Goal: Task Accomplishment & Management: Manage account settings

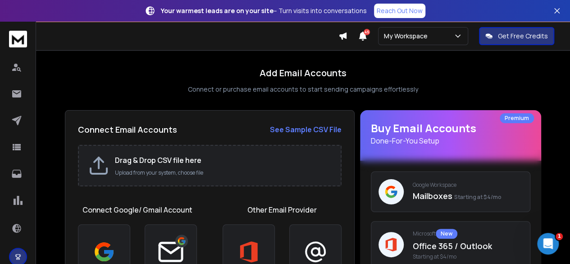
click at [90, 250] on div at bounding box center [104, 251] width 52 height 55
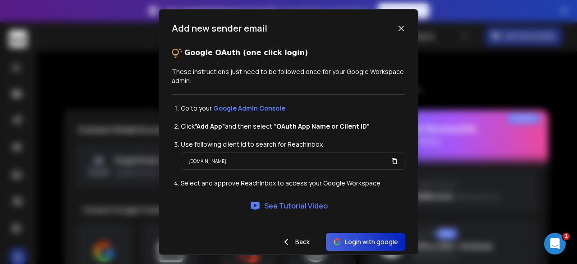
click at [354, 243] on button "Login with google" at bounding box center [365, 241] width 79 height 18
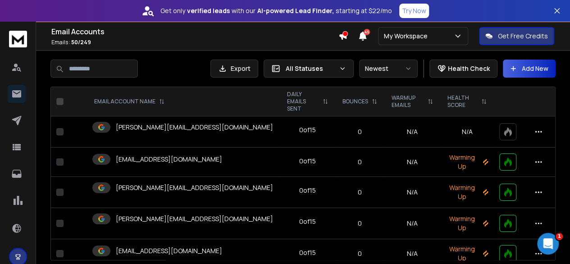
click at [508, 70] on button "Add New" at bounding box center [529, 68] width 53 height 18
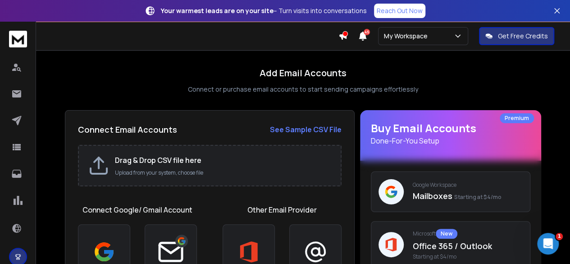
click at [100, 243] on icon at bounding box center [103, 245] width 15 height 7
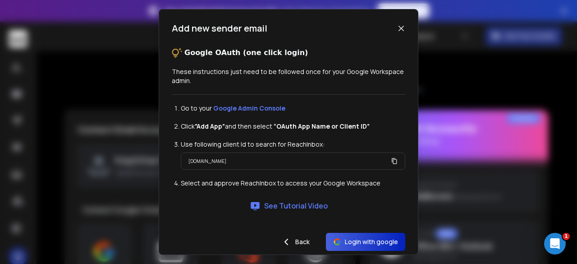
click at [371, 236] on button "Login with google" at bounding box center [365, 241] width 79 height 18
click at [370, 233] on button "Login with google" at bounding box center [365, 241] width 79 height 18
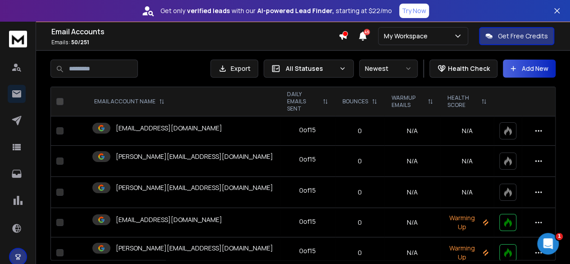
click at [98, 69] on input at bounding box center [93, 68] width 87 height 18
paste input "**********"
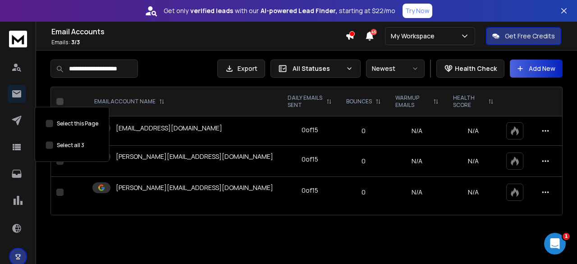
type input "**********"
click at [60, 98] on button "Select this Page" at bounding box center [59, 101] width 7 height 7
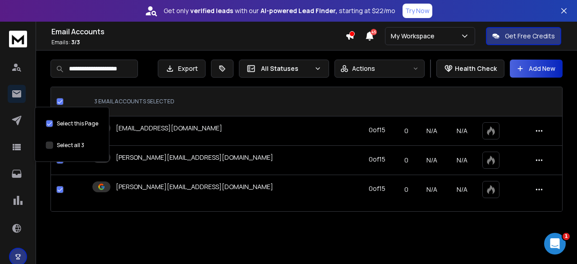
click at [52, 142] on button "Select this Page" at bounding box center [49, 144] width 7 height 7
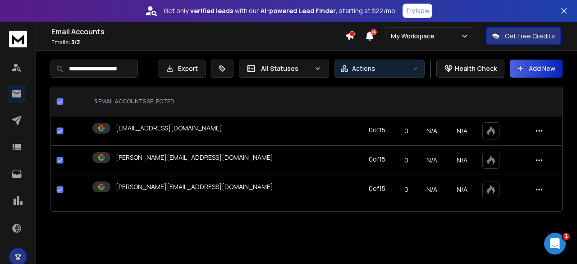
click at [404, 66] on div "Actions" at bounding box center [374, 68] width 68 height 9
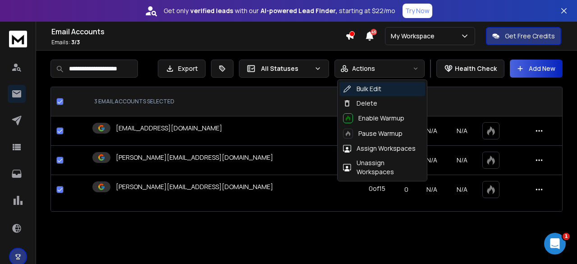
click at [367, 89] on div "Bulk Edit" at bounding box center [362, 88] width 38 height 9
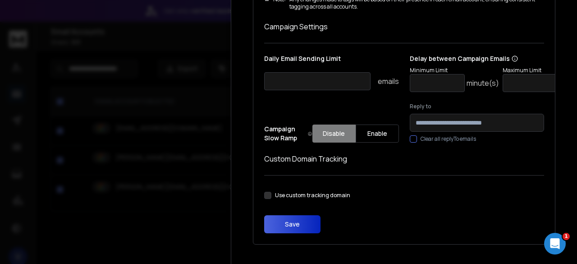
scroll to position [292, 0]
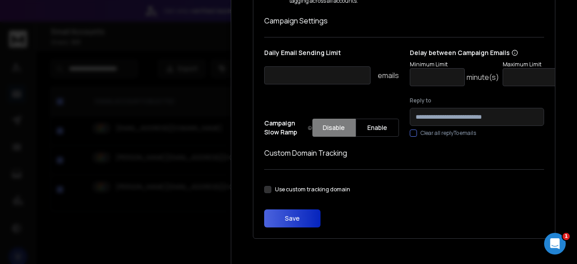
click at [269, 180] on div "Use custom tracking domain" at bounding box center [404, 189] width 280 height 18
click at [270, 186] on button "Reply to" at bounding box center [267, 189] width 7 height 7
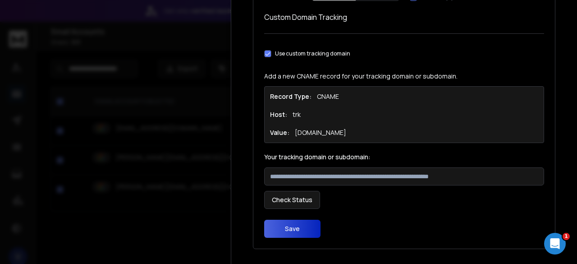
scroll to position [438, 0]
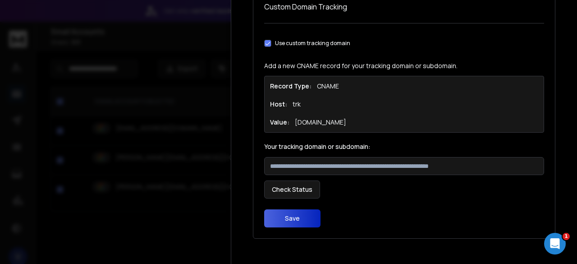
click at [301, 157] on input at bounding box center [404, 166] width 280 height 18
paste input "**********"
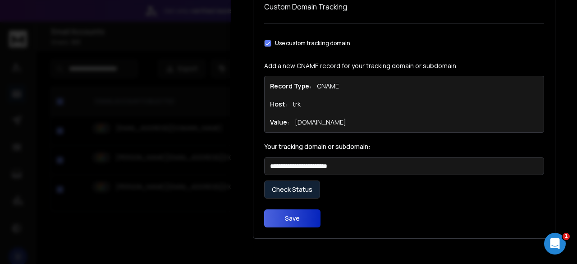
type input "**********"
click at [287, 180] on button "Check Status" at bounding box center [292, 189] width 56 height 18
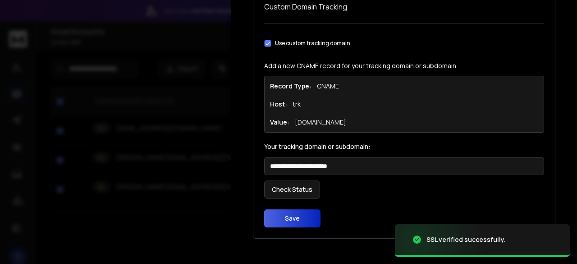
click at [295, 214] on button "Save" at bounding box center [292, 218] width 56 height 18
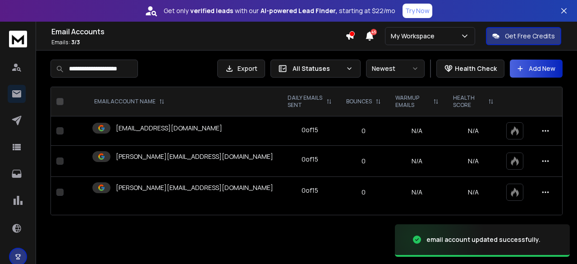
click at [55, 100] on th at bounding box center [69, 101] width 36 height 29
click at [50, 144] on button "Select this Page" at bounding box center [49, 144] width 7 height 7
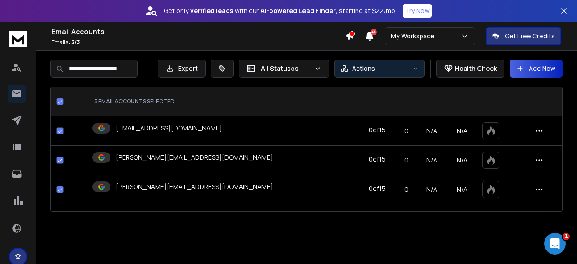
click at [386, 68] on div "Actions" at bounding box center [374, 68] width 68 height 9
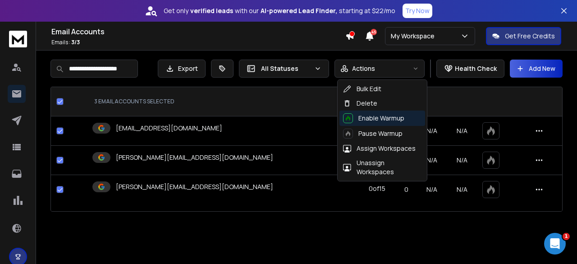
click at [368, 119] on div "Enable Warmup" at bounding box center [373, 118] width 61 height 10
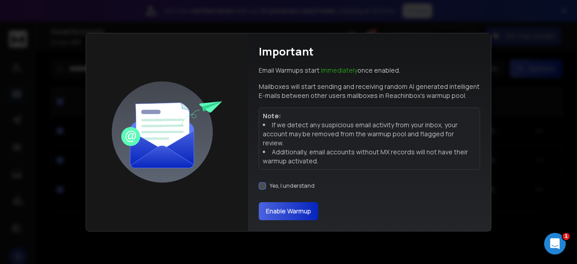
click at [262, 182] on button "Yes, I understand" at bounding box center [262, 185] width 7 height 7
click at [292, 204] on button "Enable Warmup" at bounding box center [288, 211] width 59 height 18
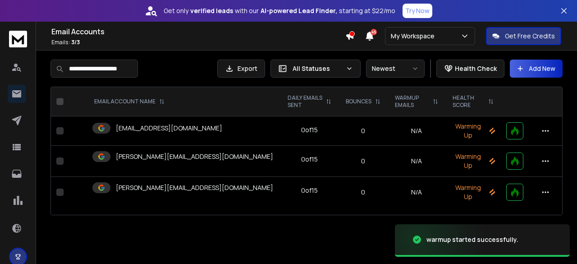
click at [256, 227] on div "**********" at bounding box center [288, 132] width 577 height 264
click at [311, 36] on h1 "Email Accounts" at bounding box center [198, 31] width 294 height 11
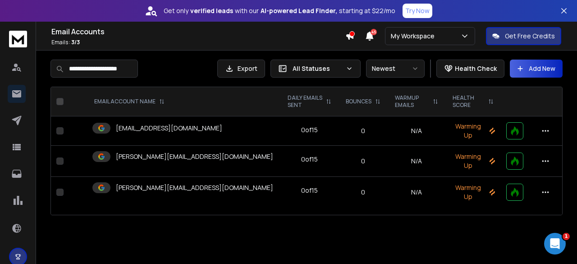
click at [522, 63] on button "Add New" at bounding box center [536, 68] width 53 height 18
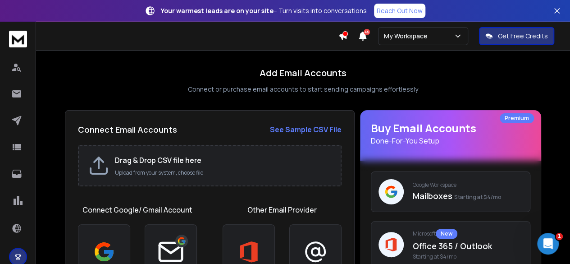
click at [107, 251] on icon at bounding box center [108, 254] width 9 height 9
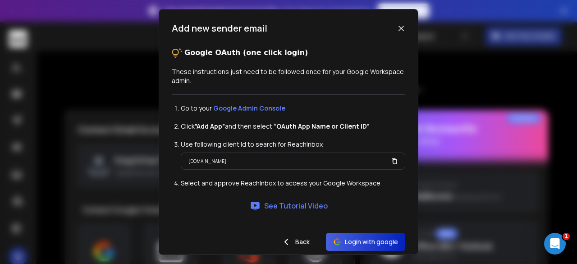
click at [372, 240] on button "Login with google" at bounding box center [365, 241] width 79 height 18
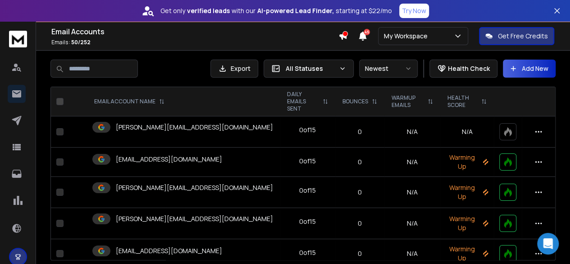
click at [518, 65] on button "Add New" at bounding box center [529, 68] width 53 height 18
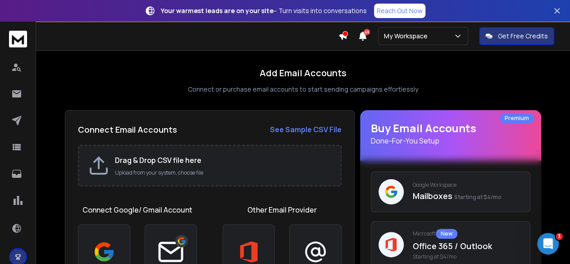
click at [100, 241] on icon at bounding box center [104, 251] width 23 height 27
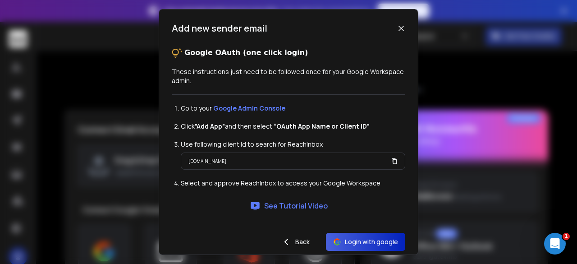
click at [338, 238] on icon at bounding box center [336, 239] width 5 height 3
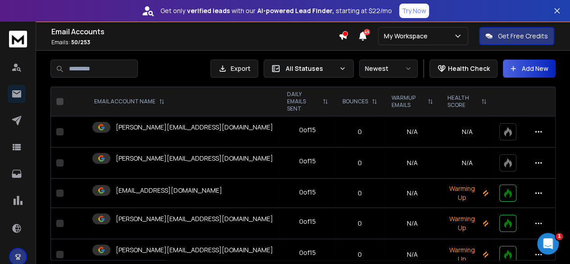
click at [520, 65] on button "Add New" at bounding box center [529, 68] width 53 height 18
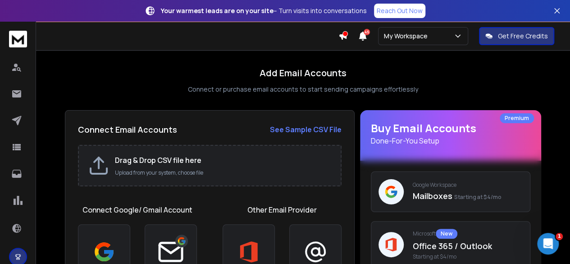
click at [99, 242] on icon at bounding box center [104, 251] width 23 height 27
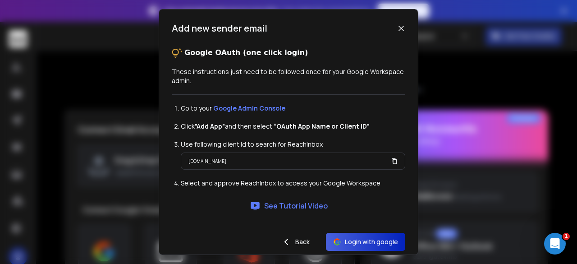
click at [362, 242] on button "Login with google" at bounding box center [365, 241] width 79 height 18
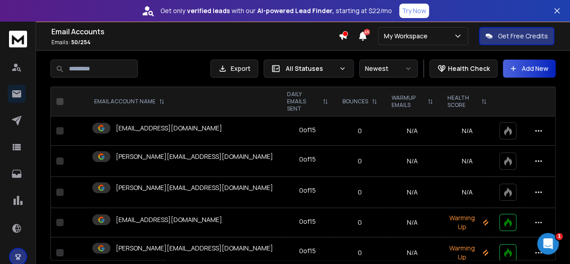
click at [524, 64] on button "Add New" at bounding box center [529, 68] width 53 height 18
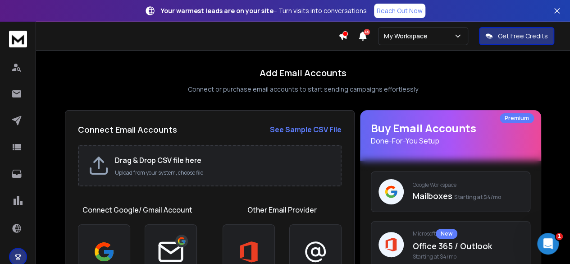
click at [133, 91] on div "Add Email Accounts Connect or purchase email accounts to start sending campaign…" at bounding box center [303, 80] width 534 height 27
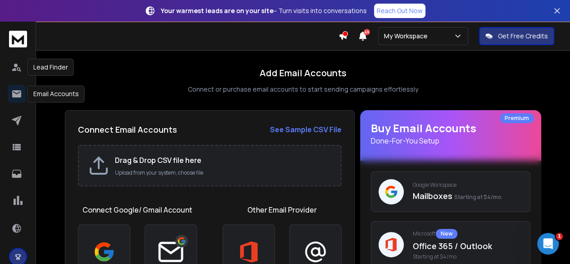
click at [15, 88] on icon at bounding box center [16, 93] width 11 height 11
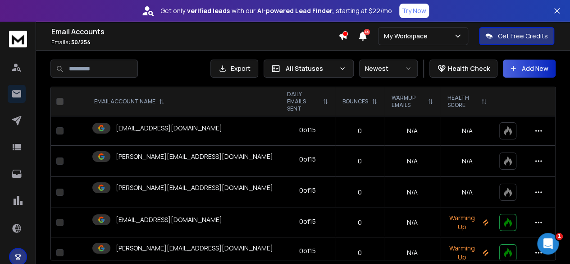
click at [91, 72] on input at bounding box center [93, 68] width 87 height 18
paste input "**********"
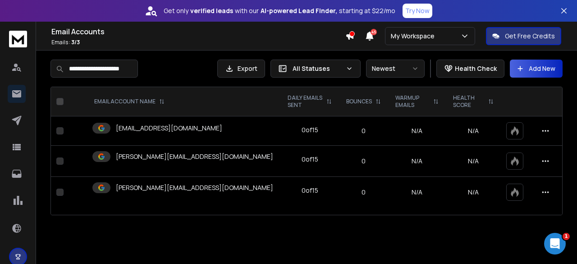
type input "**********"
click at [59, 102] on button "Select this Page" at bounding box center [59, 101] width 7 height 7
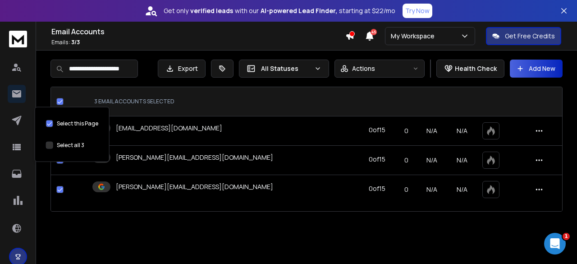
drag, startPoint x: 51, startPoint y: 145, endPoint x: 59, endPoint y: 145, distance: 7.2
click at [52, 145] on button "Select this Page" at bounding box center [49, 144] width 7 height 7
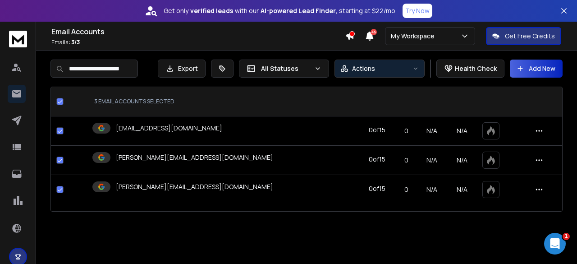
click at [394, 67] on div "Actions" at bounding box center [374, 68] width 68 height 9
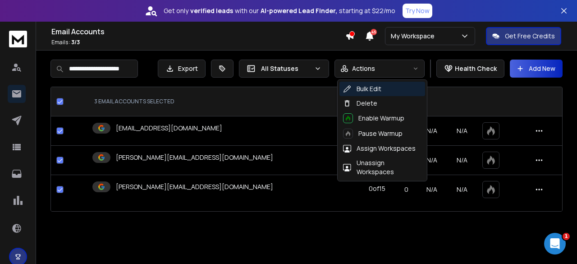
click at [366, 85] on div "Bulk Edit" at bounding box center [362, 88] width 38 height 9
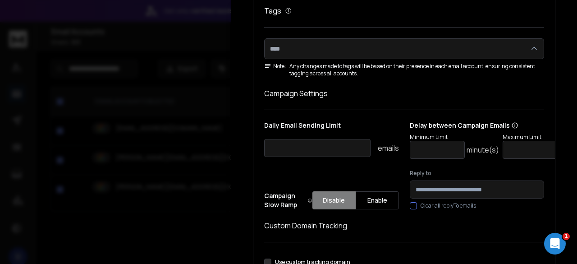
scroll to position [292, 0]
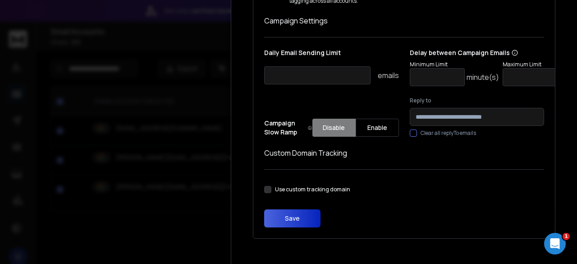
click at [269, 186] on button "Reply to" at bounding box center [267, 189] width 7 height 7
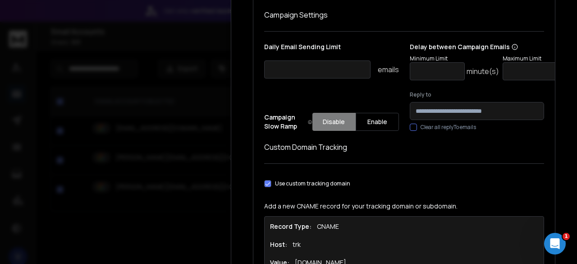
scroll to position [438, 0]
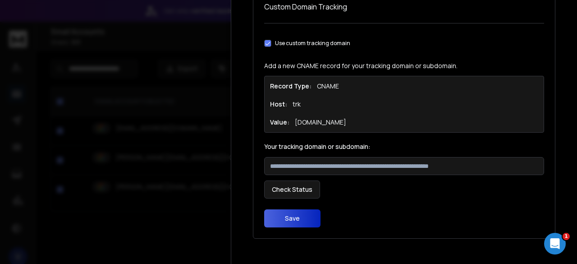
click at [287, 161] on input at bounding box center [404, 166] width 280 height 18
paste input "**********"
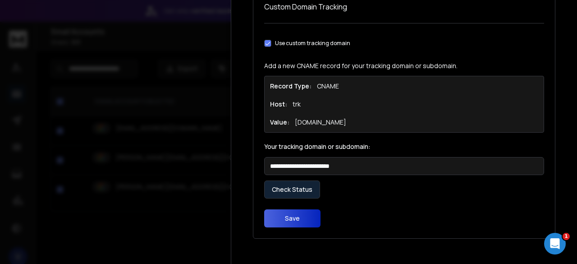
type input "**********"
click at [287, 180] on button "Check Status" at bounding box center [292, 189] width 56 height 18
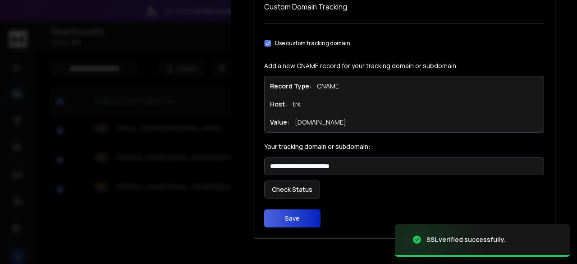
click at [286, 211] on button "Save" at bounding box center [292, 218] width 56 height 18
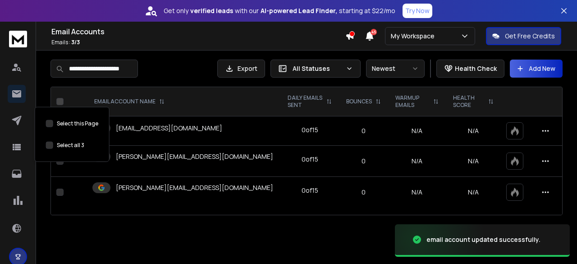
click at [62, 102] on button "Select this Page" at bounding box center [59, 101] width 7 height 7
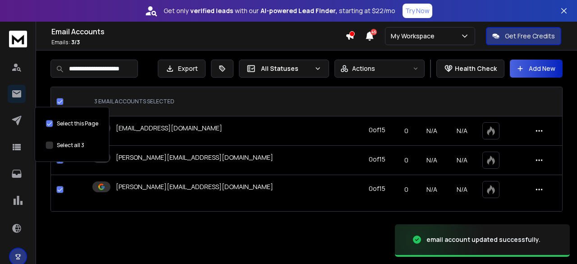
click at [48, 146] on button "Select this Page" at bounding box center [49, 144] width 7 height 7
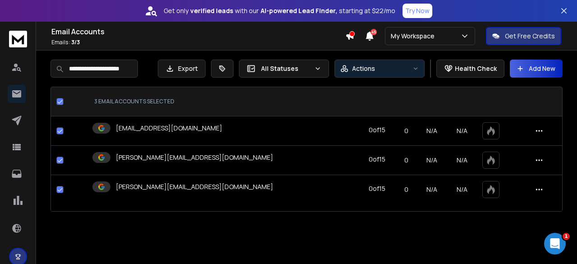
drag, startPoint x: 372, startPoint y: 66, endPoint x: 367, endPoint y: 69, distance: 5.3
click at [372, 66] on p "Actions" at bounding box center [363, 68] width 23 height 9
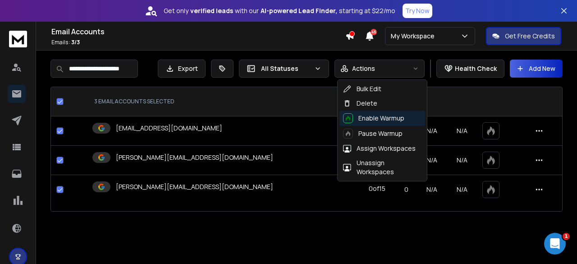
click at [361, 117] on div "Enable Warmup" at bounding box center [373, 118] width 61 height 10
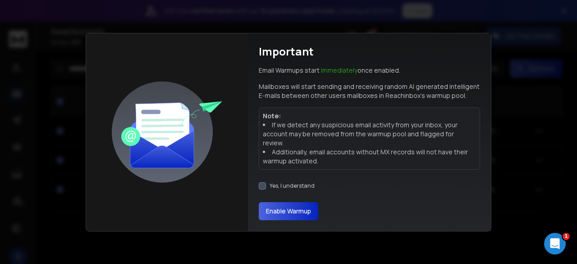
click at [257, 178] on div "Important Email Warmups start Immediately once enabled. Mailboxes will start se…" at bounding box center [369, 131] width 243 height 197
click at [264, 182] on button "Yes, I understand" at bounding box center [262, 185] width 7 height 7
click at [302, 216] on div "Important Email Warmups start Immediately once enabled. Mailboxes will start se…" at bounding box center [369, 131] width 243 height 197
click at [298, 211] on button "Enable Warmup" at bounding box center [288, 211] width 59 height 18
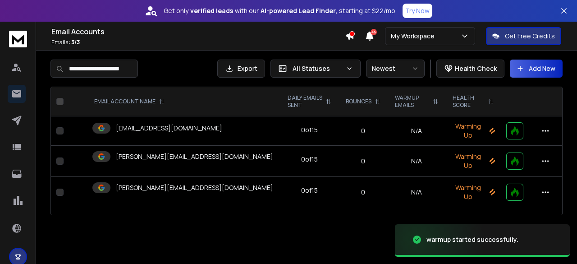
click at [232, 234] on div "**********" at bounding box center [288, 132] width 577 height 264
click at [528, 69] on button "Add New" at bounding box center [536, 68] width 53 height 18
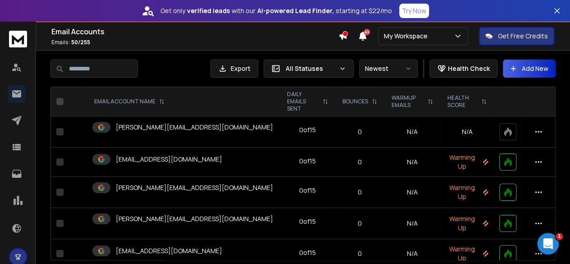
click at [516, 65] on icon at bounding box center [513, 68] width 6 height 6
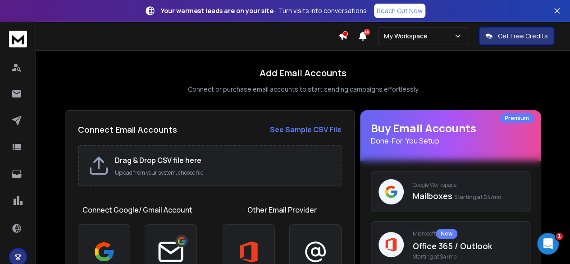
click at [91, 237] on div at bounding box center [104, 251] width 52 height 55
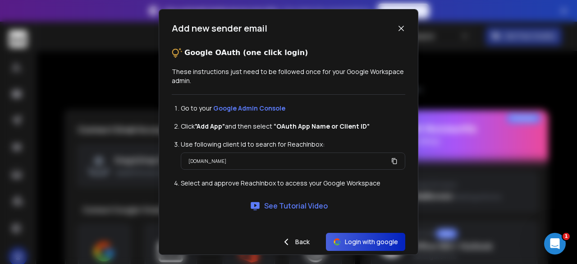
click at [380, 237] on button "Login with google" at bounding box center [365, 241] width 79 height 18
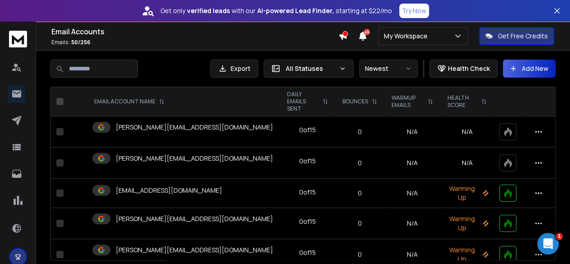
click at [516, 68] on icon at bounding box center [513, 68] width 6 height 6
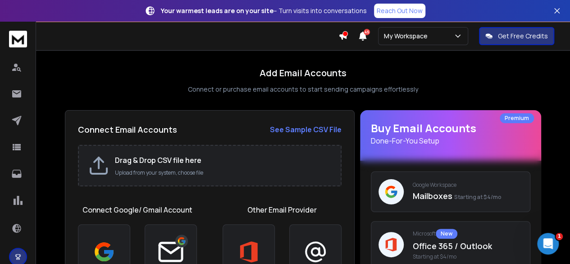
click at [121, 234] on div at bounding box center [104, 251] width 52 height 55
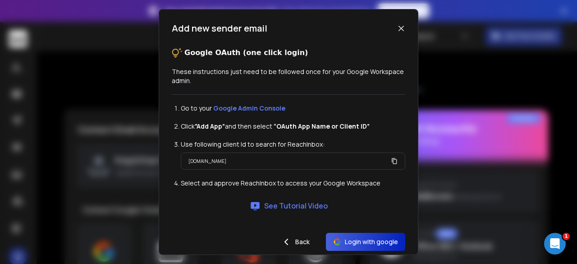
click at [369, 244] on button "Login with google" at bounding box center [365, 241] width 79 height 18
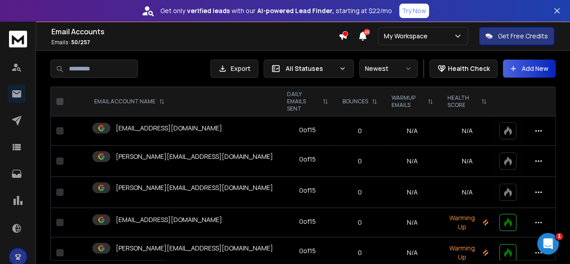
click at [314, 21] on div "Get only verified leads with our AI-powered Lead Finder, starting at $22/mo Try…" at bounding box center [285, 11] width 570 height 22
click at [75, 71] on input at bounding box center [93, 68] width 87 height 18
paste input "**********"
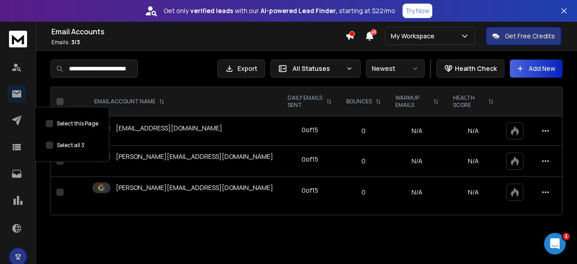
type input "**********"
click at [63, 103] on div at bounding box center [71, 101] width 31 height 7
click at [58, 99] on button "Select this Page" at bounding box center [59, 101] width 7 height 7
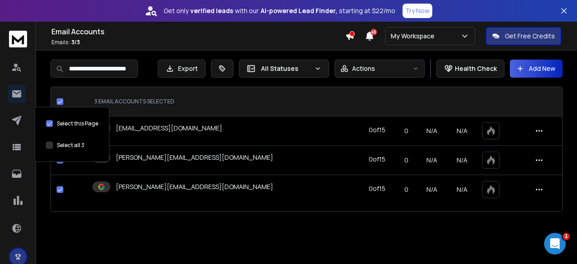
drag, startPoint x: 54, startPoint y: 141, endPoint x: 38, endPoint y: 146, distance: 17.0
click at [54, 141] on div "Select all 3" at bounding box center [72, 144] width 52 height 7
click at [57, 144] on label "Select all 3" at bounding box center [70, 144] width 27 height 7
click at [50, 145] on button "Select this Page" at bounding box center [49, 144] width 7 height 7
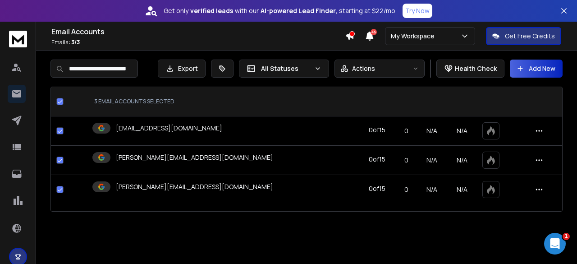
click at [317, 67] on icon at bounding box center [317, 68] width 7 height 7
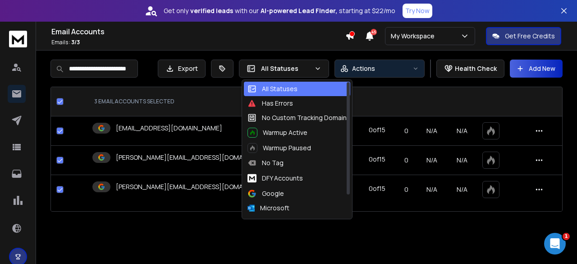
click at [370, 70] on p "Actions" at bounding box center [363, 68] width 23 height 9
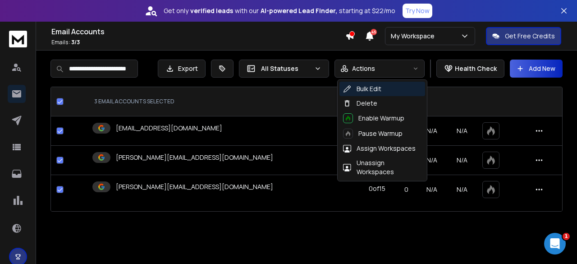
click at [356, 87] on div "Bulk Edit" at bounding box center [362, 88] width 38 height 9
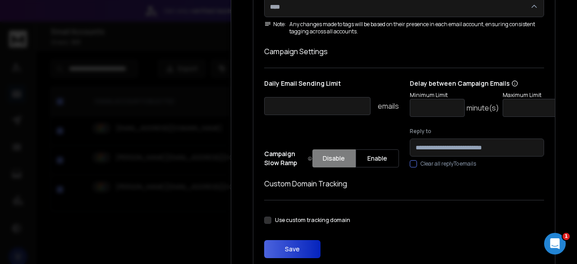
scroll to position [292, 0]
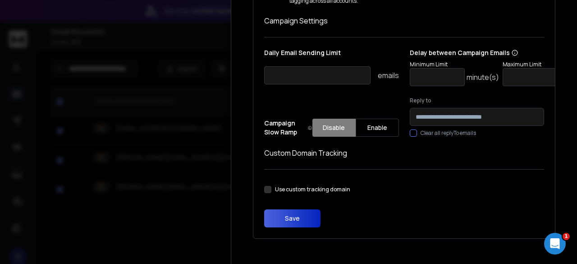
click at [269, 186] on button "Reply to" at bounding box center [267, 189] width 7 height 7
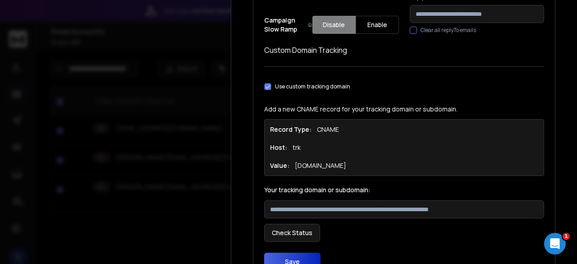
scroll to position [438, 0]
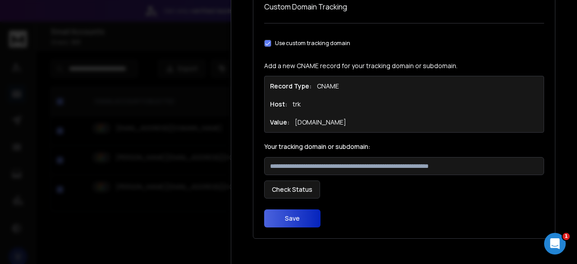
click at [333, 159] on input at bounding box center [404, 166] width 280 height 18
paste input "**********"
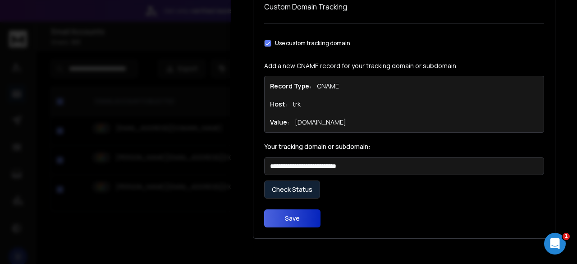
type input "**********"
click at [304, 186] on button "Check Status" at bounding box center [292, 189] width 56 height 18
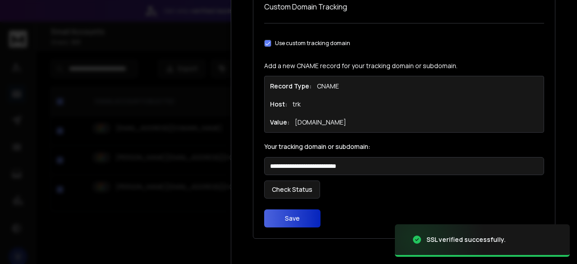
click at [281, 209] on button "Save" at bounding box center [292, 218] width 56 height 18
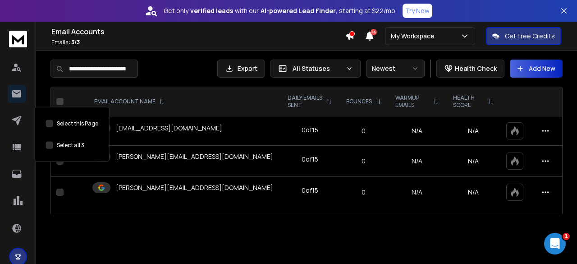
click at [59, 101] on button "Select this Page" at bounding box center [59, 101] width 7 height 7
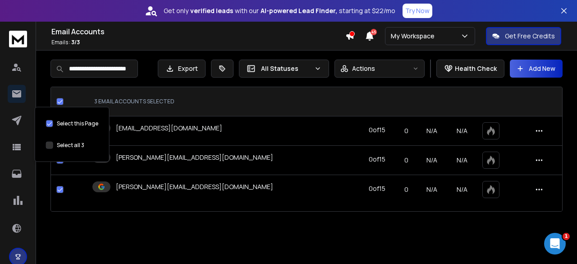
click at [52, 146] on button "Select this Page" at bounding box center [49, 144] width 7 height 7
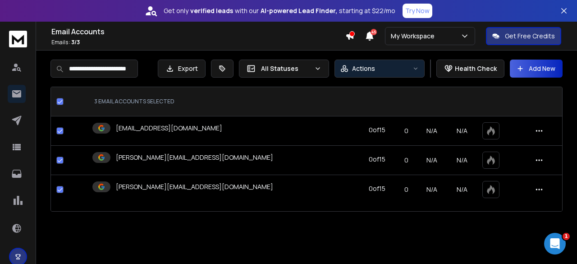
click at [384, 63] on button "Actions" at bounding box center [379, 68] width 90 height 18
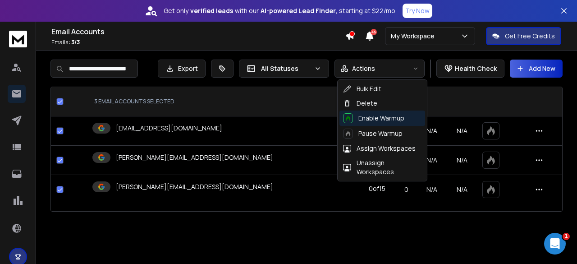
click at [370, 116] on div "Enable Warmup" at bounding box center [373, 118] width 61 height 10
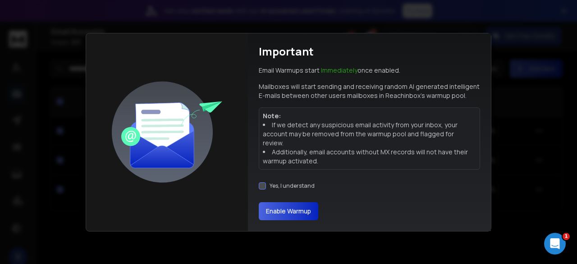
click at [260, 182] on button "Yes, I understand" at bounding box center [262, 185] width 7 height 7
click at [282, 203] on button "Enable Warmup" at bounding box center [288, 211] width 59 height 18
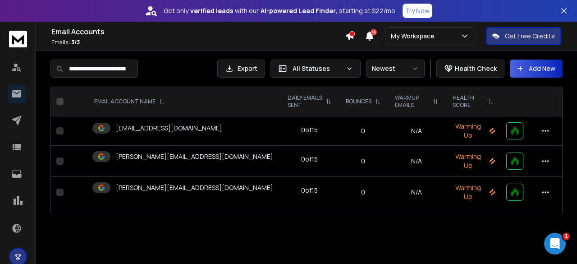
click at [525, 67] on button "Add New" at bounding box center [536, 68] width 53 height 18
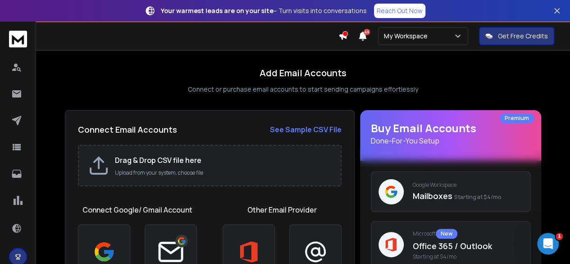
click at [115, 228] on div at bounding box center [104, 251] width 52 height 55
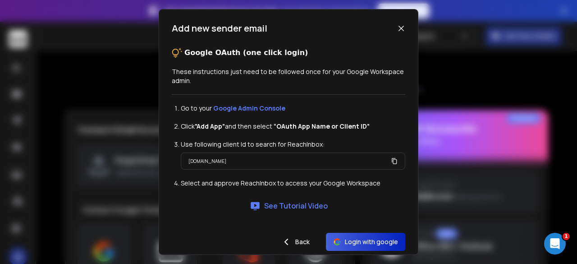
click at [364, 244] on button "Login with google" at bounding box center [365, 241] width 79 height 18
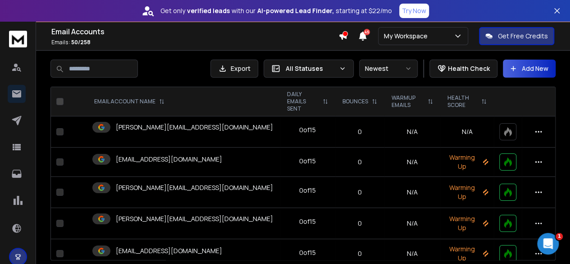
click at [538, 66] on button "Add New" at bounding box center [529, 68] width 53 height 18
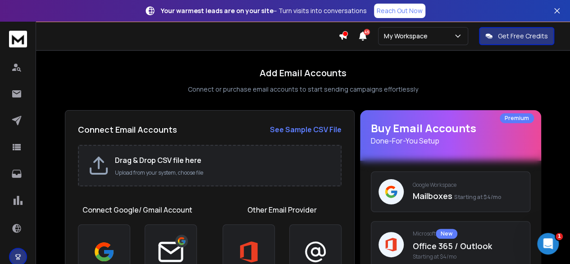
click at [92, 251] on div at bounding box center [104, 251] width 52 height 55
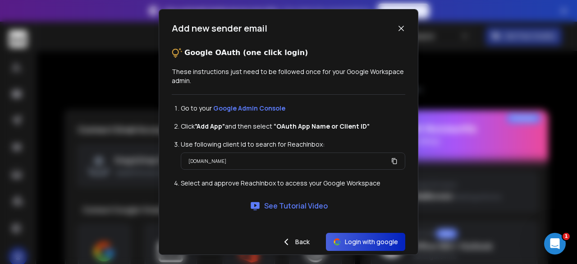
click at [337, 255] on div "Add new sender email Google OAuth (one click login) These instructions just nee…" at bounding box center [288, 132] width 577 height 264
click at [346, 243] on button "Login with google" at bounding box center [365, 241] width 79 height 18
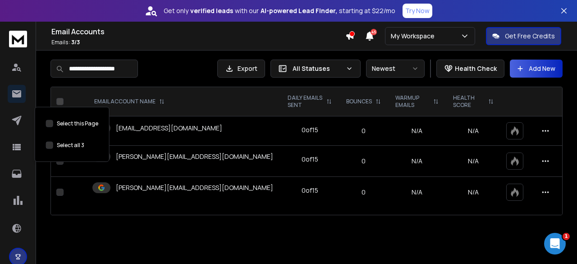
type input "**********"
click at [64, 102] on div at bounding box center [71, 101] width 31 height 7
click at [55, 100] on th at bounding box center [69, 101] width 36 height 29
click at [59, 103] on button "Select this Page" at bounding box center [59, 101] width 7 height 7
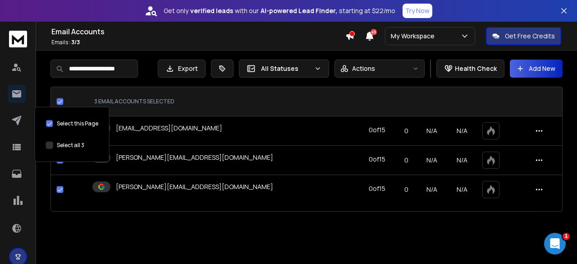
click at [52, 148] on div "Select all 3" at bounding box center [72, 144] width 52 height 7
click at [46, 144] on button "Select this Page" at bounding box center [49, 144] width 7 height 7
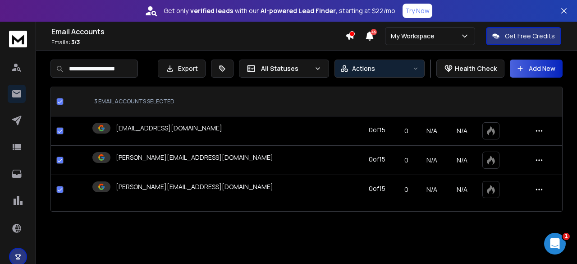
click at [414, 67] on button "Actions" at bounding box center [379, 68] width 90 height 18
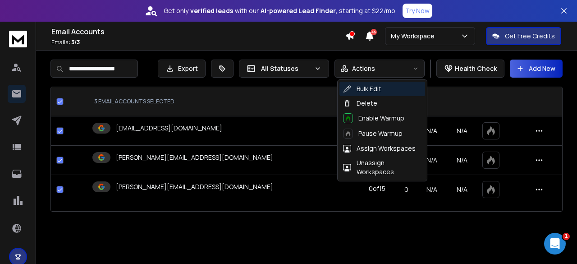
click at [370, 83] on div "Bulk Edit" at bounding box center [382, 89] width 86 height 14
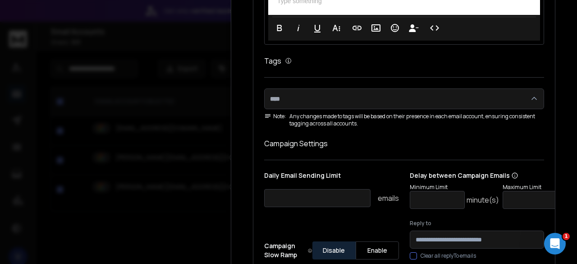
scroll to position [292, 0]
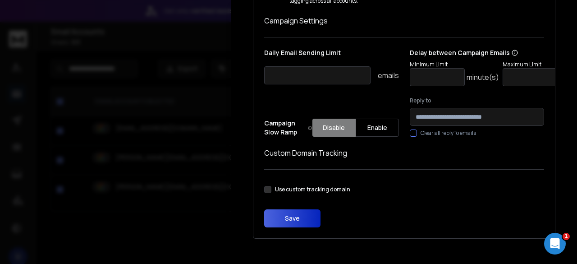
click at [264, 186] on button "Reply to" at bounding box center [267, 189] width 7 height 7
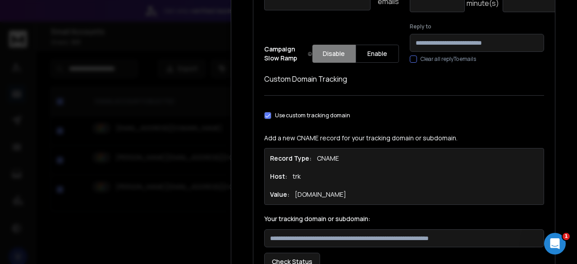
scroll to position [438, 0]
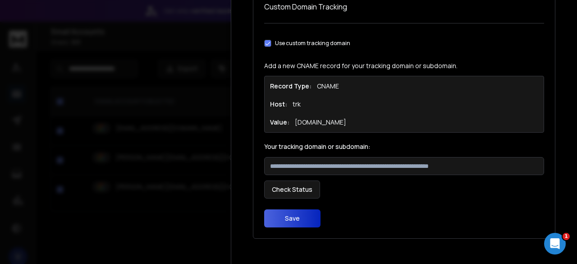
click at [308, 167] on input at bounding box center [404, 166] width 280 height 18
paste input "**********"
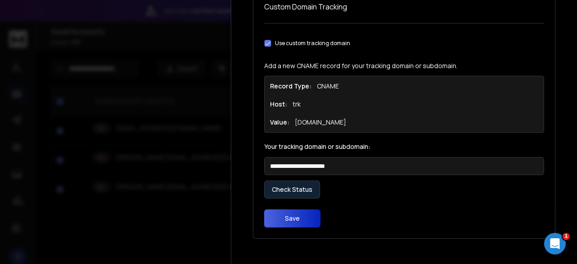
type input "**********"
click at [305, 184] on button "Check Status" at bounding box center [292, 189] width 56 height 18
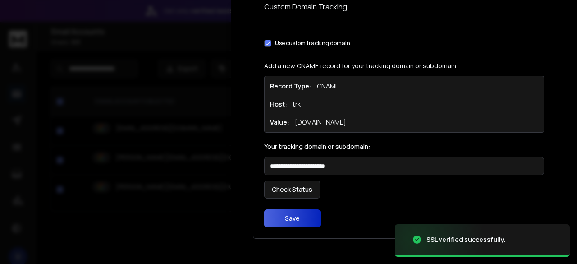
click at [281, 214] on button "Save" at bounding box center [292, 218] width 56 height 18
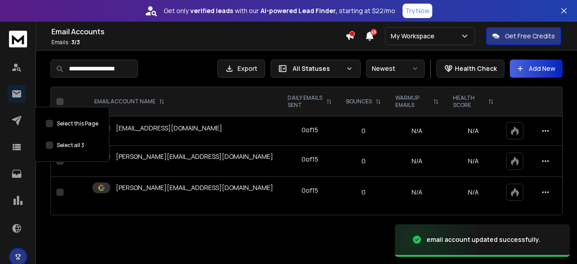
click at [58, 99] on button "Select this Page" at bounding box center [59, 101] width 7 height 7
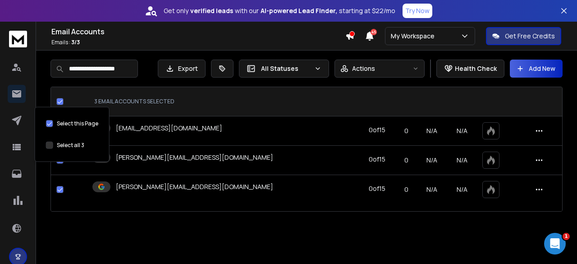
drag, startPoint x: 50, startPoint y: 144, endPoint x: 86, endPoint y: 143, distance: 36.1
click at [50, 144] on button "Select this Page" at bounding box center [49, 144] width 7 height 7
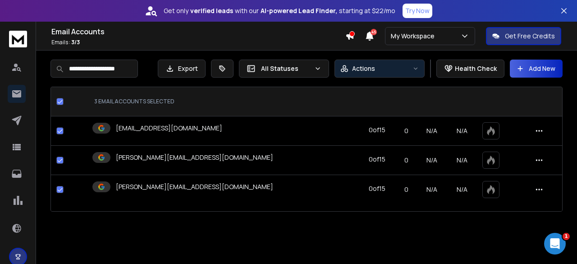
click at [405, 68] on div "Actions" at bounding box center [374, 68] width 68 height 9
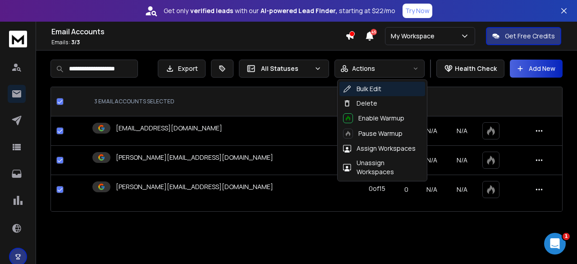
click at [376, 88] on div "Bulk Edit" at bounding box center [362, 88] width 38 height 9
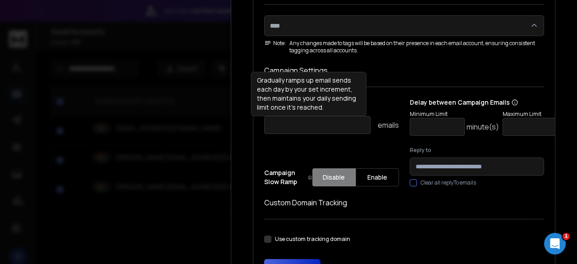
scroll to position [292, 0]
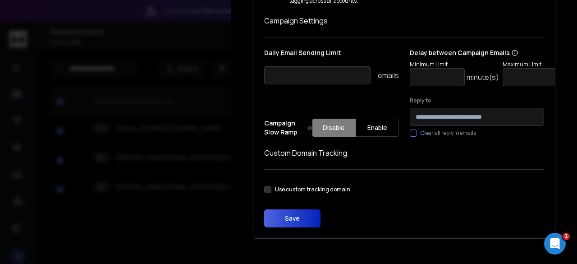
click at [268, 186] on button "Reply to" at bounding box center [267, 189] width 7 height 7
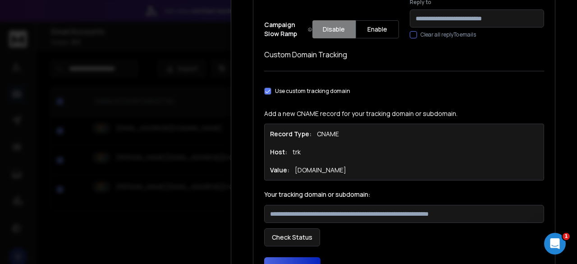
scroll to position [438, 0]
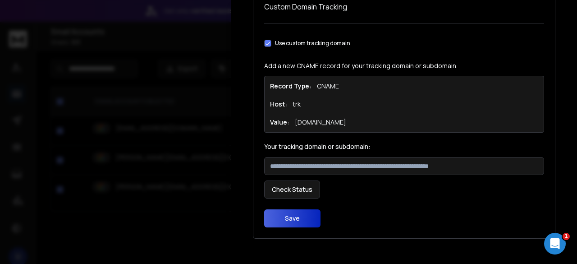
click at [208, 82] on div at bounding box center [288, 132] width 577 height 264
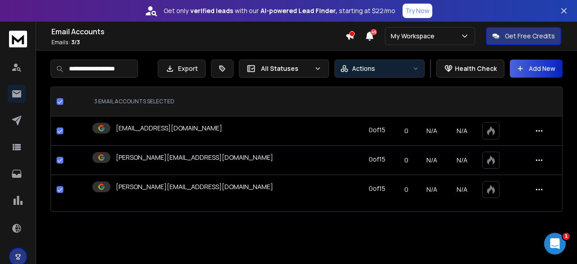
click at [378, 67] on div "Actions" at bounding box center [374, 68] width 68 height 9
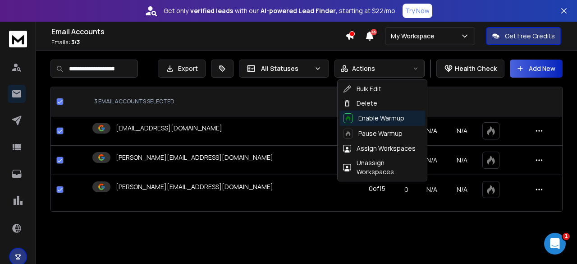
click at [375, 120] on div "Enable Warmup" at bounding box center [373, 118] width 61 height 10
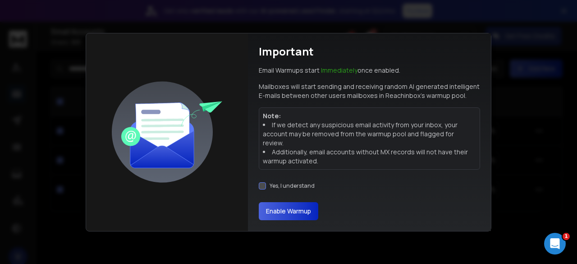
click at [271, 182] on label "Yes, I understand" at bounding box center [291, 185] width 45 height 7
click at [262, 182] on button "Yes, I understand" at bounding box center [262, 185] width 7 height 7
click at [268, 202] on button "Enable Warmup" at bounding box center [288, 211] width 59 height 18
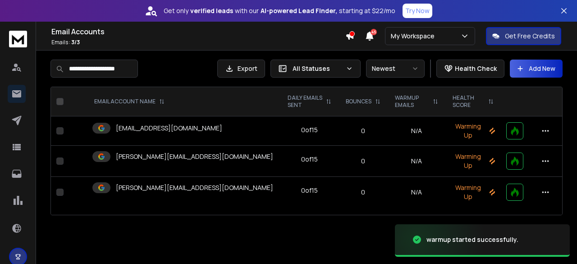
click at [269, 244] on div "**********" at bounding box center [288, 132] width 577 height 264
click at [318, 38] on div "Email Accounts Emails : 3 / 3" at bounding box center [198, 36] width 294 height 20
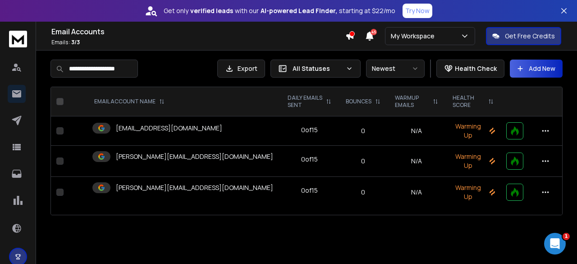
click at [525, 56] on div "**********" at bounding box center [306, 136] width 541 height 173
click at [522, 69] on icon at bounding box center [520, 68] width 6 height 6
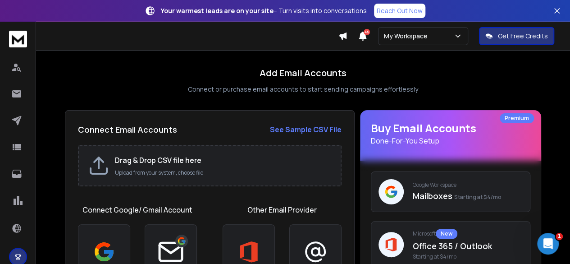
click at [117, 241] on div at bounding box center [104, 251] width 52 height 55
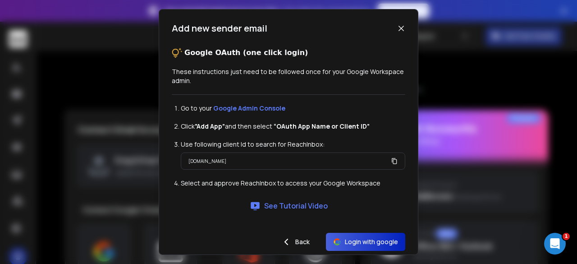
click at [371, 242] on button "Login with google" at bounding box center [365, 241] width 79 height 18
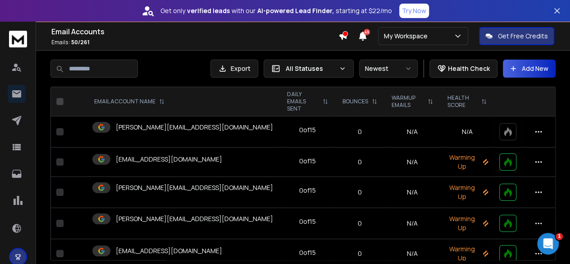
click at [518, 73] on button "Add New" at bounding box center [529, 68] width 53 height 18
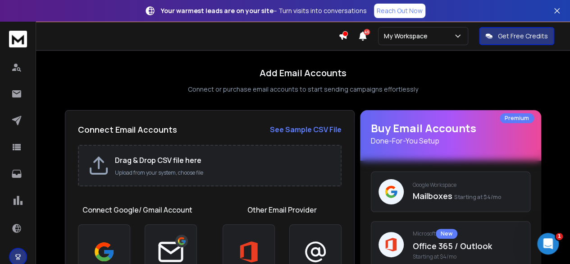
click at [114, 231] on div at bounding box center [104, 251] width 52 height 55
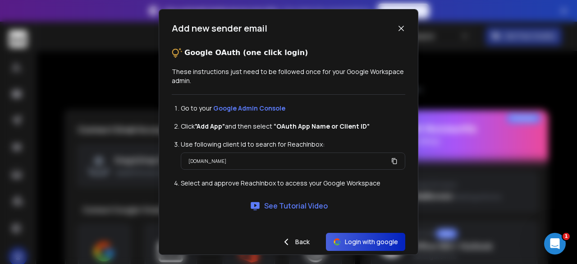
click at [357, 238] on button "Login with google" at bounding box center [365, 241] width 79 height 18
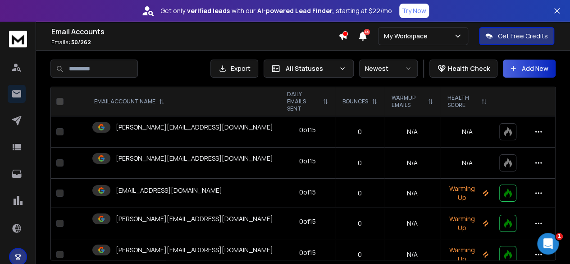
click at [521, 64] on button "Add New" at bounding box center [529, 68] width 53 height 18
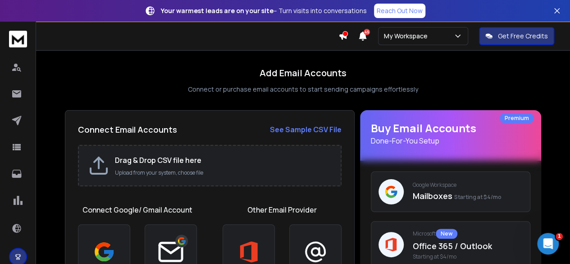
click at [108, 233] on div at bounding box center [104, 251] width 52 height 55
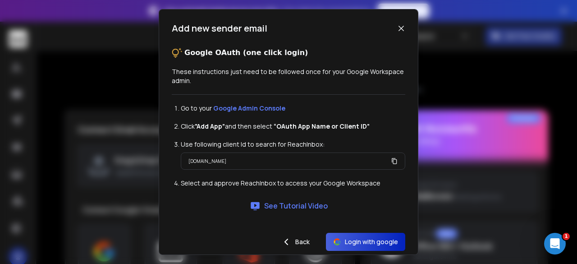
click at [369, 246] on button "Login with google" at bounding box center [365, 241] width 79 height 18
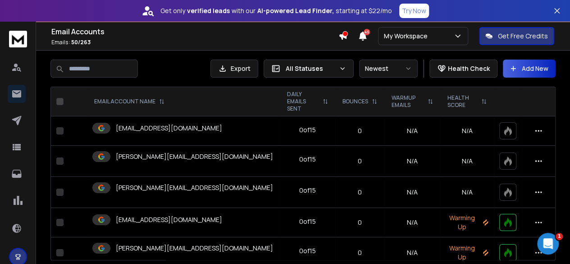
click at [105, 63] on input at bounding box center [93, 68] width 87 height 18
paste input "**********"
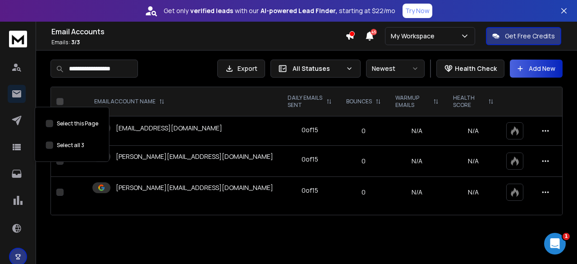
type input "**********"
click at [49, 144] on button "Select this Page" at bounding box center [49, 144] width 7 height 7
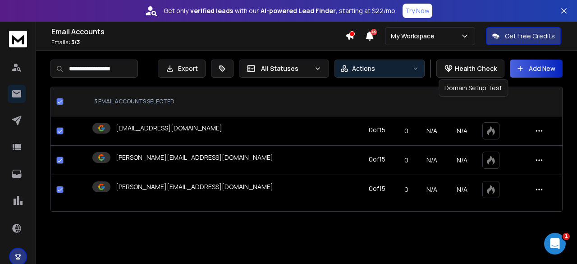
click at [395, 59] on button "Actions" at bounding box center [379, 68] width 90 height 18
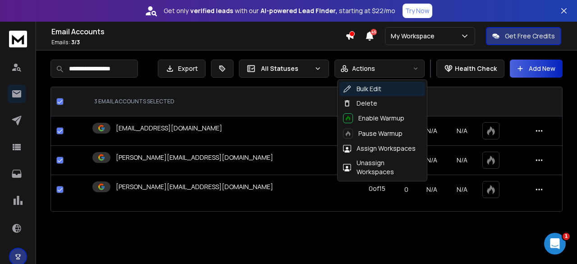
click at [361, 86] on div "Bulk Edit" at bounding box center [362, 88] width 38 height 9
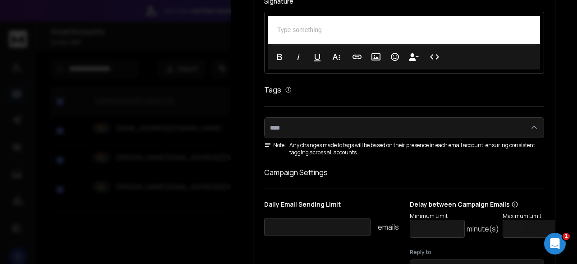
scroll to position [292, 0]
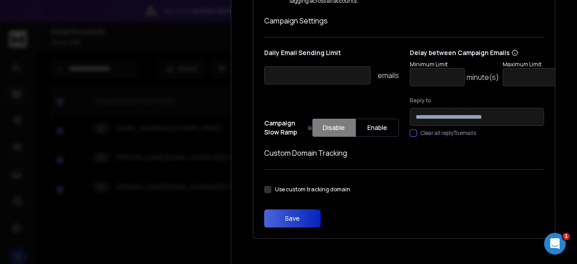
click at [268, 186] on button "Reply to" at bounding box center [267, 189] width 7 height 7
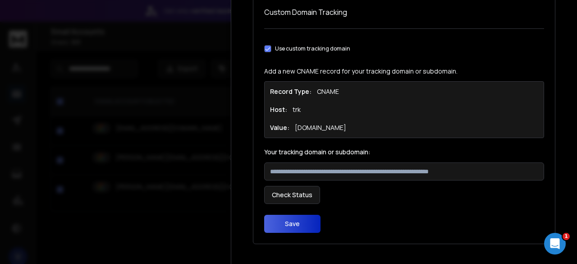
scroll to position [438, 0]
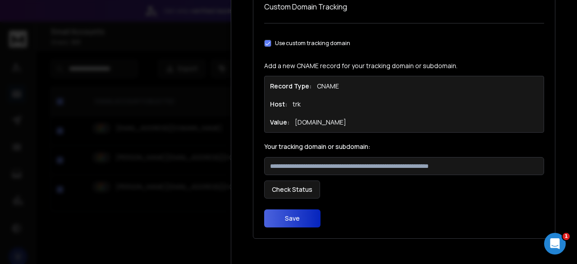
click at [289, 157] on input at bounding box center [404, 166] width 280 height 18
paste input "**********"
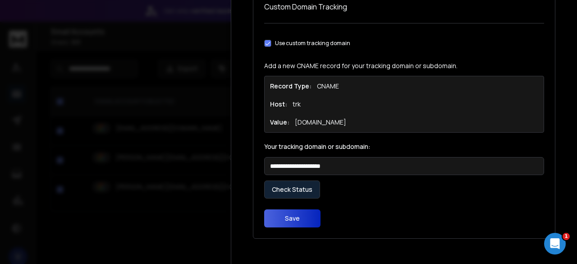
type input "**********"
click at [283, 183] on button "Check Status" at bounding box center [292, 189] width 56 height 18
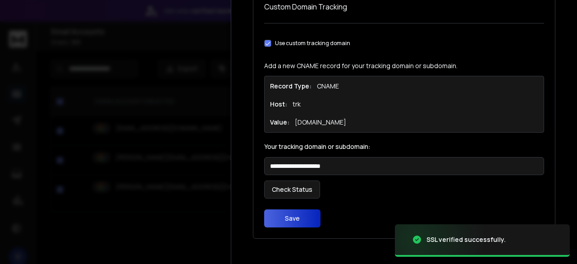
click at [299, 219] on button "Save" at bounding box center [292, 218] width 56 height 18
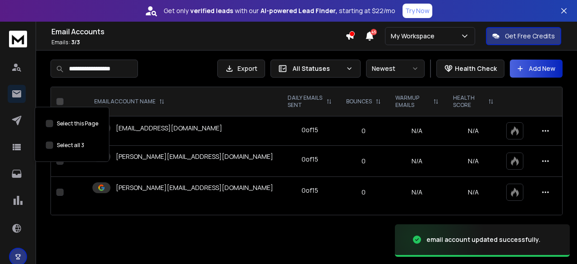
click at [60, 102] on button "Select this Page" at bounding box center [59, 101] width 7 height 7
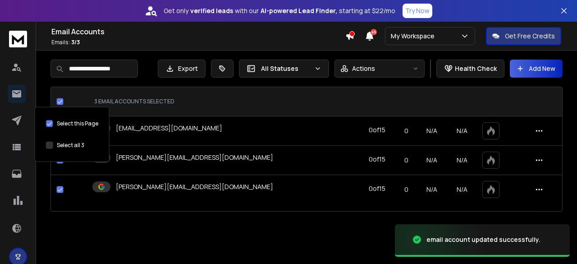
click at [55, 146] on div "Select all 3" at bounding box center [72, 144] width 52 height 7
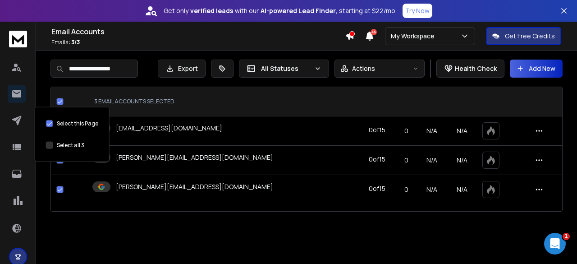
click at [48, 145] on button "Select this Page" at bounding box center [49, 144] width 7 height 7
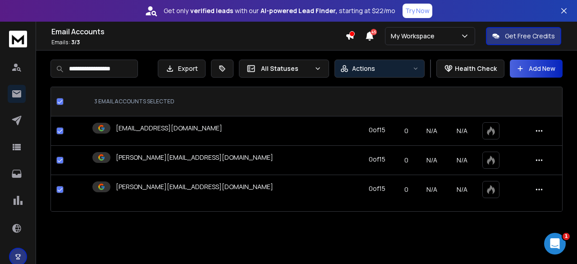
click at [414, 68] on button "Actions" at bounding box center [379, 68] width 90 height 18
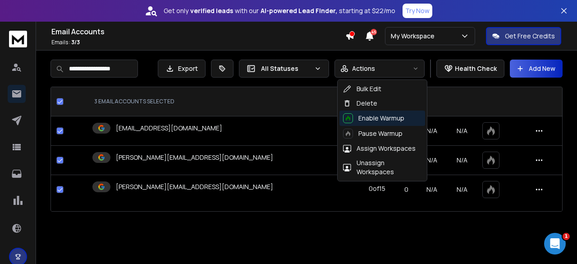
click at [377, 118] on div "Enable Warmup" at bounding box center [373, 118] width 61 height 10
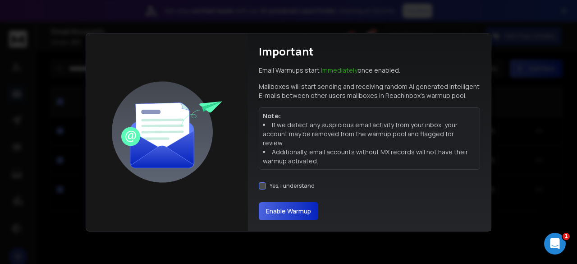
click at [259, 182] on button "Yes, I understand" at bounding box center [262, 185] width 7 height 7
click at [287, 205] on button "Enable Warmup" at bounding box center [288, 211] width 59 height 18
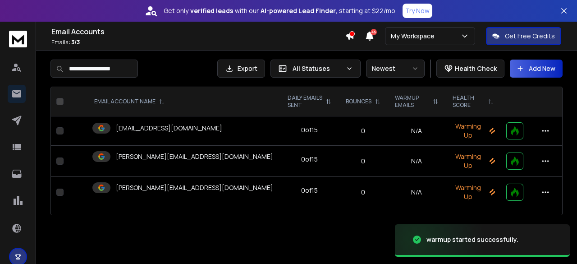
click at [305, 241] on div "**********" at bounding box center [288, 132] width 577 height 264
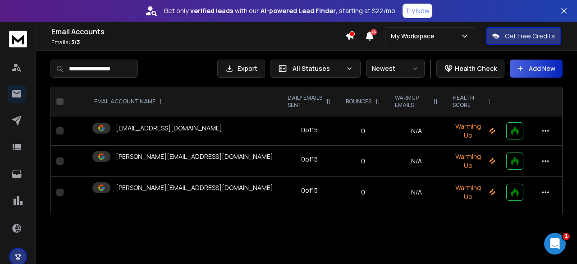
drag, startPoint x: 519, startPoint y: 70, endPoint x: 512, endPoint y: 76, distance: 9.3
click at [519, 70] on icon at bounding box center [520, 68] width 6 height 6
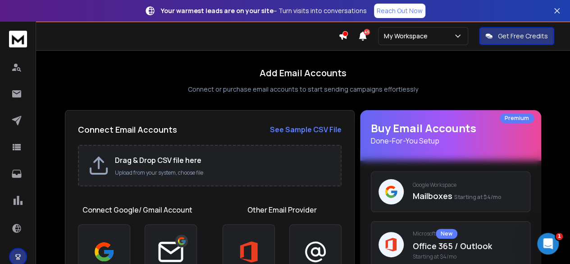
click at [107, 243] on icon at bounding box center [103, 245] width 15 height 7
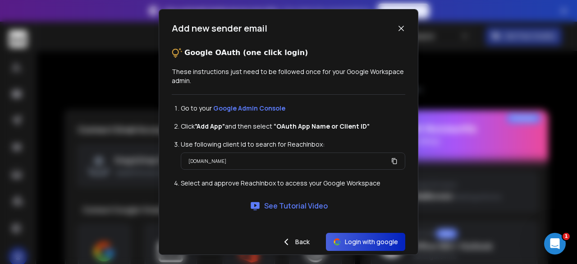
click at [360, 241] on button "Login with google" at bounding box center [365, 241] width 79 height 18
click at [338, 237] on icon at bounding box center [337, 241] width 8 height 8
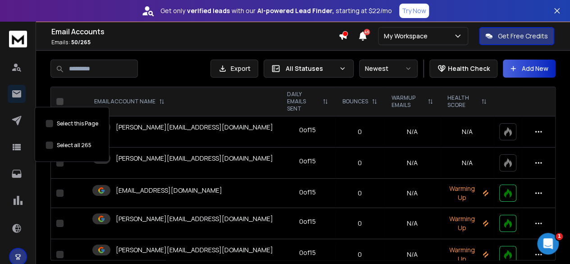
click at [63, 74] on input at bounding box center [93, 68] width 87 height 18
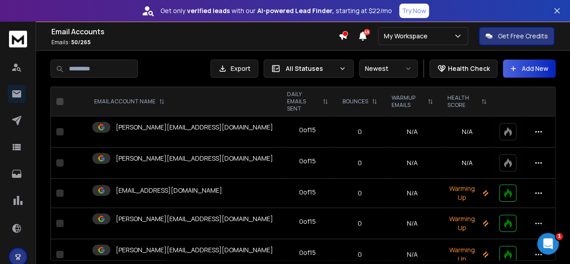
paste input "**********"
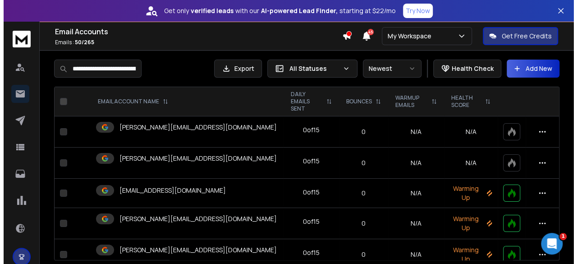
scroll to position [0, 81]
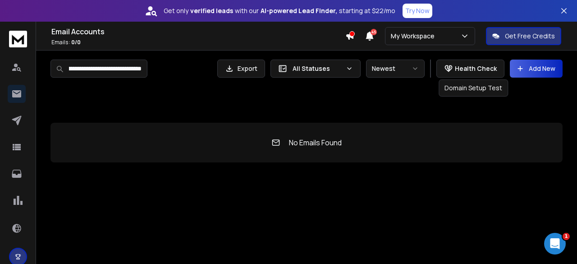
type input "**********"
click at [525, 67] on button "Add New" at bounding box center [536, 68] width 53 height 18
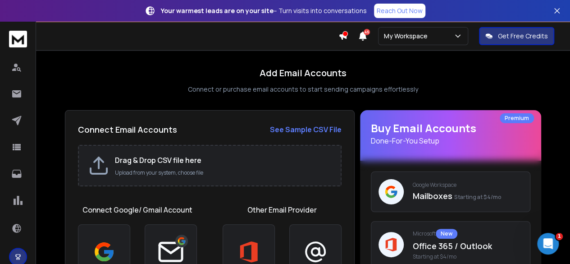
click at [82, 253] on div at bounding box center [104, 251] width 52 height 55
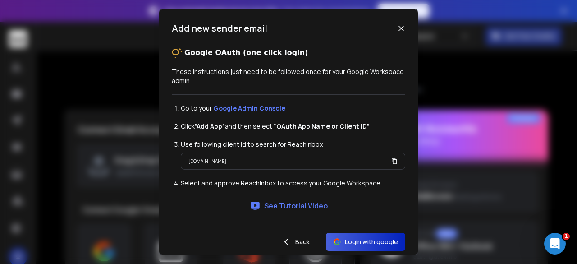
click at [376, 239] on button "Login with google" at bounding box center [365, 241] width 79 height 18
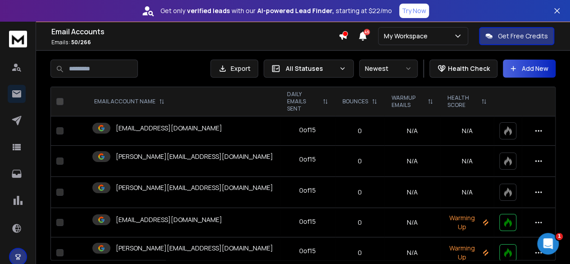
click at [120, 60] on input at bounding box center [93, 68] width 87 height 18
paste input "**********"
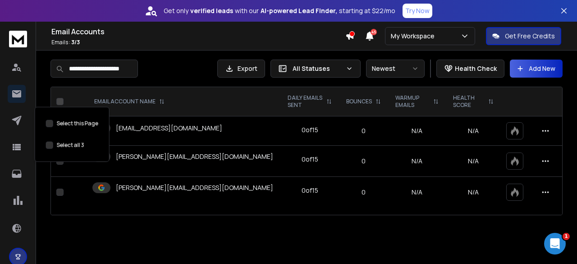
type input "**********"
click at [58, 99] on button "Select this Page" at bounding box center [59, 101] width 7 height 7
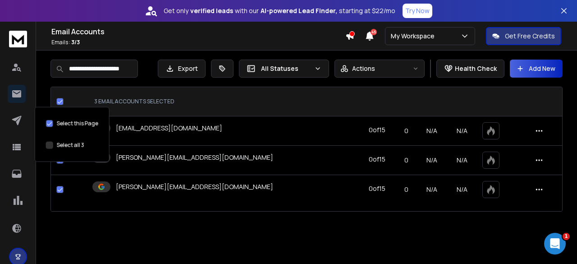
click at [48, 147] on button "Select this Page" at bounding box center [49, 144] width 7 height 7
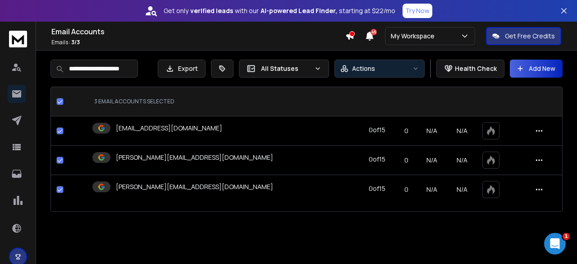
click at [384, 65] on div "Actions" at bounding box center [374, 68] width 68 height 9
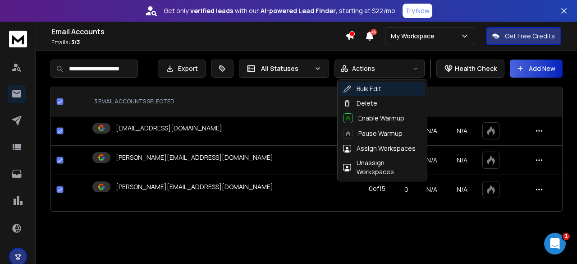
click at [369, 91] on div "Bulk Edit" at bounding box center [362, 88] width 38 height 9
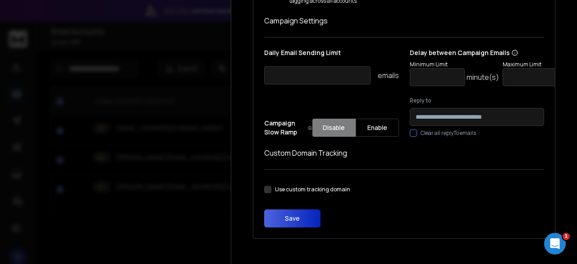
scroll to position [292, 0]
click at [273, 186] on div "Use custom tracking domain" at bounding box center [307, 189] width 86 height 7
click at [271, 186] on div "Use custom tracking domain" at bounding box center [307, 189] width 86 height 7
click at [272, 186] on div "Use custom tracking domain" at bounding box center [307, 189] width 86 height 7
click at [267, 186] on button "Reply to" at bounding box center [267, 189] width 7 height 7
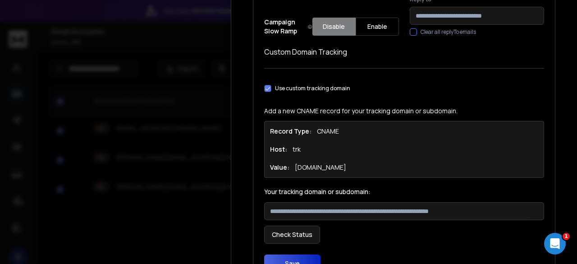
scroll to position [438, 0]
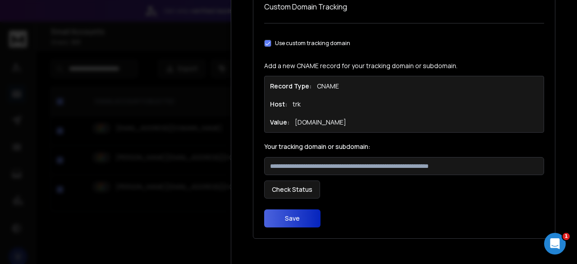
click at [318, 161] on input at bounding box center [404, 166] width 280 height 18
paste input "**********"
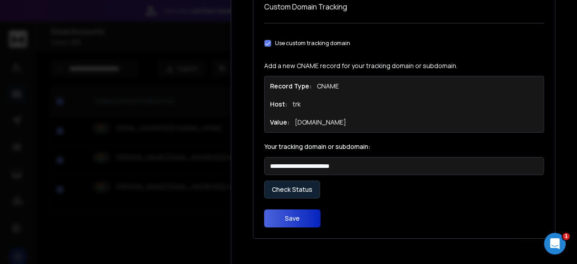
type input "**********"
click at [292, 186] on button "Check Status" at bounding box center [292, 189] width 56 height 18
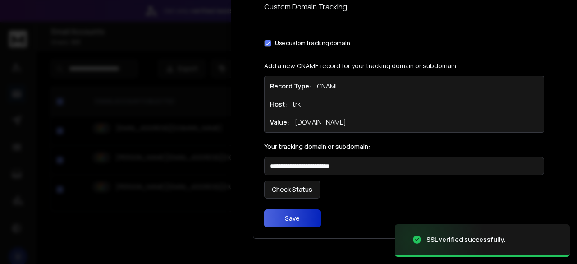
click at [293, 210] on button "Save" at bounding box center [292, 218] width 56 height 18
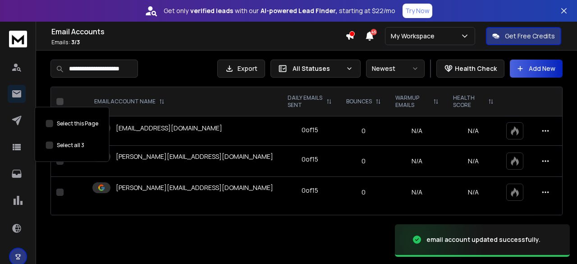
click at [60, 99] on button "Select this Page" at bounding box center [59, 101] width 7 height 7
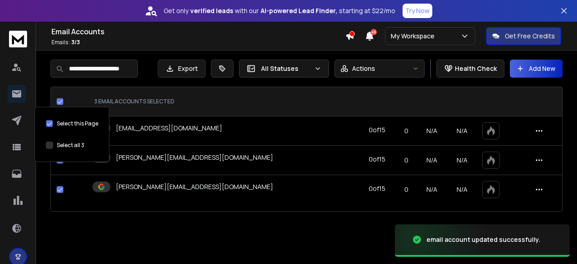
click at [46, 145] on button "Select this Page" at bounding box center [49, 144] width 7 height 7
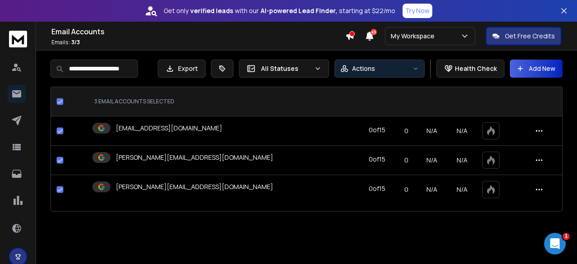
click at [417, 66] on icon "button" at bounding box center [415, 68] width 6 height 7
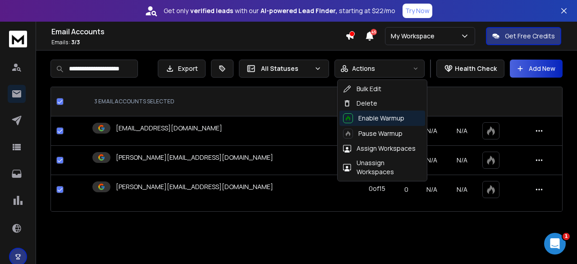
click at [365, 117] on div "Enable Warmup" at bounding box center [373, 118] width 61 height 10
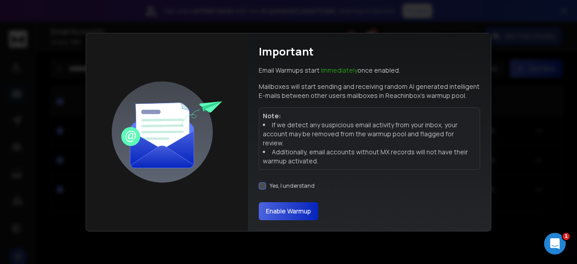
click at [264, 182] on button "Yes, I understand" at bounding box center [262, 185] width 7 height 7
click at [279, 210] on button "Enable Warmup" at bounding box center [288, 211] width 59 height 18
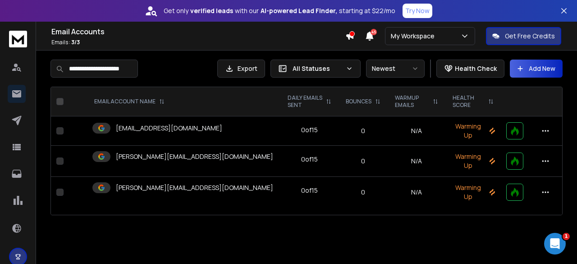
click at [309, 34] on h1 "Email Accounts" at bounding box center [198, 31] width 294 height 11
click at [528, 70] on button "Add New" at bounding box center [536, 68] width 53 height 18
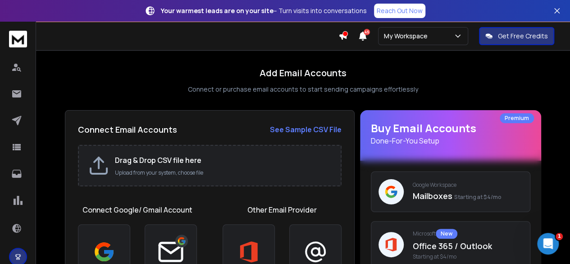
click at [99, 251] on icon at bounding box center [104, 251] width 23 height 27
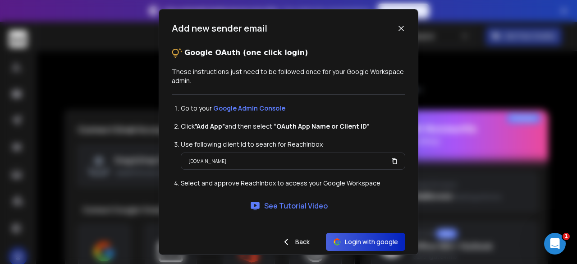
click at [357, 238] on button "Login with google" at bounding box center [365, 241] width 79 height 18
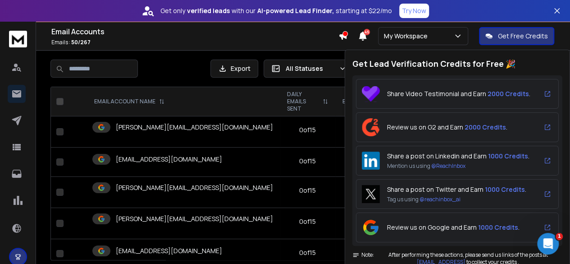
click at [196, 58] on div "Export All Statuses Newest Health Check Add New EMAIL ACCOUNT NAME DAILY EMAILS…" at bounding box center [303, 159] width 534 height 219
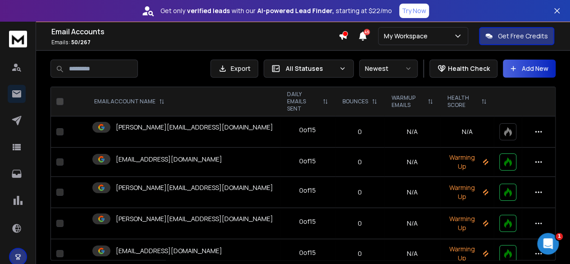
click at [528, 70] on button "Add New" at bounding box center [529, 68] width 53 height 18
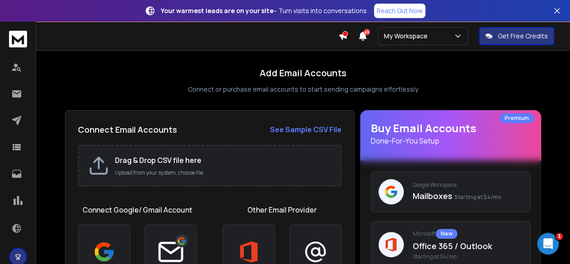
click at [105, 251] on icon at bounding box center [108, 254] width 9 height 9
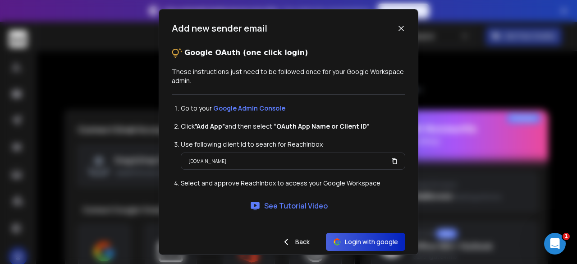
click at [361, 237] on button "Login with google" at bounding box center [365, 241] width 79 height 18
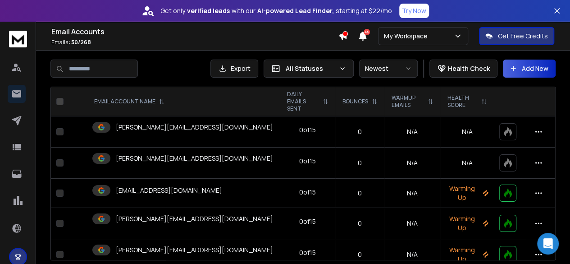
click at [517, 73] on button "Add New" at bounding box center [529, 68] width 53 height 18
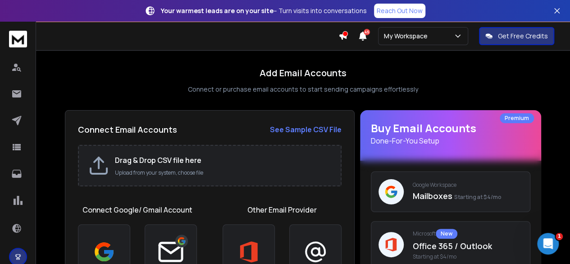
click at [105, 236] on div at bounding box center [104, 251] width 52 height 55
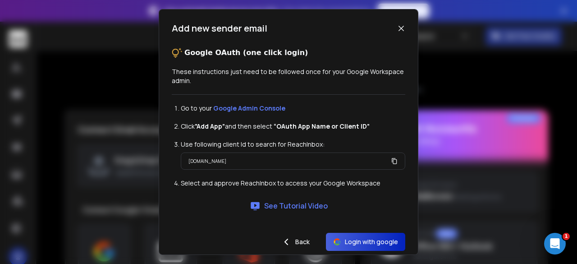
click at [363, 242] on button "Login with google" at bounding box center [365, 241] width 79 height 18
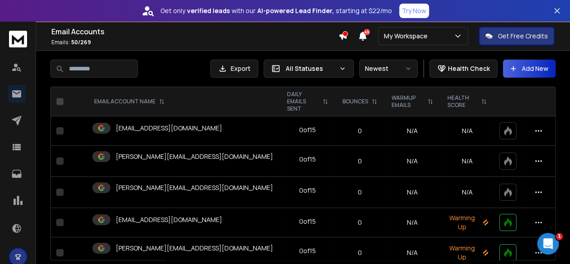
click at [529, 66] on button "Add New" at bounding box center [529, 68] width 53 height 18
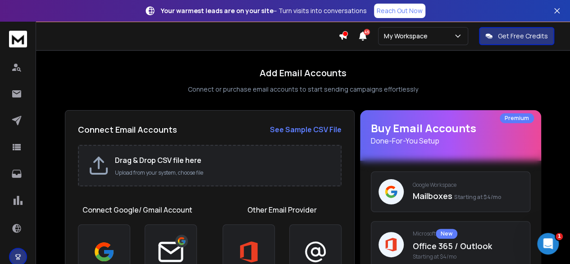
click at [109, 246] on icon at bounding box center [104, 251] width 23 height 27
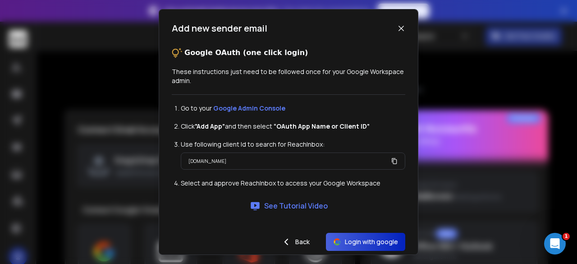
click at [360, 240] on button "Login with google" at bounding box center [365, 241] width 79 height 18
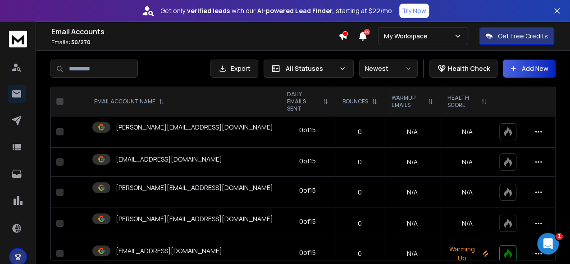
click at [515, 64] on button "Add New" at bounding box center [529, 68] width 53 height 18
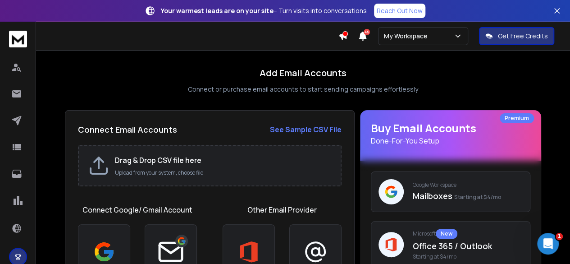
click at [104, 251] on icon at bounding box center [108, 254] width 9 height 9
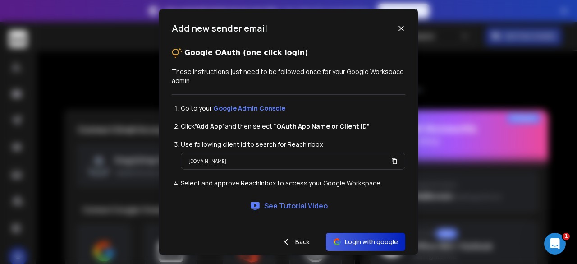
click at [396, 251] on div "Add new sender email Google OAuth (one click login) These instructions just nee…" at bounding box center [289, 132] width 260 height 246
click at [391, 246] on button "Login with google" at bounding box center [365, 241] width 79 height 18
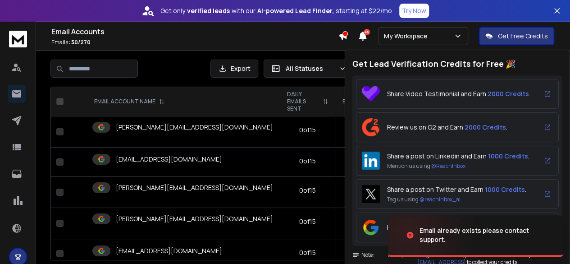
click at [295, 82] on div "Export All Statuses Newest Health Check Add New EMAIL ACCOUNT NAME DAILY EMAILS…" at bounding box center [302, 159] width 505 height 200
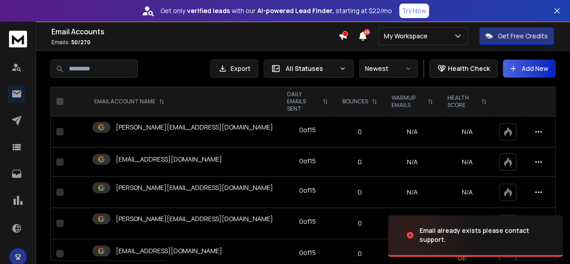
click at [542, 70] on button "Add New" at bounding box center [529, 68] width 53 height 18
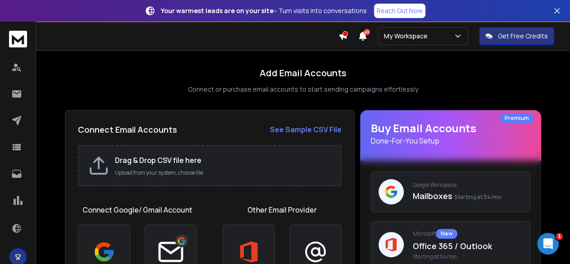
click at [104, 238] on icon at bounding box center [104, 251] width 23 height 27
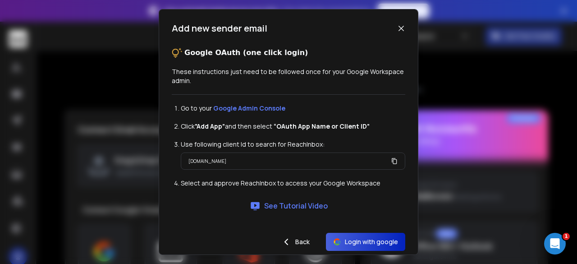
click at [357, 239] on button "Login with google" at bounding box center [365, 241] width 79 height 18
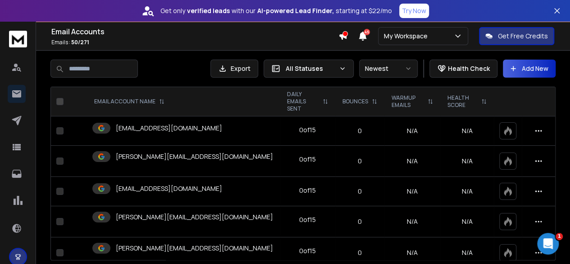
click at [523, 64] on button "Add New" at bounding box center [529, 68] width 53 height 18
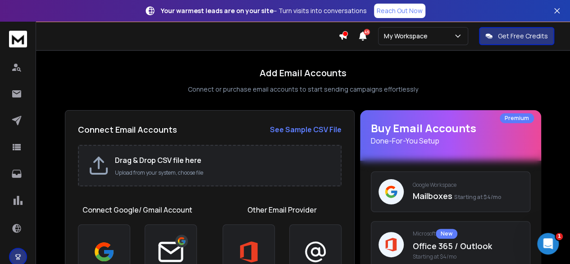
click at [106, 244] on icon at bounding box center [103, 245] width 15 height 7
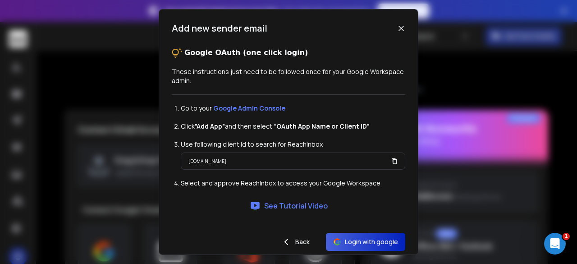
click at [358, 245] on button "Login with google" at bounding box center [365, 241] width 79 height 18
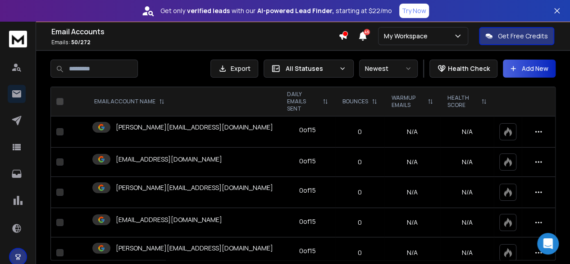
click at [521, 66] on button "Add New" at bounding box center [529, 68] width 53 height 18
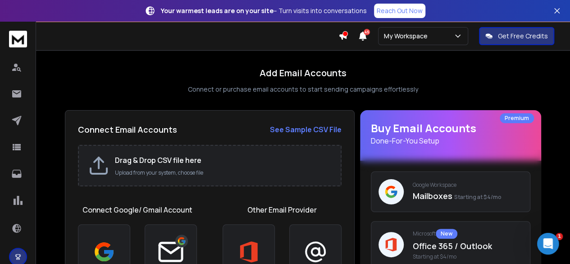
click at [91, 232] on div at bounding box center [104, 251] width 52 height 55
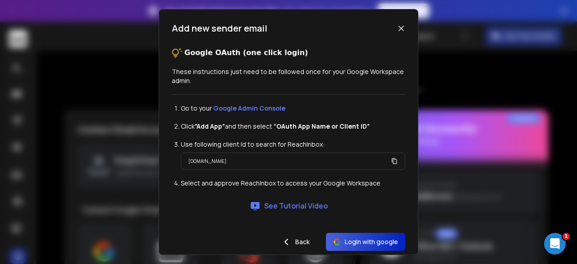
click at [384, 246] on button "Login with google" at bounding box center [365, 241] width 79 height 18
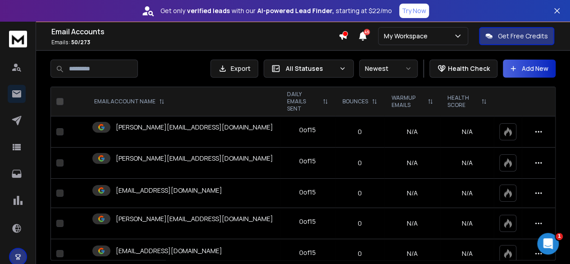
click at [521, 65] on button "Add New" at bounding box center [529, 68] width 53 height 18
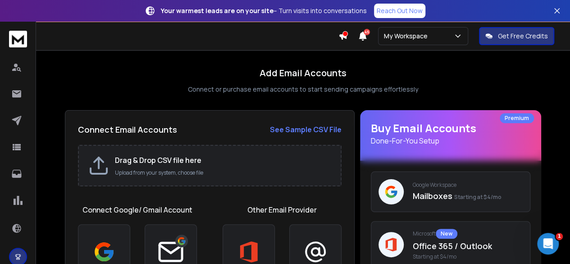
click at [96, 242] on icon at bounding box center [104, 251] width 23 height 27
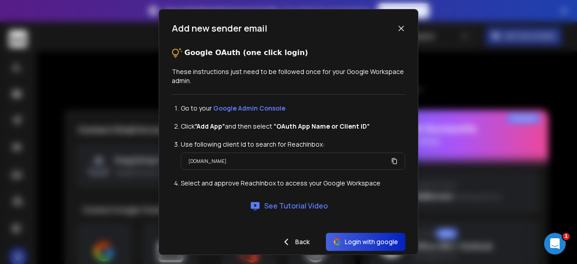
click at [383, 239] on button "Login with google" at bounding box center [365, 241] width 79 height 18
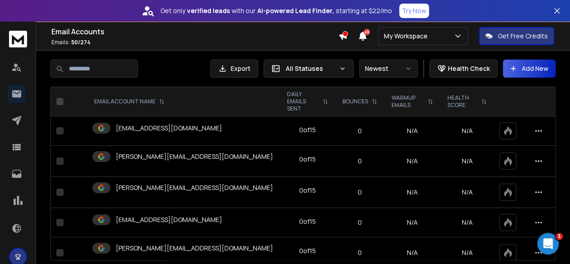
drag, startPoint x: 321, startPoint y: 41, endPoint x: 310, endPoint y: 43, distance: 11.0
click at [321, 41] on p "Emails : 50 / 274" at bounding box center [194, 42] width 287 height 7
click at [120, 73] on input at bounding box center [93, 68] width 87 height 18
paste input "**********"
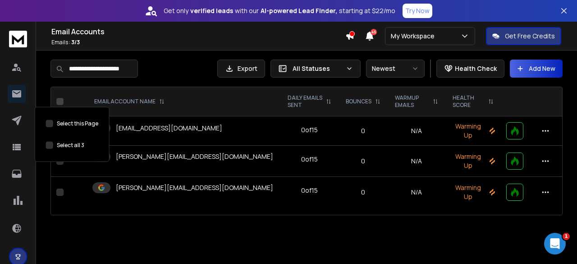
type input "**********"
click at [60, 102] on button "Select this Page" at bounding box center [59, 101] width 7 height 7
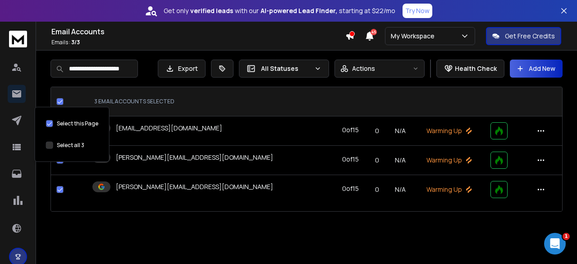
click at [52, 145] on button "Select this Page" at bounding box center [49, 144] width 7 height 7
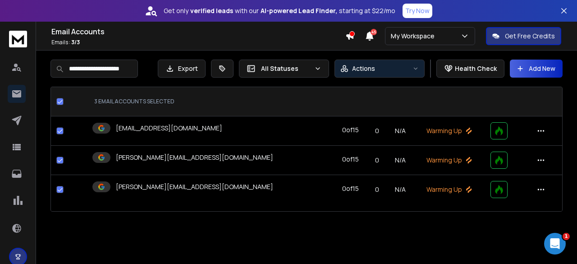
click at [412, 70] on button "Actions" at bounding box center [379, 68] width 90 height 18
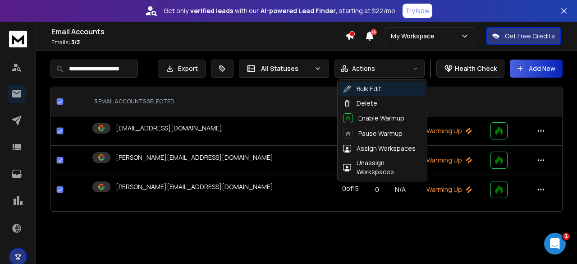
click at [373, 90] on div "Bulk Edit" at bounding box center [362, 88] width 38 height 9
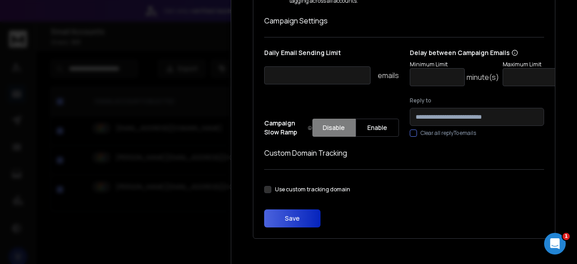
scroll to position [292, 0]
click at [265, 186] on button "Reply to" at bounding box center [267, 189] width 7 height 7
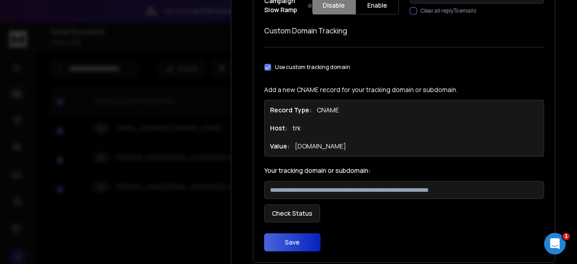
scroll to position [438, 0]
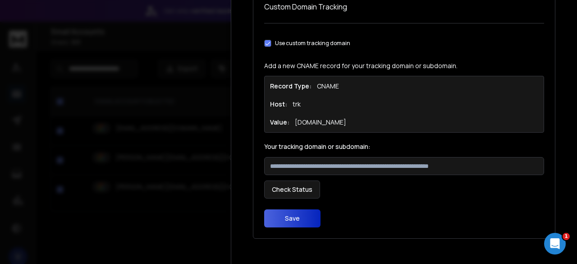
click at [307, 159] on input at bounding box center [404, 166] width 280 height 18
paste input "**********"
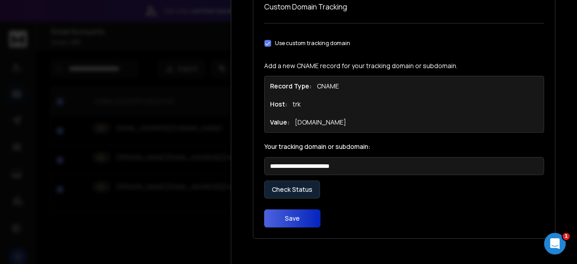
type input "**********"
click at [290, 184] on button "Check Status" at bounding box center [292, 189] width 56 height 18
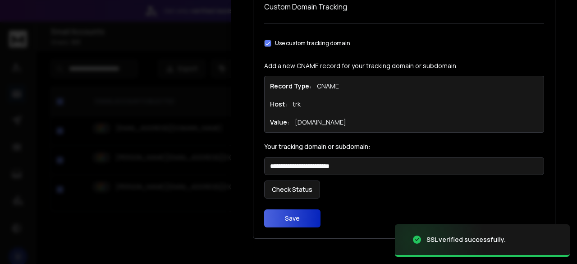
click at [291, 209] on button "Save" at bounding box center [292, 218] width 56 height 18
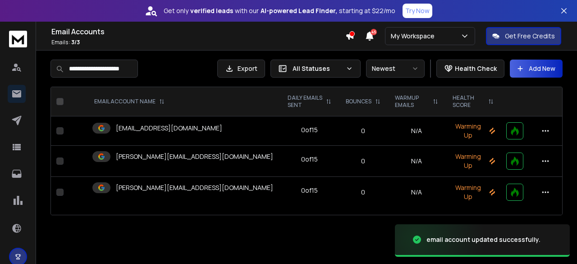
click at [224, 233] on div "**********" at bounding box center [288, 132] width 577 height 264
click at [310, 41] on p "Emails : 3 / 3" at bounding box center [198, 42] width 294 height 7
click at [91, 70] on input "**********" at bounding box center [93, 68] width 87 height 18
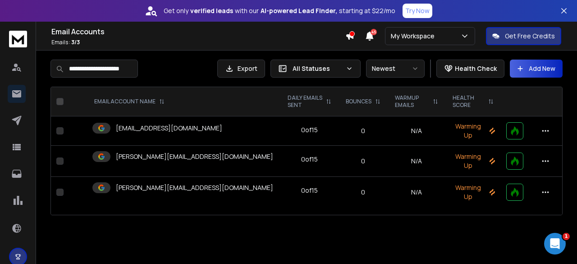
click at [90, 69] on input "**********" at bounding box center [93, 68] width 87 height 18
paste input "**"
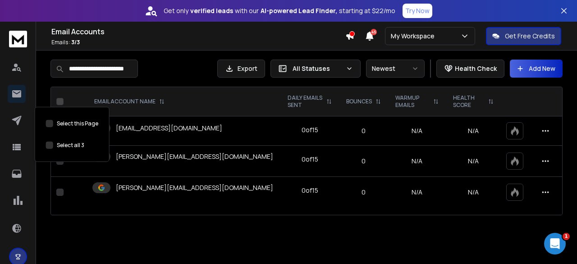
type input "**********"
click at [46, 141] on button "Select this Page" at bounding box center [49, 144] width 7 height 7
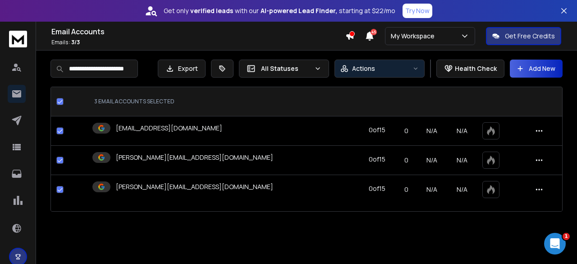
click at [381, 64] on div "Actions" at bounding box center [374, 68] width 68 height 9
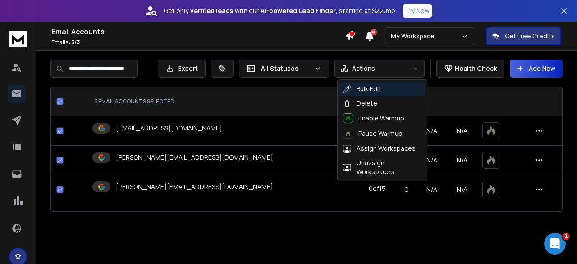
click at [372, 90] on div "Bulk Edit" at bounding box center [362, 88] width 38 height 9
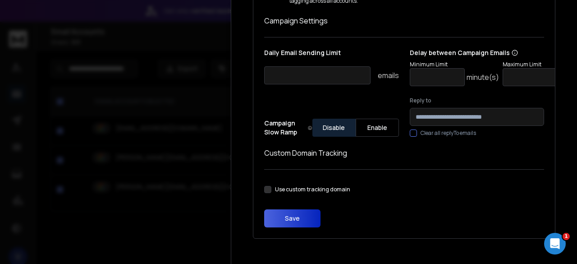
scroll to position [292, 0]
click at [268, 186] on button "Reply to" at bounding box center [267, 189] width 7 height 7
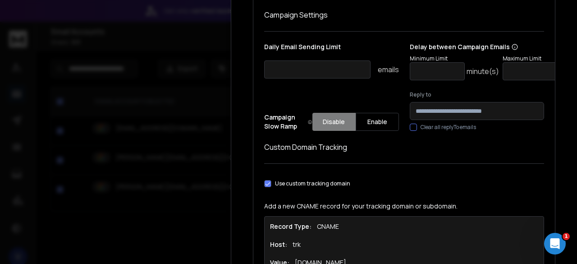
scroll to position [438, 0]
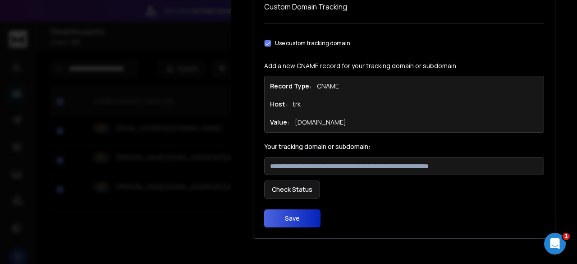
click at [287, 160] on input at bounding box center [404, 166] width 280 height 18
paste input "**********"
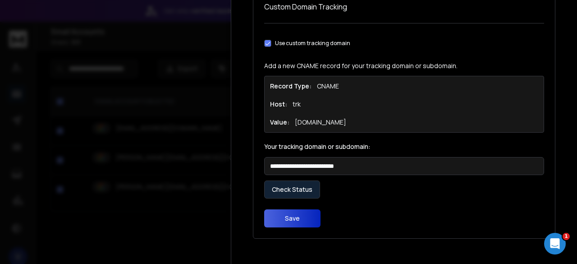
type input "**********"
click at [294, 180] on button "Check Status" at bounding box center [292, 189] width 56 height 18
click at [305, 182] on button "Check Status" at bounding box center [292, 189] width 56 height 18
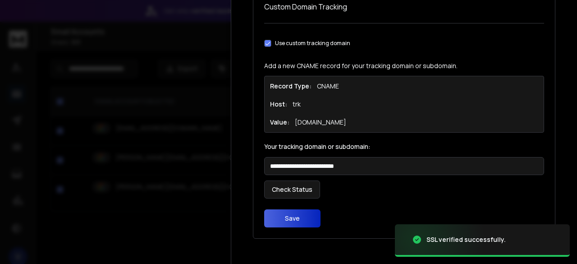
click at [297, 209] on button "Save" at bounding box center [292, 218] width 56 height 18
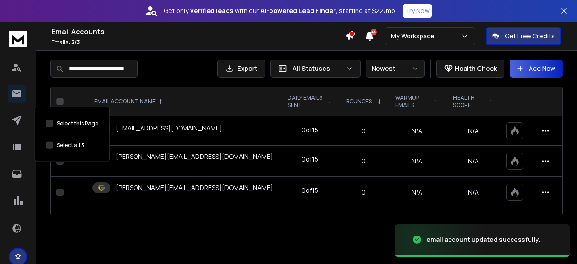
click at [59, 99] on button "Select this Page" at bounding box center [59, 101] width 7 height 7
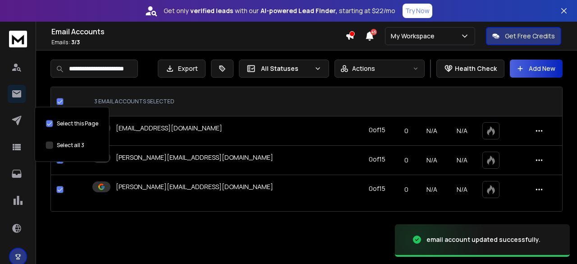
click at [56, 144] on div "Select all 3" at bounding box center [72, 144] width 52 height 7
click at [46, 143] on button "Select this Page" at bounding box center [49, 144] width 7 height 7
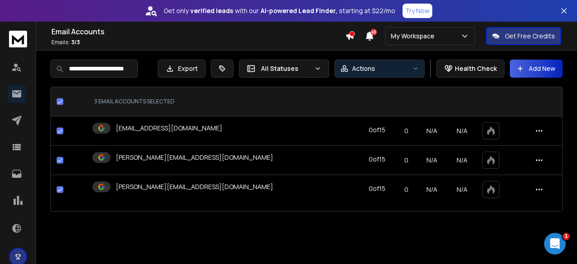
click at [374, 60] on button "Actions" at bounding box center [379, 68] width 90 height 18
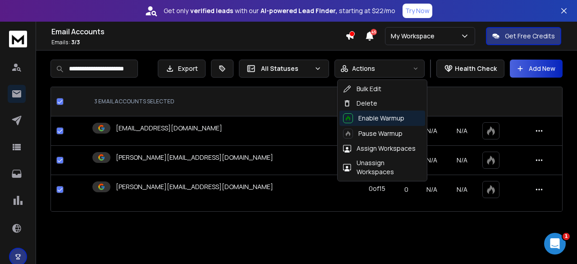
click at [372, 111] on div "Enable Warmup" at bounding box center [382, 117] width 86 height 15
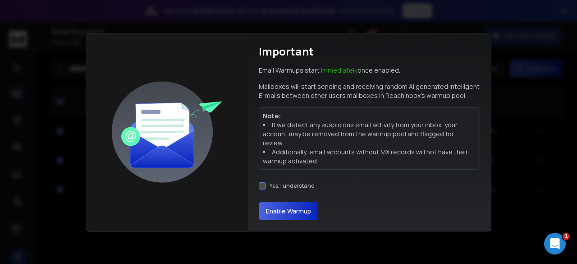
click at [261, 182] on button "Yes, I understand" at bounding box center [262, 185] width 7 height 7
click at [279, 207] on button "Enable Warmup" at bounding box center [288, 211] width 59 height 18
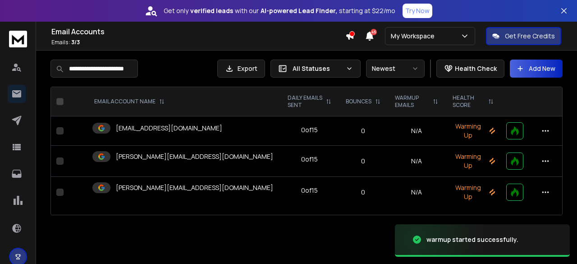
drag, startPoint x: 308, startPoint y: 41, endPoint x: 283, endPoint y: 52, distance: 27.5
click at [308, 41] on p "Emails : 3 / 3" at bounding box center [198, 42] width 294 height 7
click at [94, 61] on input "**********" at bounding box center [93, 68] width 87 height 18
click at [95, 60] on input "**********" at bounding box center [93, 68] width 87 height 18
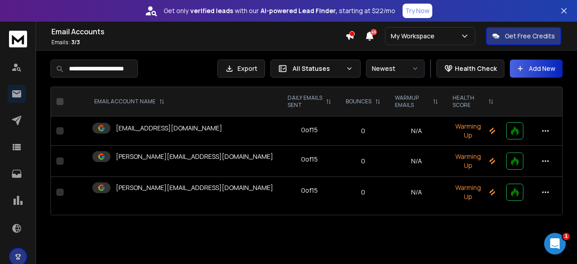
paste input
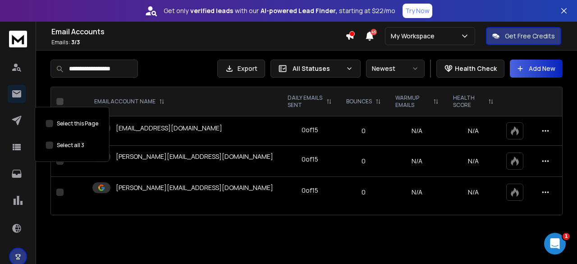
type input "**********"
click at [60, 100] on button "Select this Page" at bounding box center [59, 101] width 7 height 7
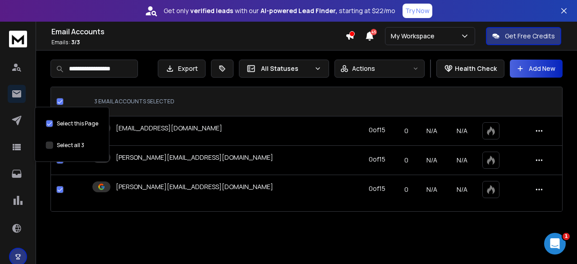
click at [50, 145] on button "Select this Page" at bounding box center [49, 144] width 7 height 7
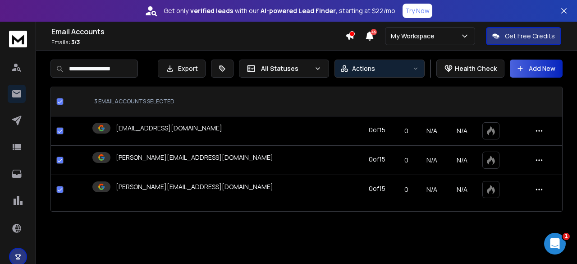
click at [408, 67] on div "Actions" at bounding box center [374, 68] width 68 height 9
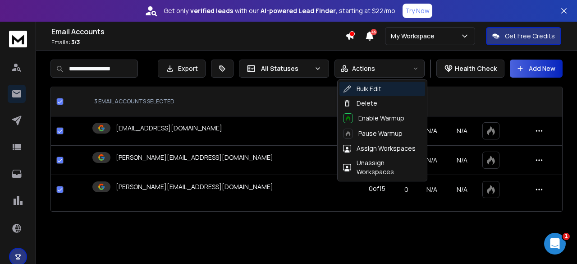
click at [364, 91] on div "Bulk Edit" at bounding box center [362, 88] width 38 height 9
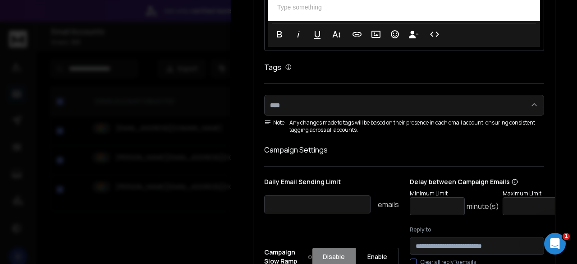
scroll to position [292, 0]
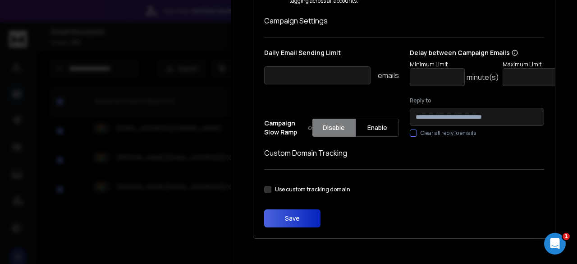
click at [266, 186] on button "Reply to" at bounding box center [267, 189] width 7 height 7
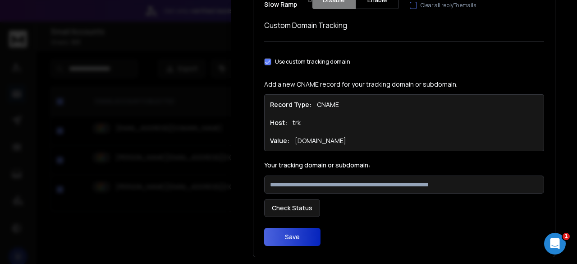
scroll to position [438, 0]
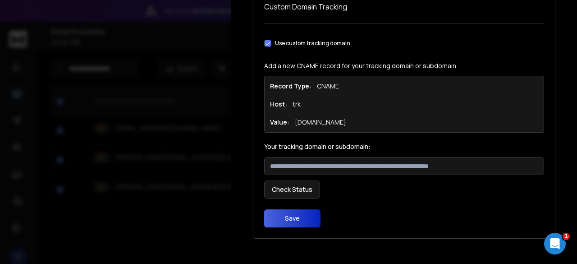
click at [314, 163] on input at bounding box center [404, 166] width 280 height 18
paste input "**********"
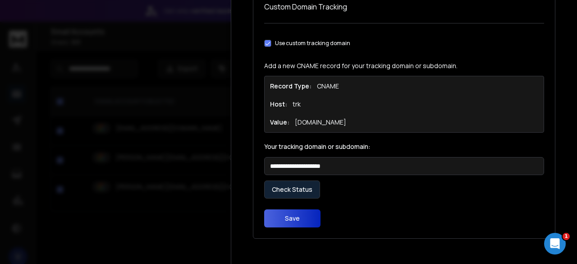
type input "**********"
click at [305, 180] on button "Check Status" at bounding box center [292, 189] width 56 height 18
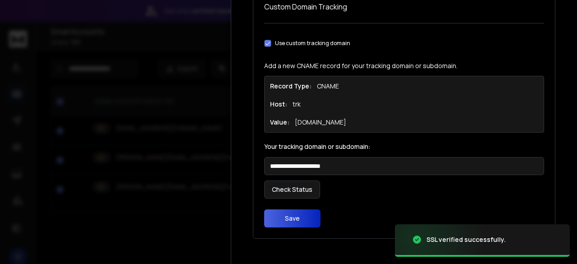
click at [294, 209] on button "Save" at bounding box center [292, 218] width 56 height 18
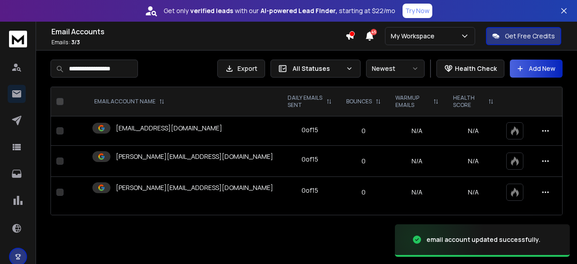
click at [302, 37] on div "Email Accounts Emails : 3 / 3" at bounding box center [198, 36] width 294 height 20
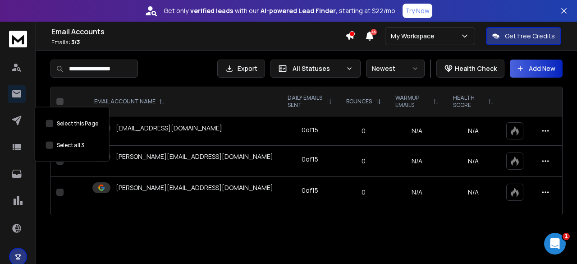
click at [61, 100] on button "Select this Page" at bounding box center [59, 101] width 7 height 7
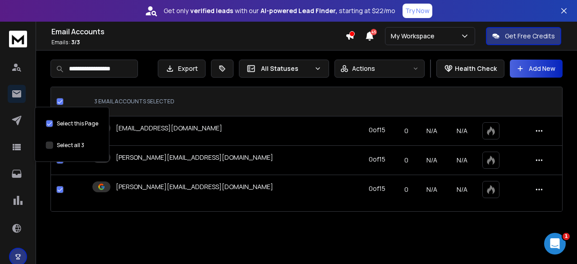
click at [53, 146] on div "Select all 3" at bounding box center [72, 144] width 52 height 7
click at [51, 146] on button "Select this Page" at bounding box center [49, 144] width 7 height 7
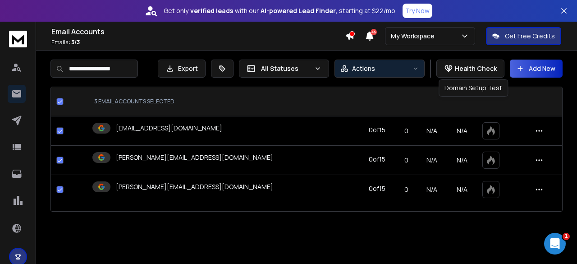
click at [423, 71] on button "Actions" at bounding box center [379, 68] width 90 height 18
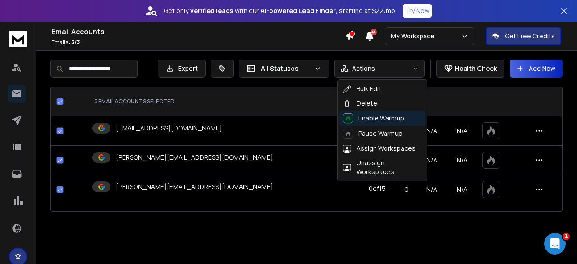
click at [363, 113] on div "Enable Warmup" at bounding box center [373, 118] width 61 height 10
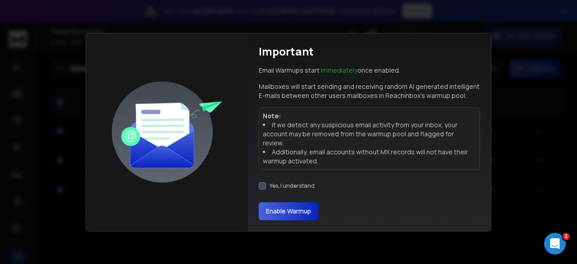
click at [262, 182] on button "Yes, I understand" at bounding box center [262, 185] width 7 height 7
click at [282, 202] on button "Enable Warmup" at bounding box center [288, 211] width 59 height 18
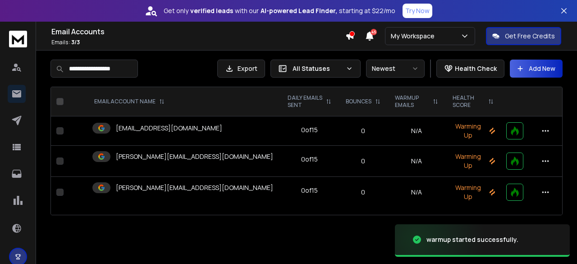
click at [103, 67] on input "**********" at bounding box center [93, 68] width 87 height 18
paste input "*"
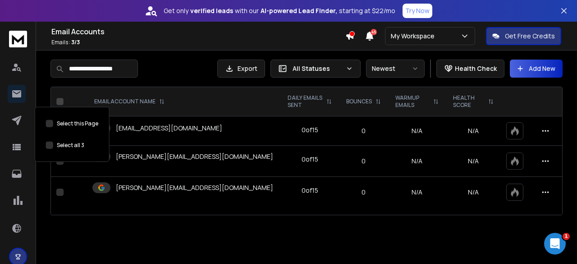
type input "**********"
click at [59, 100] on button "Select this Page" at bounding box center [59, 101] width 7 height 7
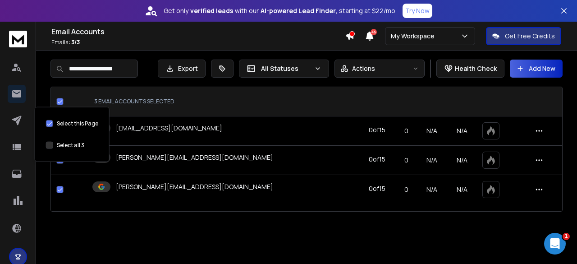
click at [49, 146] on button "Select this Page" at bounding box center [49, 144] width 7 height 7
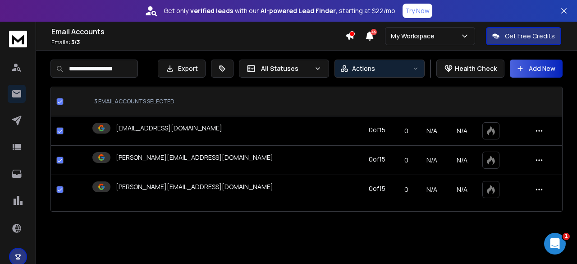
click at [413, 68] on button "Actions" at bounding box center [379, 68] width 90 height 18
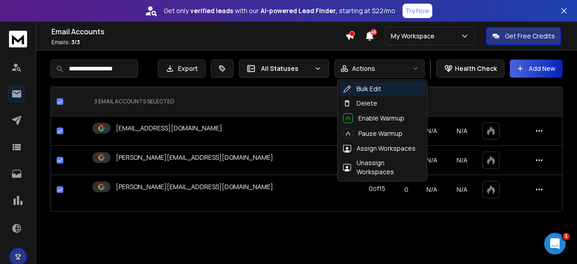
click at [373, 87] on div "Bulk Edit" at bounding box center [362, 88] width 38 height 9
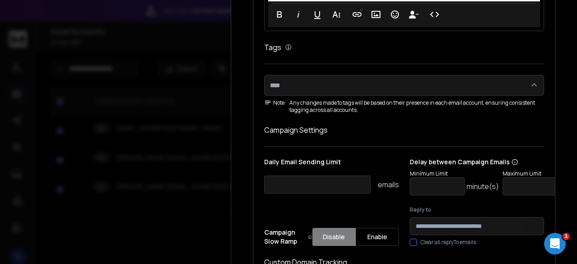
scroll to position [292, 0]
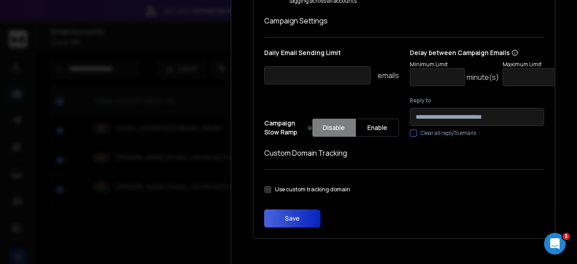
click at [269, 186] on button "Reply to" at bounding box center [267, 189] width 7 height 7
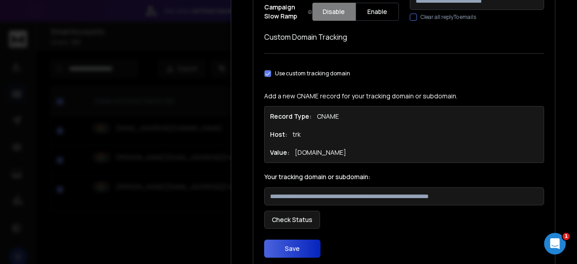
scroll to position [438, 0]
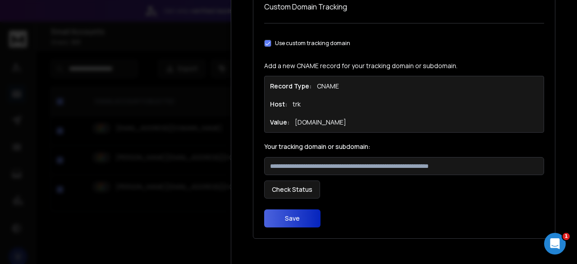
click at [293, 157] on input at bounding box center [404, 166] width 280 height 18
paste input "**********"
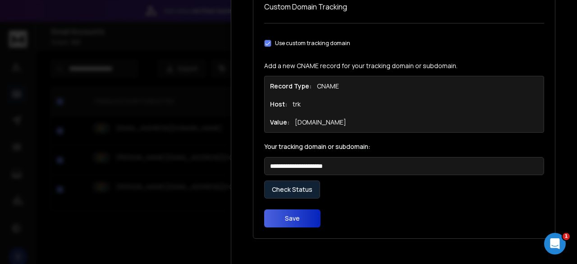
type input "**********"
click at [292, 186] on button "Check Status" at bounding box center [292, 189] width 56 height 18
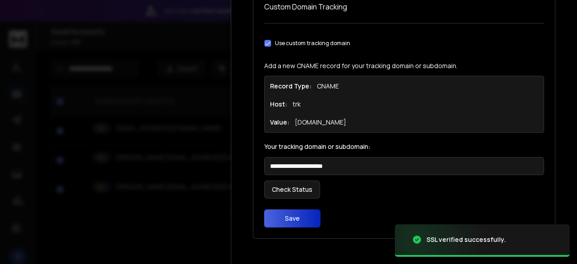
click at [288, 213] on button "Save" at bounding box center [292, 218] width 56 height 18
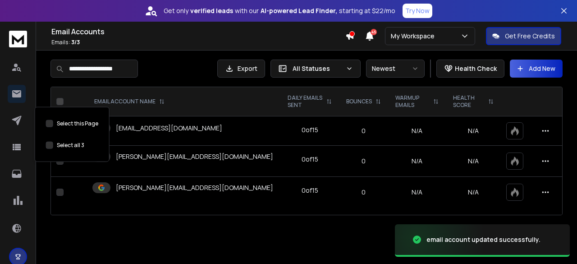
click at [58, 100] on button "Select this Page" at bounding box center [59, 101] width 7 height 7
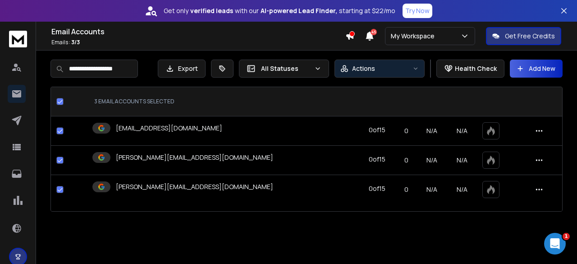
click at [413, 64] on button "Actions" at bounding box center [379, 68] width 90 height 18
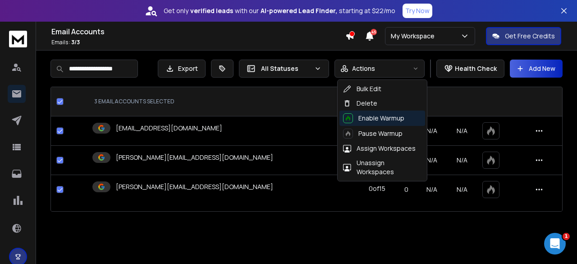
click at [379, 119] on div "Enable Warmup" at bounding box center [373, 118] width 61 height 10
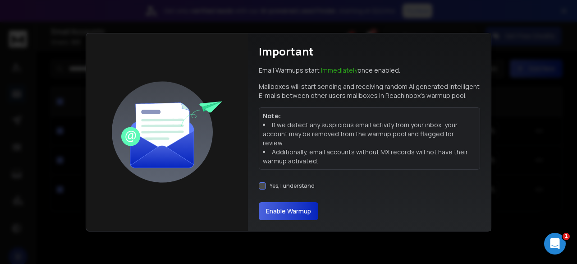
click at [262, 182] on button "Yes, I understand" at bounding box center [262, 185] width 7 height 7
click at [282, 206] on button "Enable Warmup" at bounding box center [288, 211] width 59 height 18
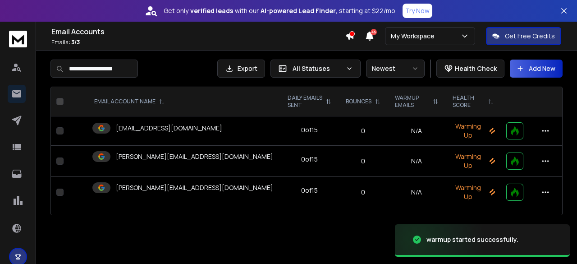
click at [328, 226] on div "**********" at bounding box center [288, 132] width 577 height 264
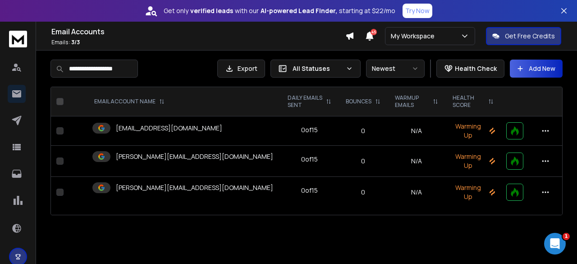
click at [528, 63] on button "Add New" at bounding box center [536, 68] width 53 height 18
click at [524, 64] on button "Add New" at bounding box center [536, 68] width 53 height 18
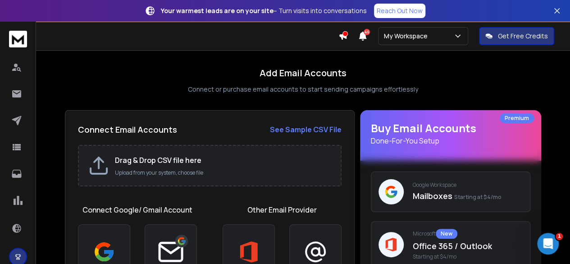
click at [106, 249] on icon at bounding box center [104, 251] width 23 height 27
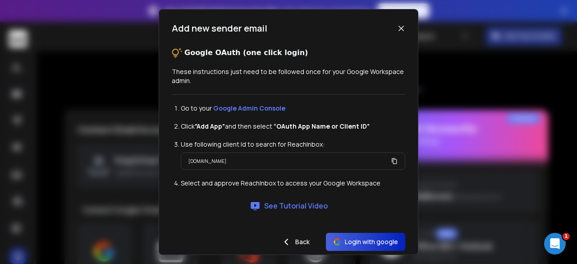
click at [381, 234] on button "Login with google" at bounding box center [365, 241] width 79 height 18
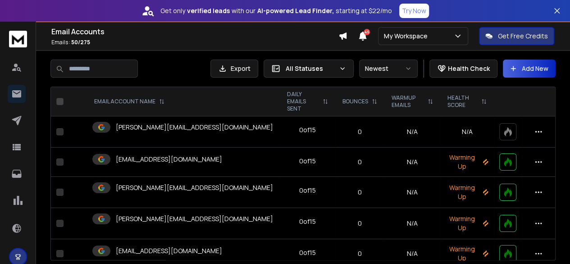
click at [533, 66] on button "Add New" at bounding box center [529, 68] width 53 height 18
click at [521, 65] on button "Add New" at bounding box center [529, 68] width 53 height 18
click at [510, 70] on button "Add New" at bounding box center [529, 68] width 53 height 18
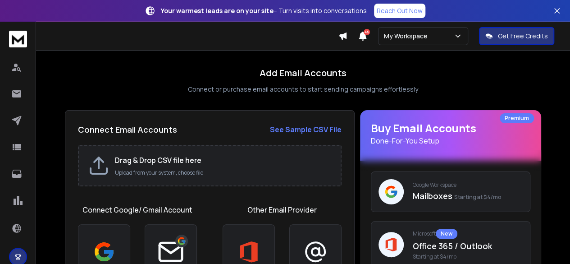
click at [519, 69] on div "Add Email Accounts Connect or purchase email accounts to start sending campaign…" at bounding box center [303, 80] width 534 height 27
click at [104, 244] on icon at bounding box center [103, 245] width 15 height 7
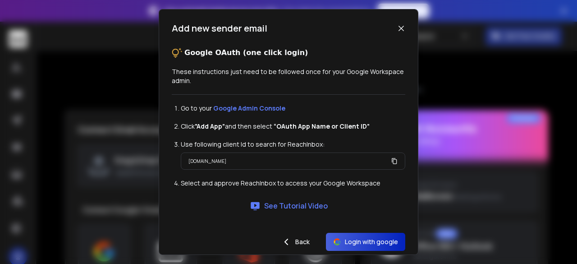
click at [349, 239] on button "Login with google" at bounding box center [365, 241] width 79 height 18
click at [364, 232] on div "Google OAuth (one click login) These instructions just need to be followed once…" at bounding box center [288, 148] width 233 height 203
click at [361, 238] on button "Login with google" at bounding box center [365, 241] width 79 height 18
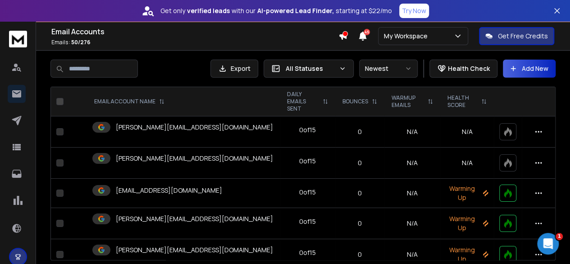
click at [515, 65] on icon at bounding box center [513, 68] width 6 height 6
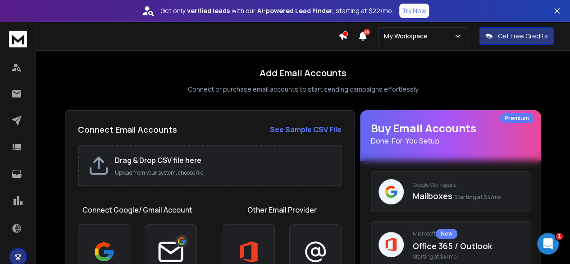
click at [101, 239] on icon at bounding box center [104, 251] width 23 height 27
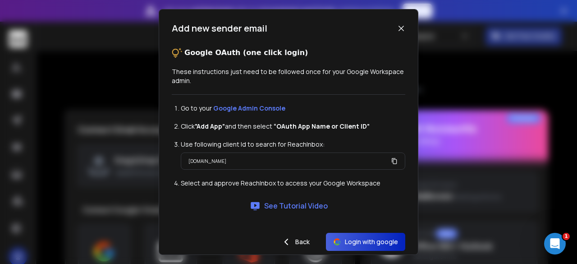
click at [363, 235] on button "Login with google" at bounding box center [365, 241] width 79 height 18
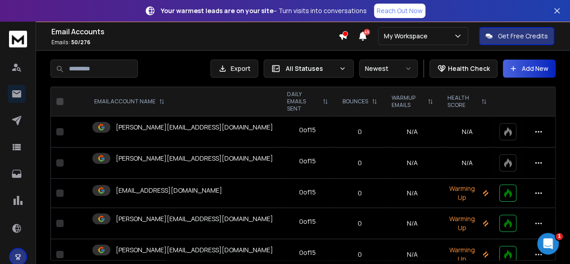
click at [536, 68] on button "Add New" at bounding box center [529, 68] width 53 height 18
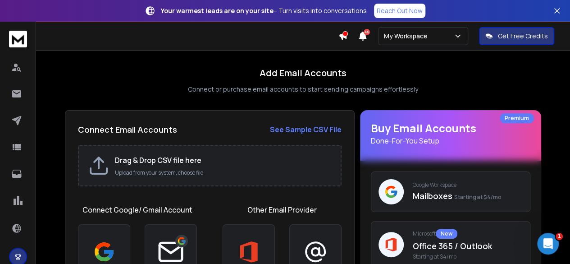
click at [118, 237] on div at bounding box center [104, 251] width 52 height 55
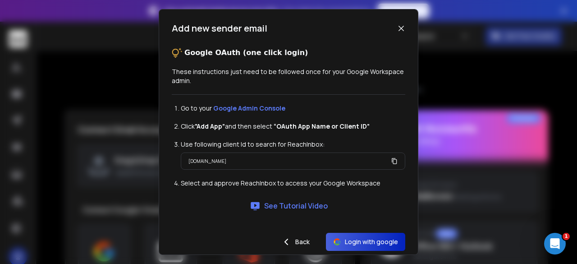
click at [355, 242] on button "Login with google" at bounding box center [365, 241] width 79 height 18
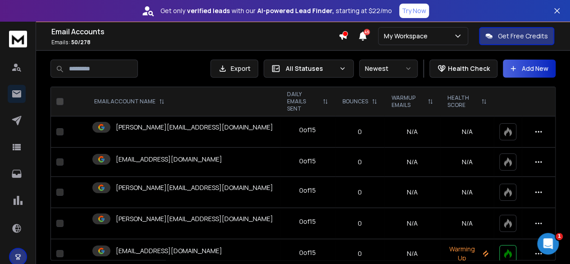
click at [525, 66] on button "Add New" at bounding box center [529, 68] width 53 height 18
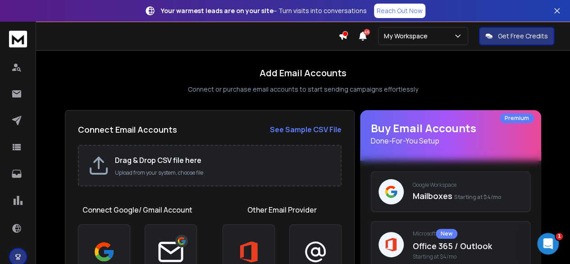
click at [116, 245] on div at bounding box center [104, 251] width 52 height 55
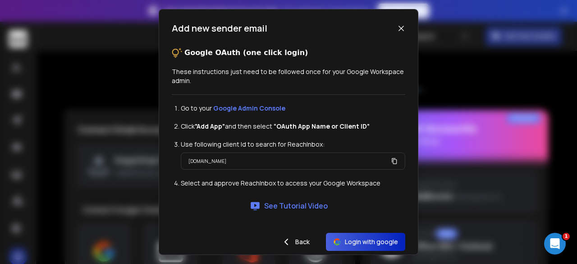
click at [347, 242] on button "Login with google" at bounding box center [365, 241] width 79 height 18
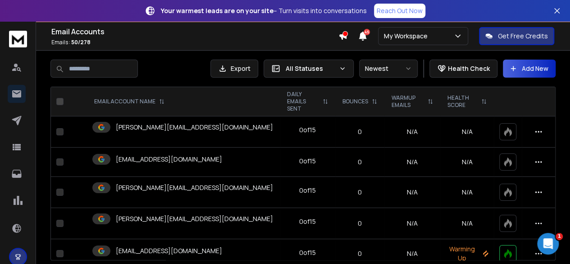
click at [542, 63] on button "Add New" at bounding box center [529, 68] width 53 height 18
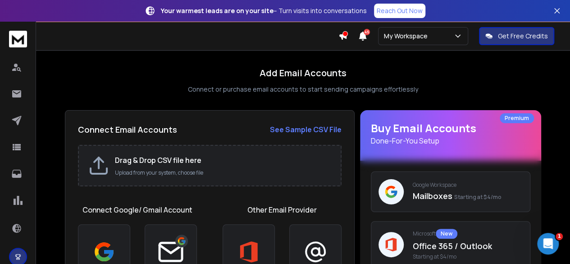
click at [97, 246] on icon at bounding box center [103, 245] width 15 height 7
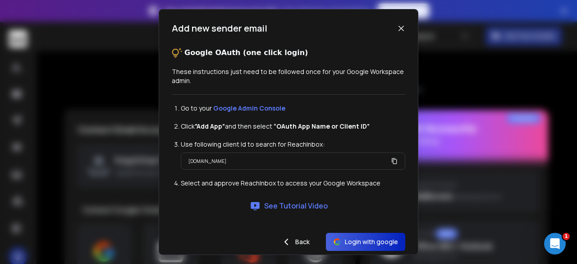
click at [373, 245] on button "Login with google" at bounding box center [365, 241] width 79 height 18
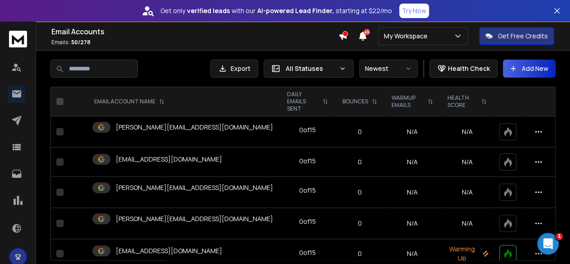
click at [516, 68] on icon at bounding box center [513, 68] width 6 height 6
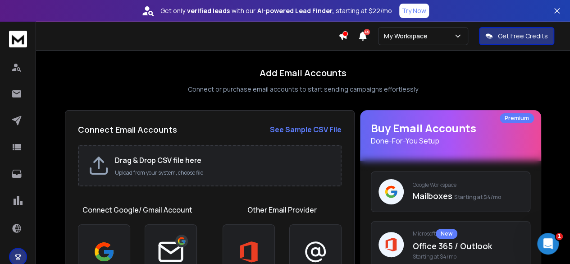
click at [105, 250] on icon at bounding box center [108, 254] width 9 height 9
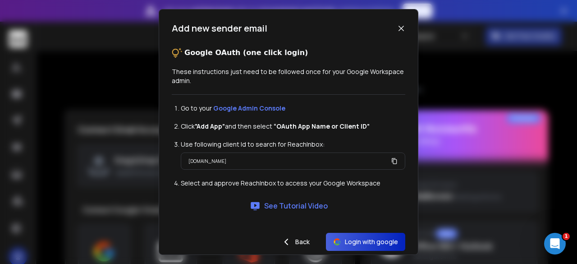
click at [356, 232] on button "Login with google" at bounding box center [365, 241] width 79 height 18
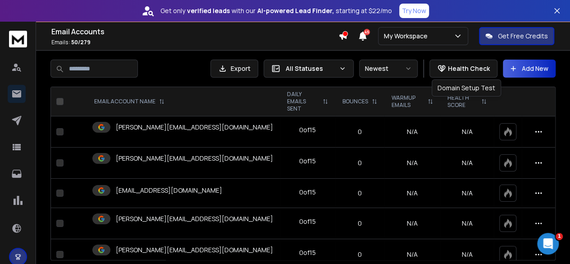
click at [505, 64] on button "Add New" at bounding box center [529, 68] width 53 height 18
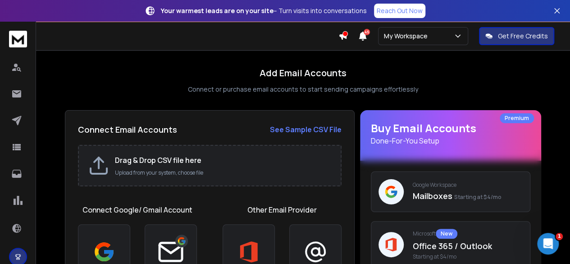
click at [120, 225] on div at bounding box center [104, 251] width 52 height 55
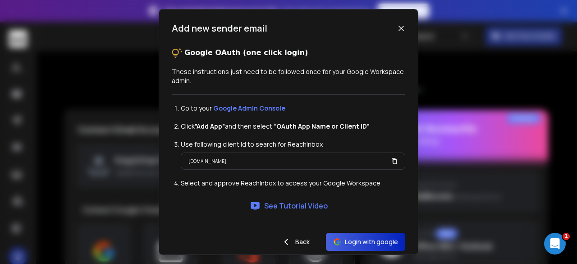
click at [339, 239] on icon at bounding box center [337, 241] width 8 height 8
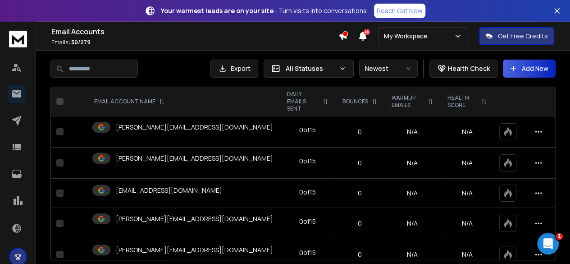
click at [526, 55] on div "Export All Statuses Newest Health Check Add New EMAIL ACCOUNT NAME DAILY EMAILS…" at bounding box center [303, 159] width 534 height 219
click at [523, 64] on button "Add New" at bounding box center [529, 68] width 53 height 18
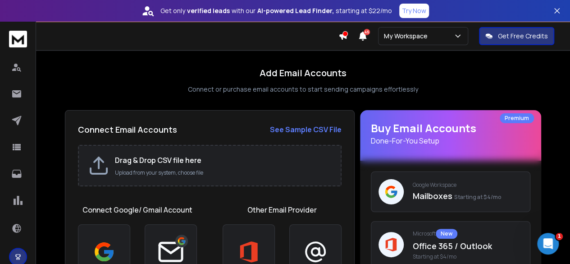
click at [111, 232] on div at bounding box center [104, 251] width 52 height 55
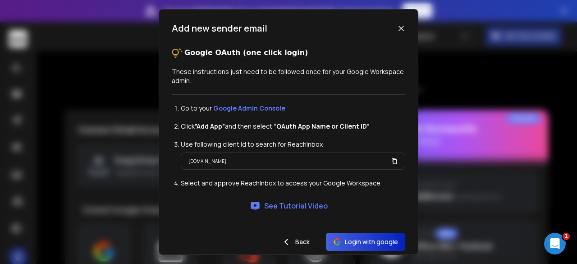
click at [353, 234] on button "Login with google" at bounding box center [365, 241] width 79 height 18
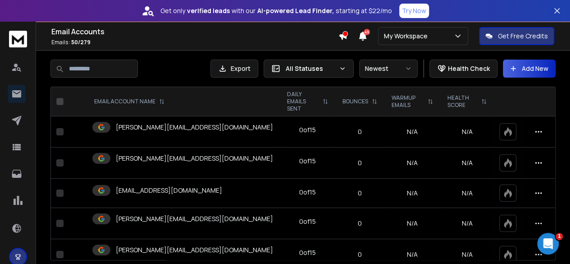
click at [520, 69] on button "Add New" at bounding box center [529, 68] width 53 height 18
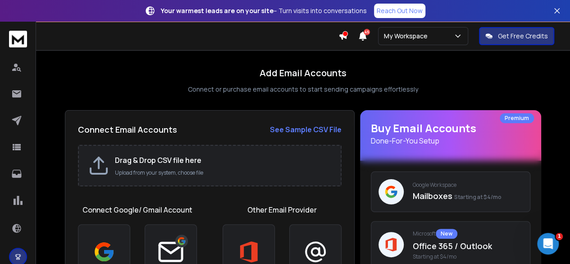
click at [102, 242] on icon at bounding box center [103, 245] width 15 height 7
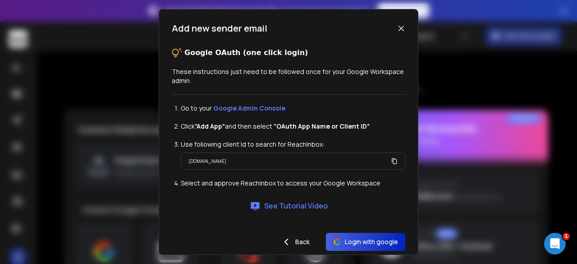
click at [355, 239] on button "Login with google" at bounding box center [365, 241] width 79 height 18
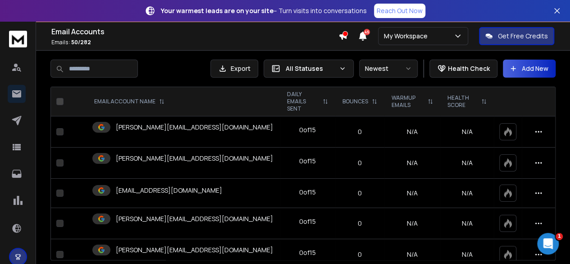
click at [313, 33] on h1 "Email Accounts" at bounding box center [194, 31] width 287 height 11
click at [102, 72] on input at bounding box center [93, 68] width 87 height 18
paste input "**********"
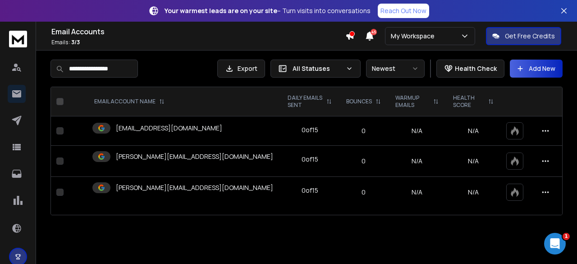
type input "**********"
click at [59, 101] on button "Select this Page" at bounding box center [59, 101] width 7 height 7
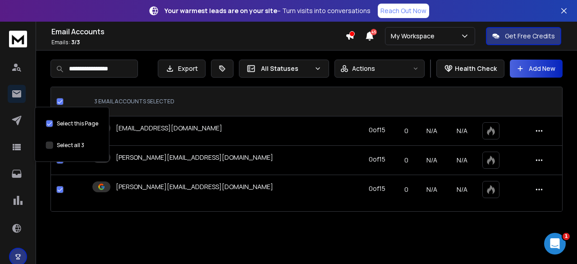
click at [49, 145] on button "Select this Page" at bounding box center [49, 144] width 7 height 7
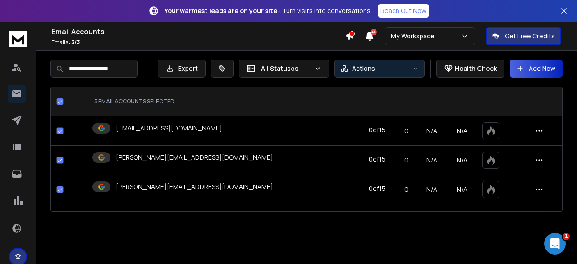
click at [378, 64] on div "Actions" at bounding box center [374, 68] width 68 height 9
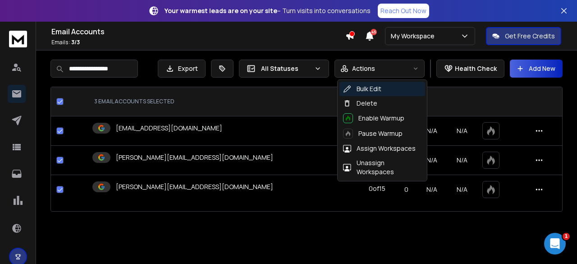
click at [369, 90] on div "Bulk Edit" at bounding box center [362, 88] width 38 height 9
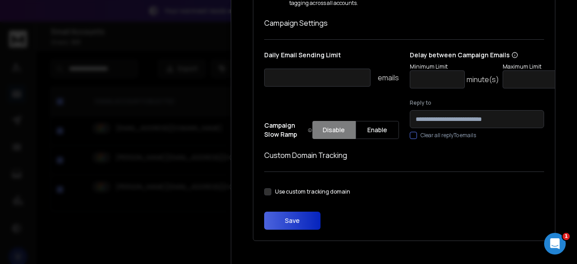
scroll to position [248, 0]
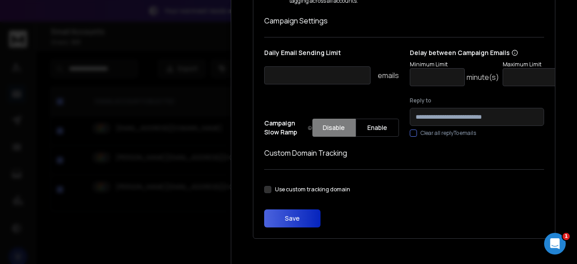
click at [269, 186] on button "Reply to" at bounding box center [267, 189] width 7 height 7
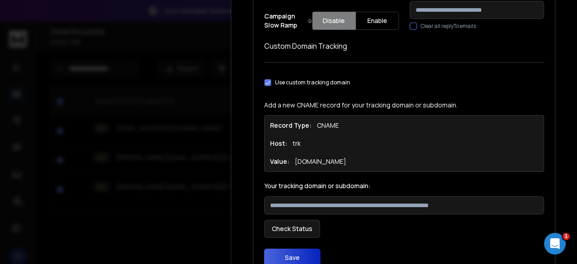
scroll to position [438, 0]
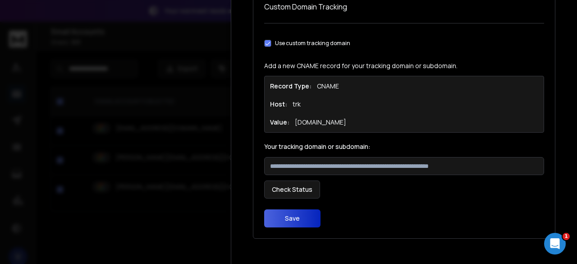
click at [299, 163] on input at bounding box center [404, 166] width 280 height 18
paste input "**********"
click at [299, 162] on input "**********" at bounding box center [404, 166] width 280 height 18
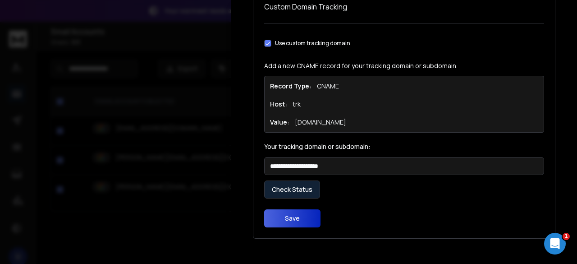
type input "**********"
click at [304, 190] on button "Check Status" at bounding box center [292, 189] width 56 height 18
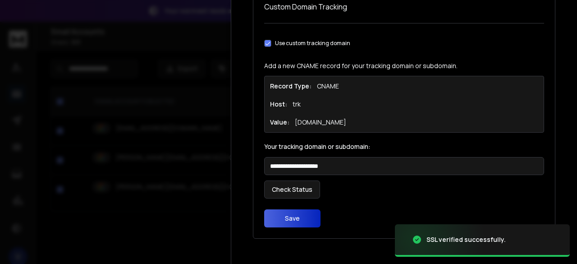
click at [294, 209] on button "Save" at bounding box center [292, 218] width 56 height 18
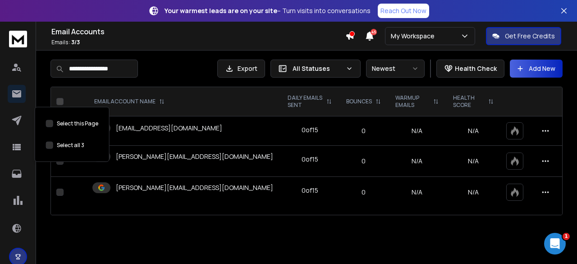
click at [59, 100] on button "Select this Page" at bounding box center [59, 101] width 7 height 7
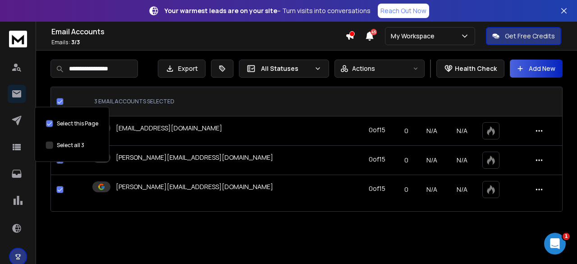
click at [48, 144] on button "Select this Page" at bounding box center [49, 144] width 7 height 7
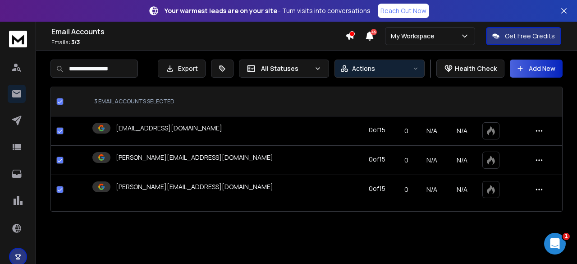
click at [419, 68] on icon "button" at bounding box center [415, 68] width 6 height 7
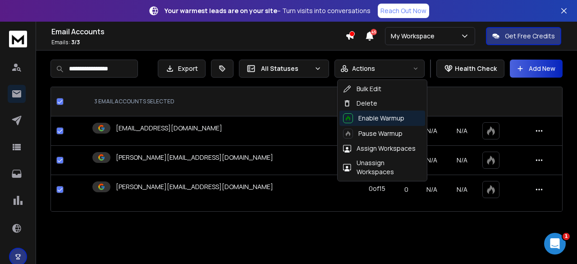
click at [376, 120] on div "Enable Warmup" at bounding box center [373, 118] width 61 height 10
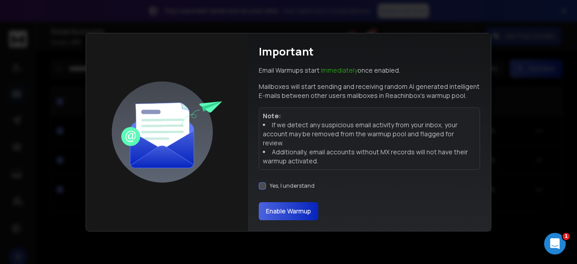
click at [262, 182] on button "Yes, I understand" at bounding box center [262, 185] width 7 height 7
click at [271, 210] on button "Enable Warmup" at bounding box center [288, 211] width 59 height 18
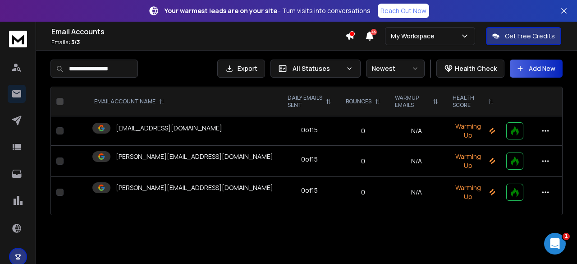
drag, startPoint x: 320, startPoint y: 227, endPoint x: 293, endPoint y: 169, distance: 64.1
click at [320, 227] on div "**********" at bounding box center [288, 132] width 577 height 264
click at [86, 68] on input "**********" at bounding box center [93, 68] width 87 height 18
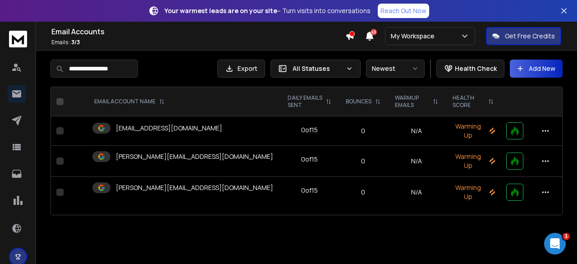
paste input "***"
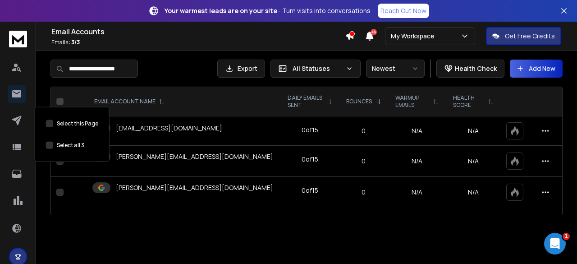
type input "**********"
click at [60, 100] on button "Select this Page" at bounding box center [59, 101] width 7 height 7
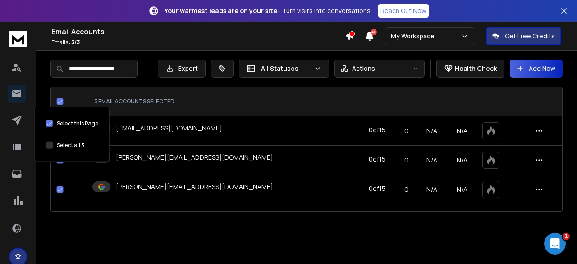
click at [49, 141] on button "Select this Page" at bounding box center [49, 144] width 7 height 7
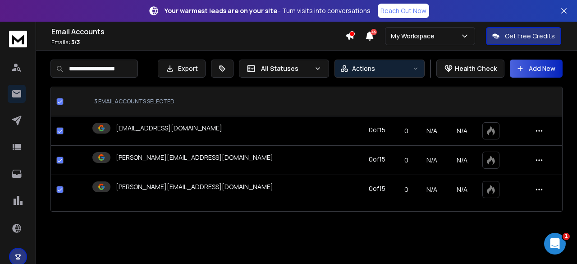
drag, startPoint x: 424, startPoint y: 64, endPoint x: 419, endPoint y: 66, distance: 5.7
click at [424, 65] on button "Actions" at bounding box center [379, 68] width 90 height 18
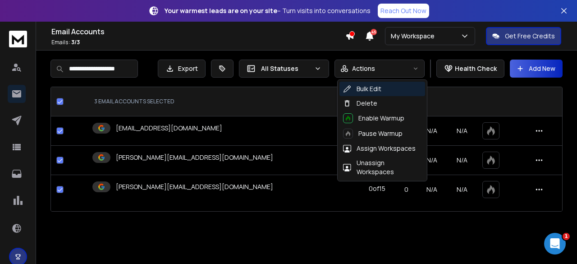
click at [366, 89] on div "Bulk Edit" at bounding box center [362, 88] width 38 height 9
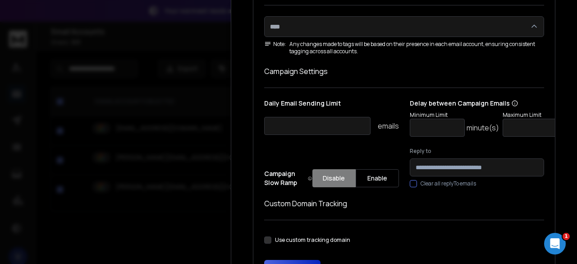
scroll to position [292, 0]
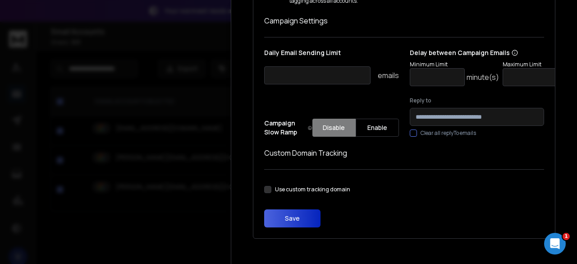
click at [267, 186] on button "Reply to" at bounding box center [267, 189] width 7 height 7
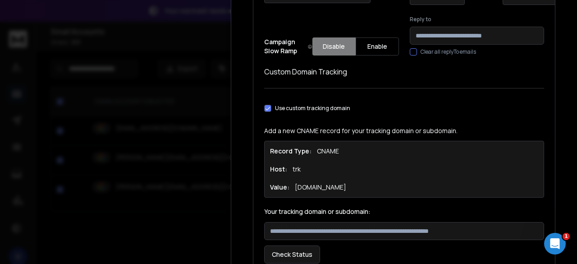
scroll to position [438, 0]
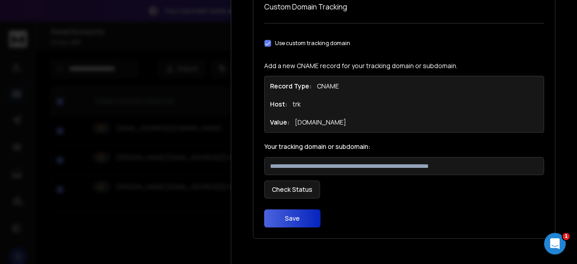
click at [333, 160] on input at bounding box center [404, 166] width 280 height 18
paste input "**********"
type input "**********"
click at [312, 172] on div "**********" at bounding box center [404, 129] width 280 height 137
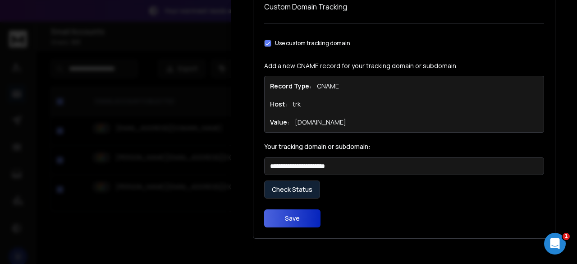
click at [307, 182] on button "Check Status" at bounding box center [292, 189] width 56 height 18
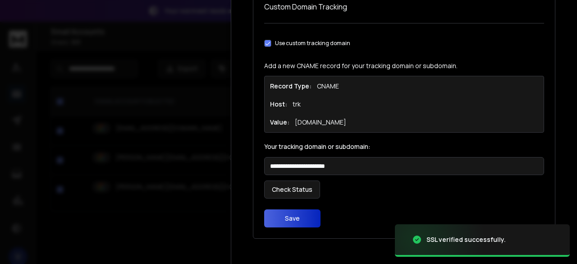
click at [295, 214] on button "Save" at bounding box center [292, 218] width 56 height 18
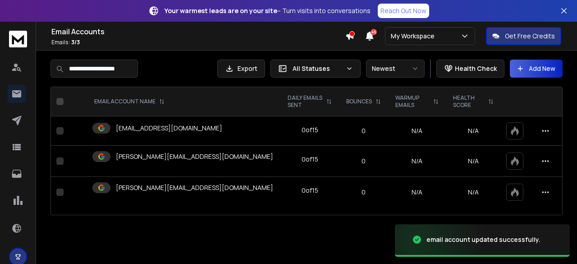
click at [524, 68] on button "Add New" at bounding box center [536, 68] width 53 height 18
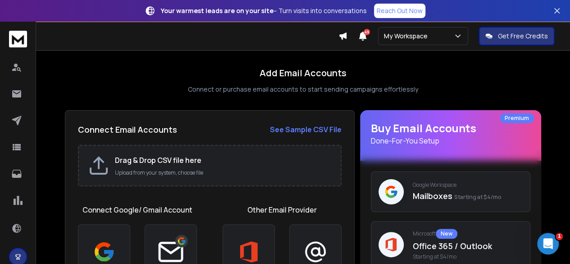
click at [100, 73] on div "Add Email Accounts Connect or purchase email accounts to start sending campaign…" at bounding box center [303, 80] width 534 height 27
click at [16, 89] on icon at bounding box center [16, 93] width 11 height 11
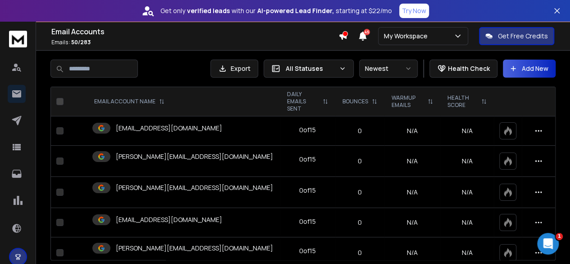
click at [316, 40] on p "Emails : 50 / 283" at bounding box center [194, 42] width 287 height 7
click at [86, 68] on input at bounding box center [93, 68] width 87 height 18
paste input "**********"
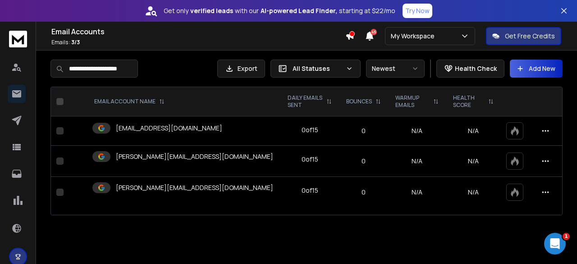
type input "**********"
click at [59, 100] on button "button" at bounding box center [59, 101] width 7 height 7
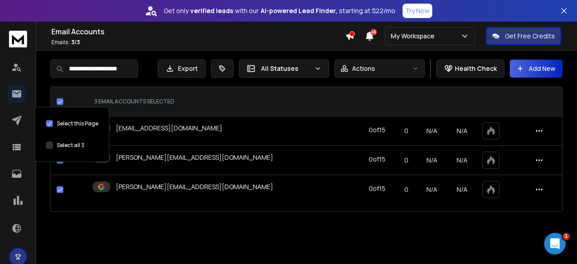
click at [46, 145] on button "Select this Page" at bounding box center [49, 144] width 7 height 7
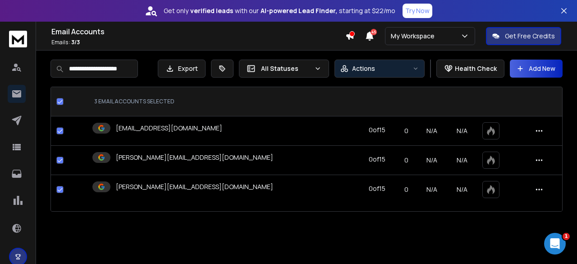
click at [387, 66] on div "Actions" at bounding box center [374, 68] width 68 height 9
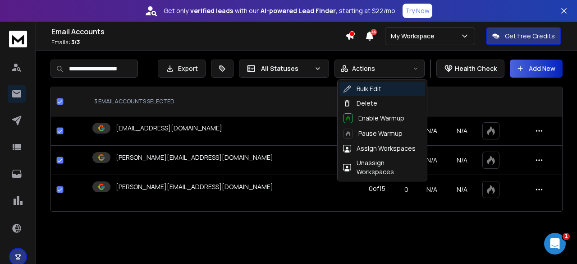
click at [367, 84] on div "Bulk Edit" at bounding box center [362, 88] width 38 height 9
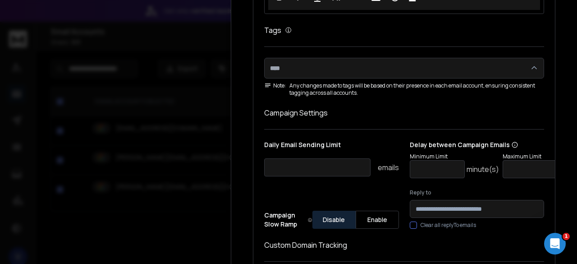
scroll to position [292, 0]
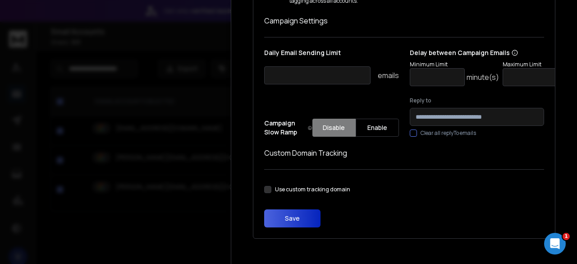
click at [268, 186] on button "Reply to" at bounding box center [267, 189] width 7 height 7
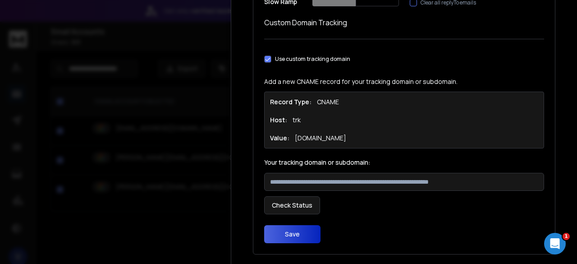
scroll to position [438, 0]
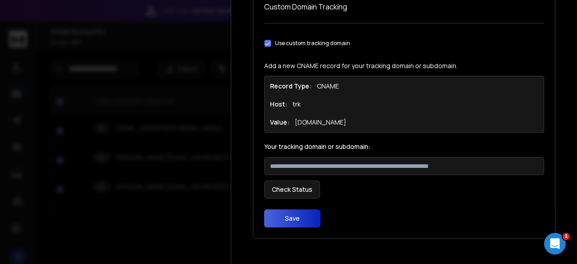
click at [333, 169] on div "Add a new CNAME record for your tracking domain or subdomain. Record Type: CNAM…" at bounding box center [404, 129] width 280 height 137
click at [325, 161] on input at bounding box center [404, 166] width 280 height 18
paste input "**********"
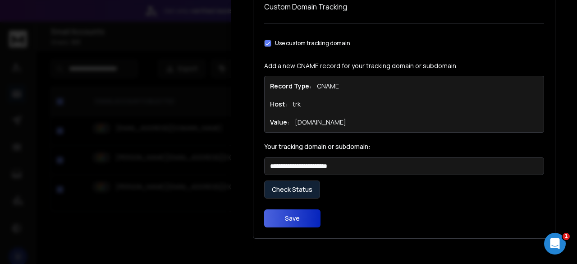
type input "**********"
click at [308, 190] on button "Check Status" at bounding box center [292, 189] width 56 height 18
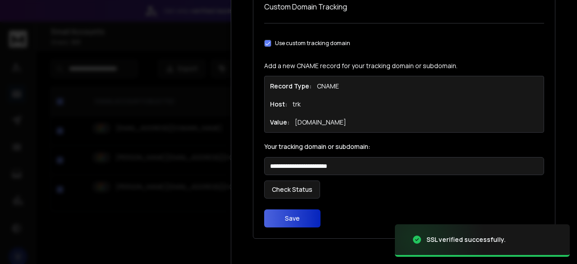
click at [298, 209] on button "Save" at bounding box center [292, 218] width 56 height 18
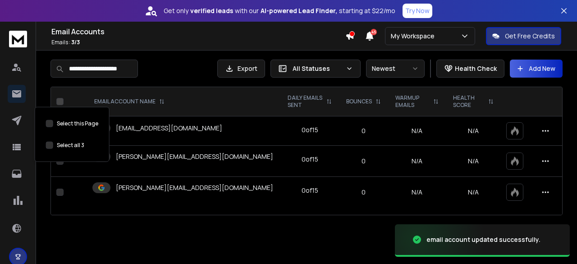
click at [57, 98] on button "Select this Page" at bounding box center [59, 101] width 7 height 7
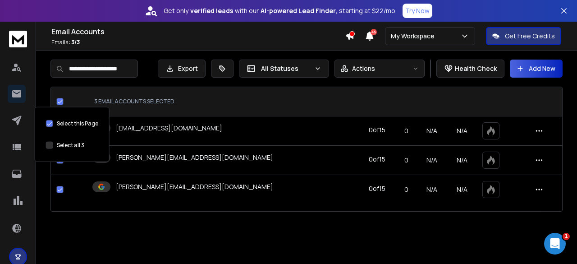
click at [46, 141] on button "Select this Page" at bounding box center [49, 144] width 7 height 7
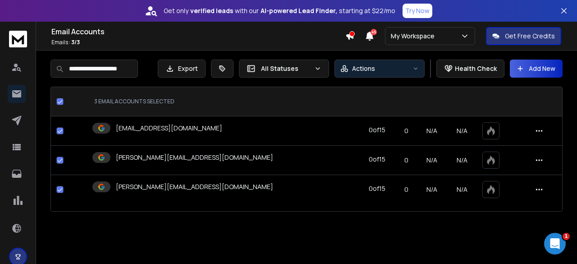
click at [419, 67] on icon "button" at bounding box center [415, 68] width 6 height 7
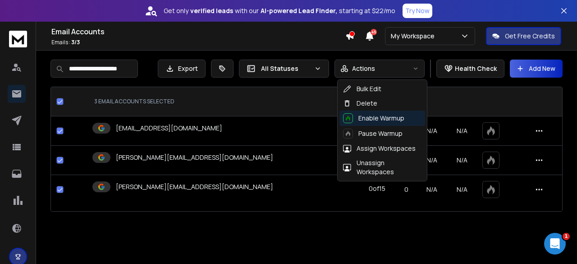
click at [356, 123] on div "Enable Warmup" at bounding box center [382, 117] width 86 height 15
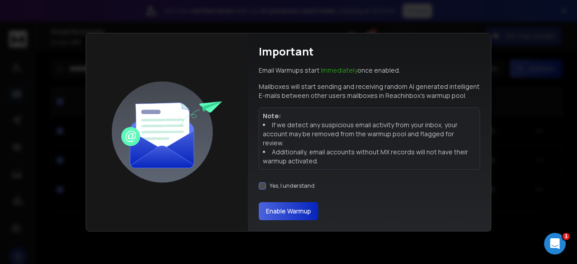
click at [262, 182] on button "Yes, I understand" at bounding box center [262, 185] width 7 height 7
click at [278, 207] on button "Enable Warmup" at bounding box center [288, 211] width 59 height 18
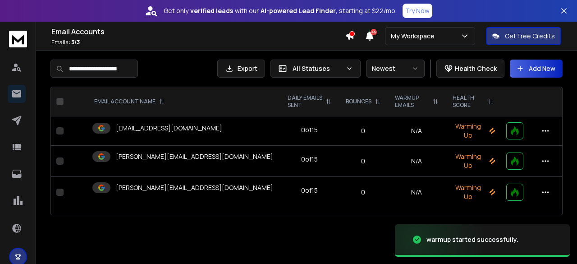
click at [307, 39] on p "Emails : 3 / 3" at bounding box center [198, 42] width 294 height 7
click at [78, 64] on input "**********" at bounding box center [93, 68] width 87 height 18
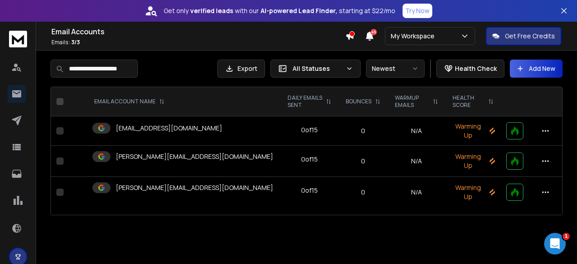
type input "*"
paste input "**********"
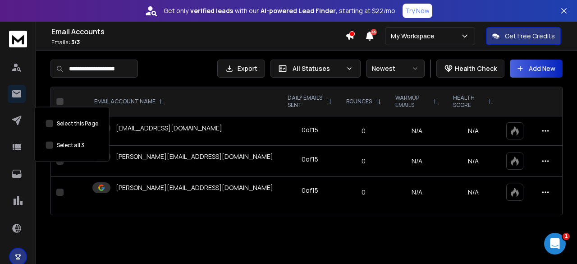
type input "**********"
click at [61, 100] on button "Select this Page" at bounding box center [59, 101] width 7 height 7
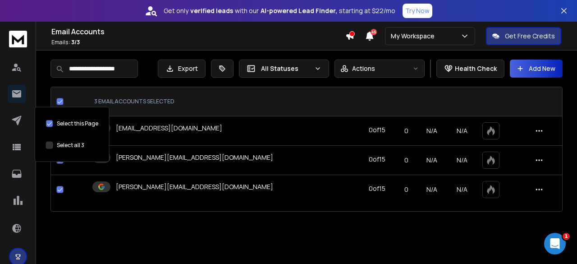
click at [48, 141] on button "Select this Page" at bounding box center [49, 144] width 7 height 7
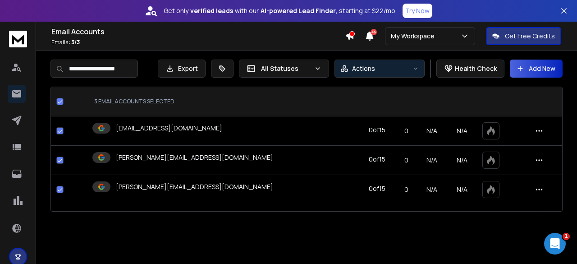
click at [404, 69] on div "Actions" at bounding box center [374, 68] width 68 height 9
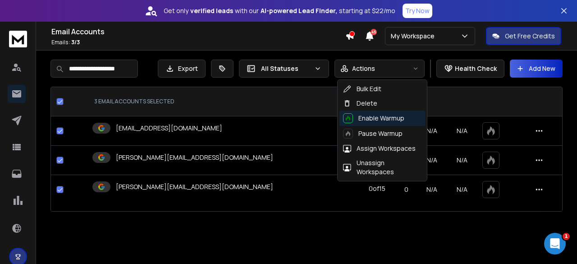
click at [373, 114] on div "Enable Warmup" at bounding box center [373, 118] width 61 height 10
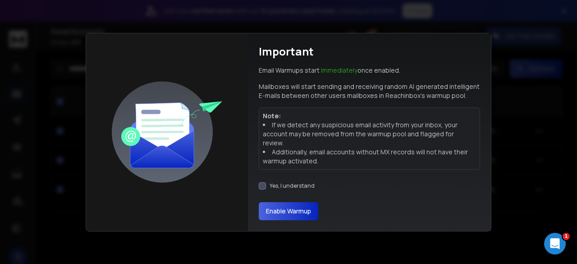
click at [264, 182] on button "Yes, I understand" at bounding box center [262, 185] width 7 height 7
click at [284, 202] on button "Enable Warmup" at bounding box center [288, 211] width 59 height 18
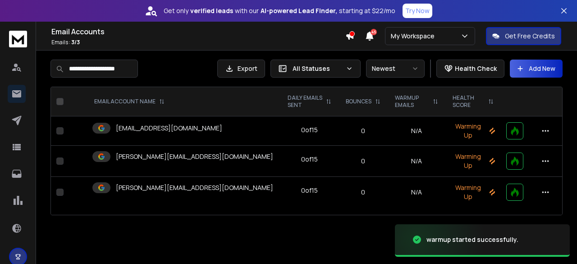
click at [309, 23] on div "Email Accounts Emails : 3 / 3 45 My Workspace Get Free Credits" at bounding box center [288, 36] width 577 height 29
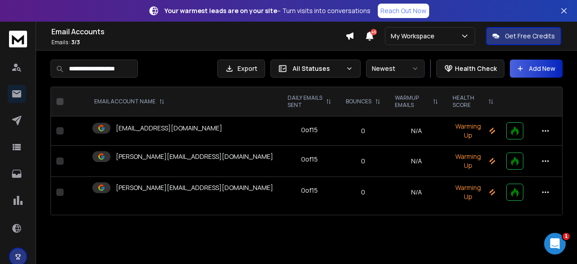
click at [523, 65] on icon at bounding box center [520, 68] width 6 height 6
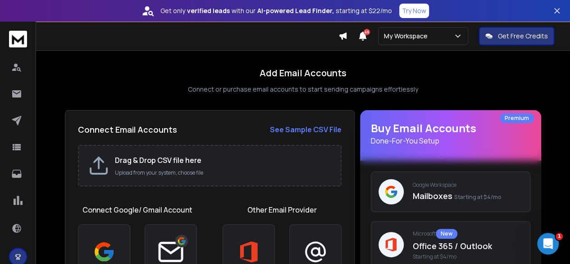
click at [100, 235] on div at bounding box center [104, 251] width 52 height 55
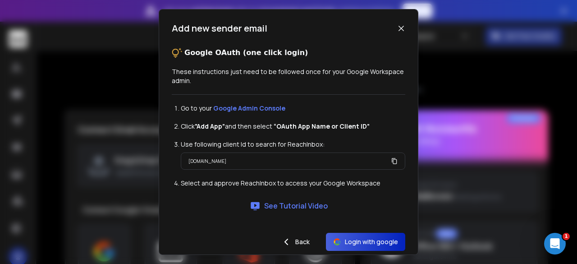
click at [344, 242] on button "Login with google" at bounding box center [365, 241] width 79 height 18
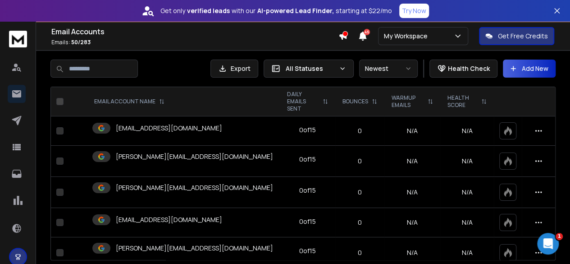
click at [519, 69] on button "Add New" at bounding box center [529, 68] width 53 height 18
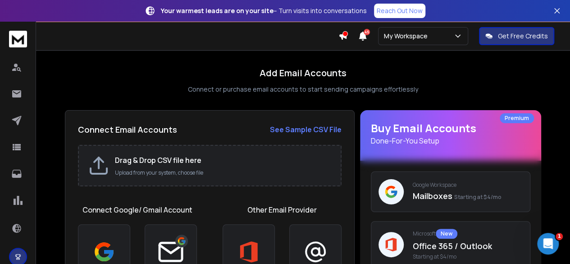
click at [110, 243] on icon at bounding box center [104, 251] width 23 height 27
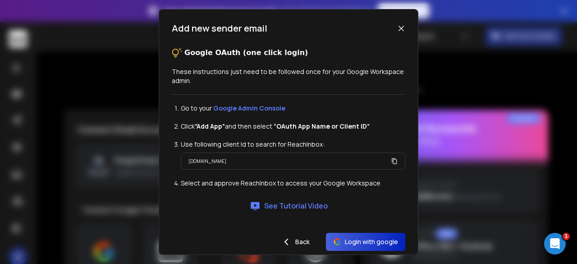
click at [348, 241] on button "Login with google" at bounding box center [365, 241] width 79 height 18
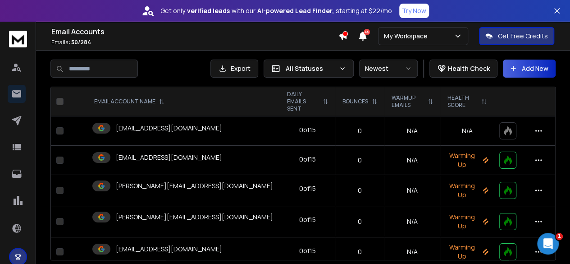
drag, startPoint x: 525, startPoint y: 63, endPoint x: 504, endPoint y: 68, distance: 22.0
click at [525, 63] on button "Add New" at bounding box center [529, 68] width 53 height 18
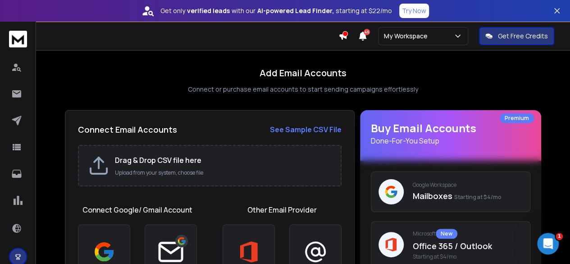
click at [126, 236] on div at bounding box center [104, 251] width 52 height 55
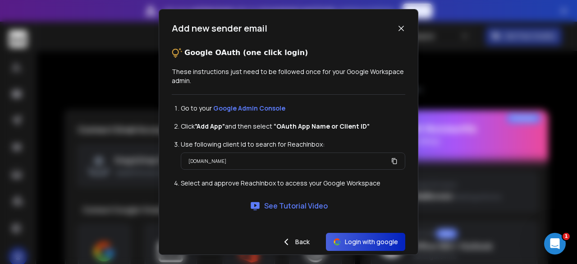
click at [346, 240] on button "Login with google" at bounding box center [365, 241] width 79 height 18
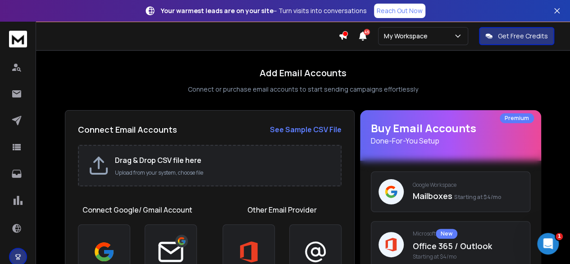
click at [107, 240] on icon at bounding box center [104, 251] width 23 height 27
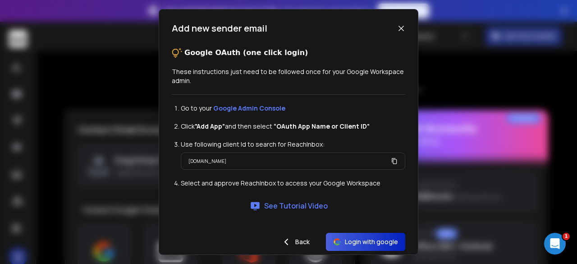
click at [373, 240] on button "Login with google" at bounding box center [365, 241] width 79 height 18
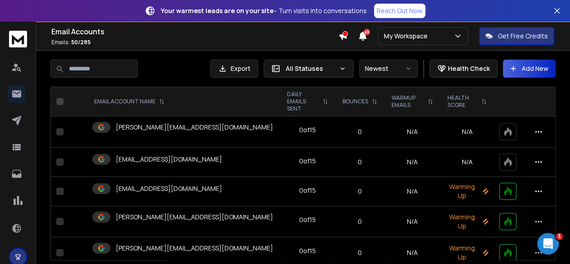
click at [524, 61] on button "Add New" at bounding box center [529, 68] width 53 height 18
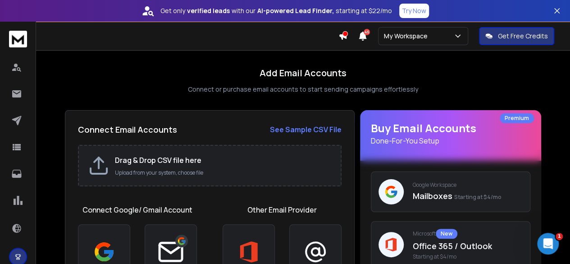
click at [118, 236] on div at bounding box center [104, 251] width 52 height 55
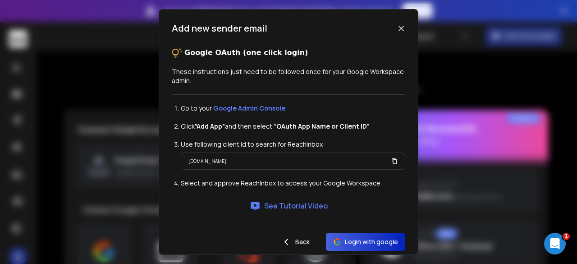
click at [341, 242] on icon at bounding box center [339, 242] width 4 height 3
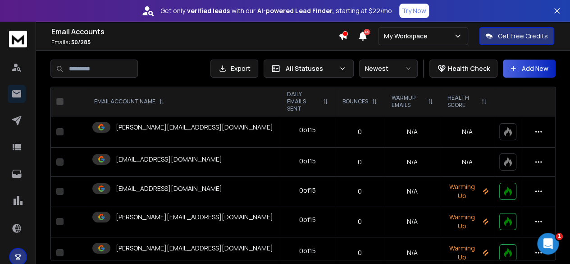
click at [547, 64] on button "Add New" at bounding box center [529, 68] width 53 height 18
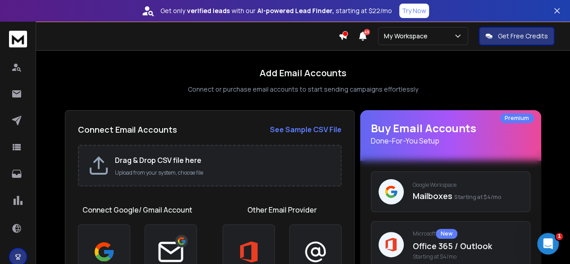
click at [120, 229] on div at bounding box center [104, 251] width 52 height 55
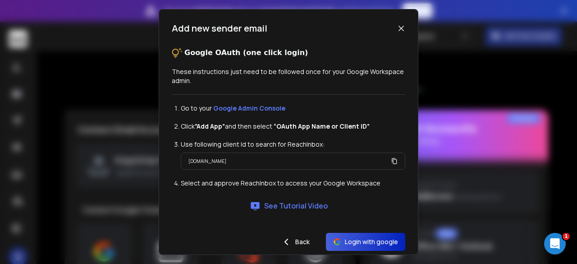
click at [354, 246] on button "Login with google" at bounding box center [365, 241] width 79 height 18
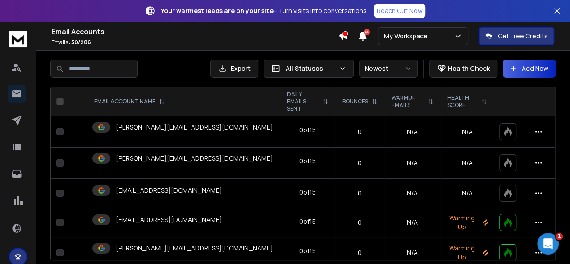
click at [518, 64] on button "Add New" at bounding box center [529, 68] width 53 height 18
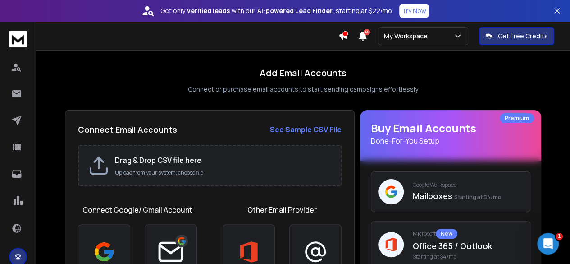
click at [115, 240] on div at bounding box center [104, 251] width 52 height 55
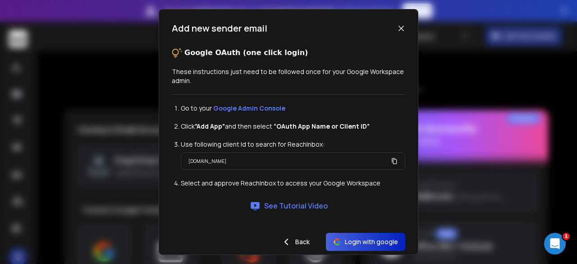
click at [371, 244] on button "Login with google" at bounding box center [365, 241] width 79 height 18
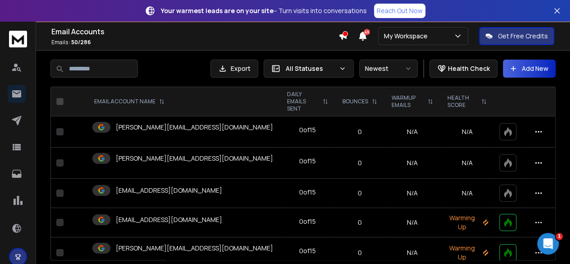
click at [509, 64] on button "Add New" at bounding box center [529, 68] width 53 height 18
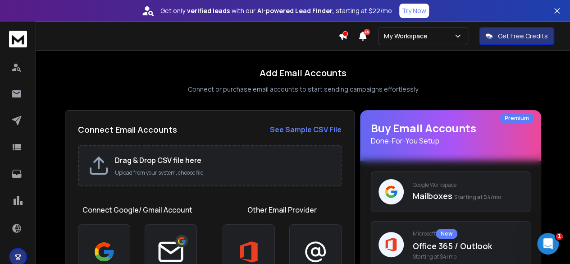
click at [114, 228] on div at bounding box center [104, 251] width 52 height 55
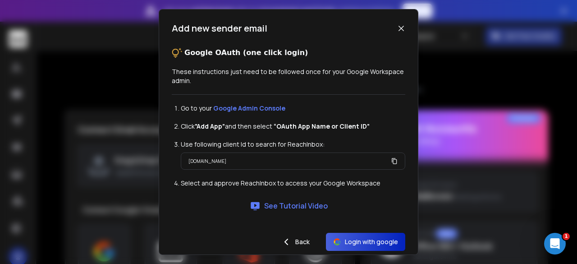
click at [387, 241] on button "Login with google" at bounding box center [365, 241] width 79 height 18
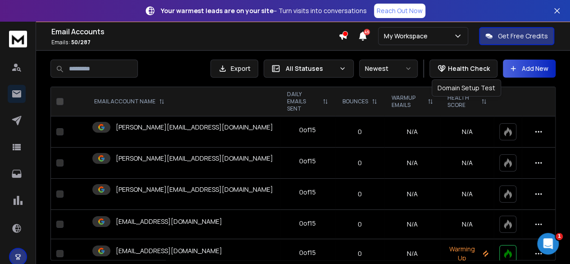
click at [523, 70] on button "Add New" at bounding box center [529, 68] width 53 height 18
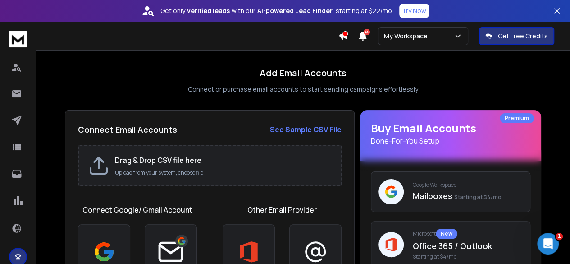
click at [119, 226] on div at bounding box center [104, 251] width 52 height 55
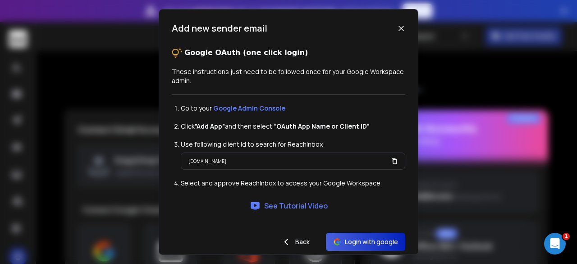
click at [344, 244] on button "Login with google" at bounding box center [365, 241] width 79 height 18
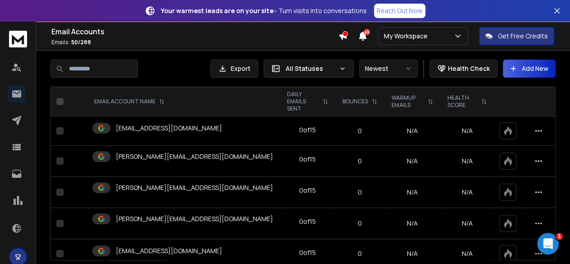
click at [512, 64] on button "Add New" at bounding box center [529, 68] width 53 height 18
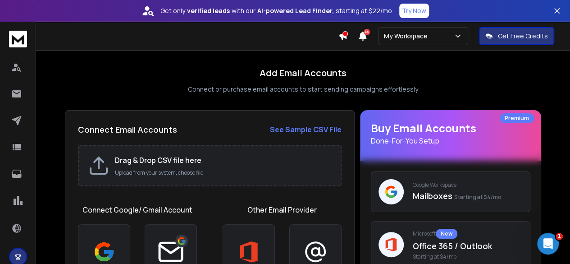
click at [104, 238] on icon at bounding box center [104, 251] width 23 height 27
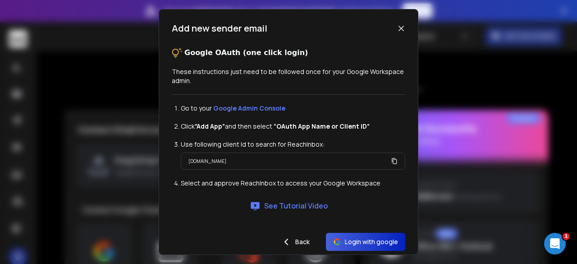
click at [388, 239] on button "Login with google" at bounding box center [365, 241] width 79 height 18
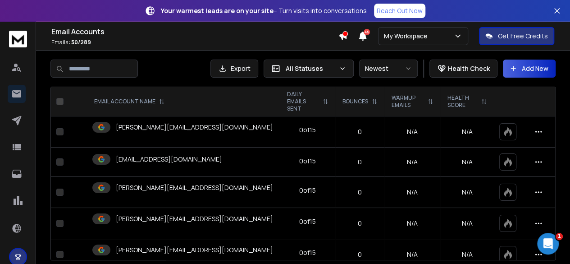
click at [503, 59] on div "Export All Statuses Newest Health Check Add New" at bounding box center [382, 68] width 345 height 18
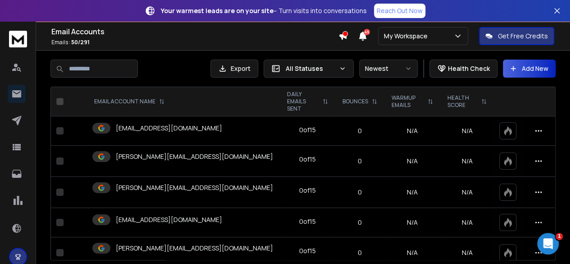
drag, startPoint x: 319, startPoint y: 41, endPoint x: 282, endPoint y: 38, distance: 37.0
click at [319, 40] on p "Emails : 50 / 291" at bounding box center [194, 42] width 287 height 7
click at [103, 73] on input at bounding box center [93, 68] width 87 height 18
paste input "**********"
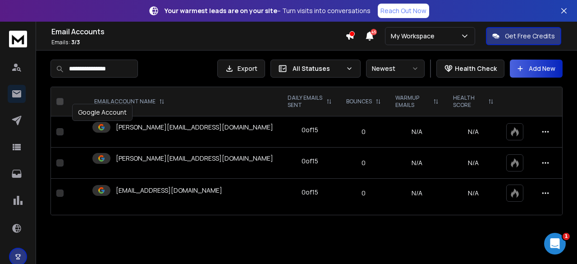
type input "**********"
click at [62, 105] on th at bounding box center [69, 101] width 36 height 29
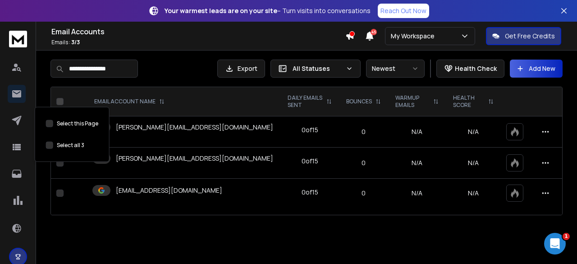
click at [57, 96] on th at bounding box center [69, 101] width 36 height 29
click at [57, 103] on button "Select this Page" at bounding box center [59, 101] width 7 height 7
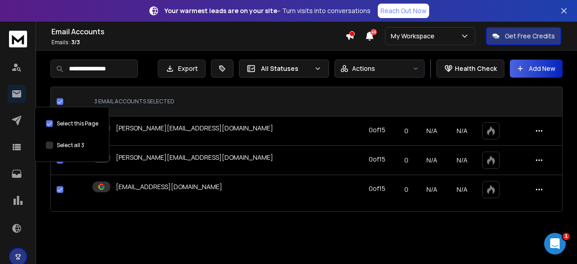
click at [53, 142] on div "Select all 3" at bounding box center [72, 144] width 52 height 7
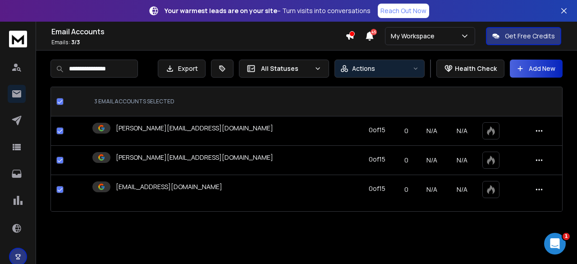
click at [398, 71] on div "Actions" at bounding box center [374, 68] width 68 height 9
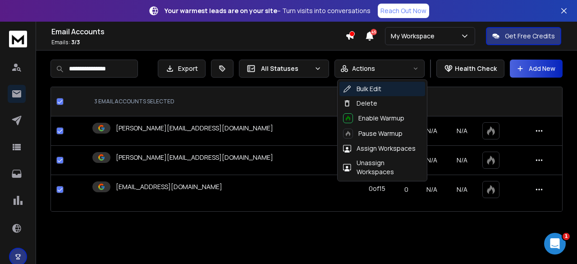
click at [369, 89] on div "Bulk Edit" at bounding box center [362, 88] width 38 height 9
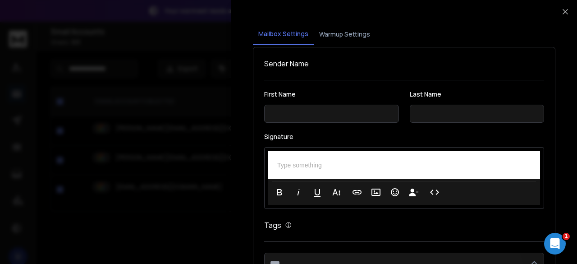
scroll to position [274, 0]
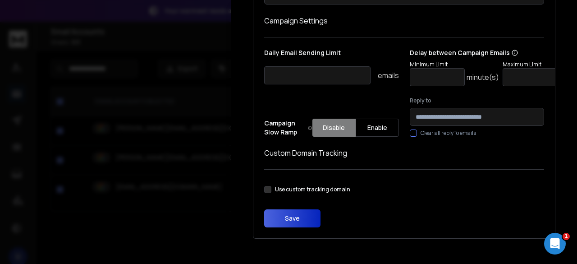
click at [267, 186] on button "Reply to" at bounding box center [267, 189] width 7 height 7
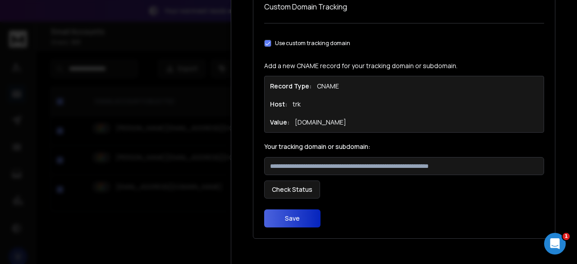
scroll to position [420, 0]
click at [279, 158] on input at bounding box center [404, 166] width 280 height 18
paste input "**********"
type input "**********"
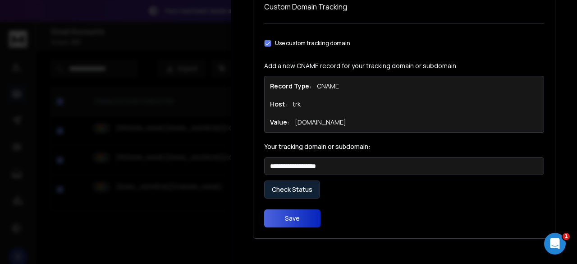
click at [285, 187] on button "Check Status" at bounding box center [292, 189] width 56 height 18
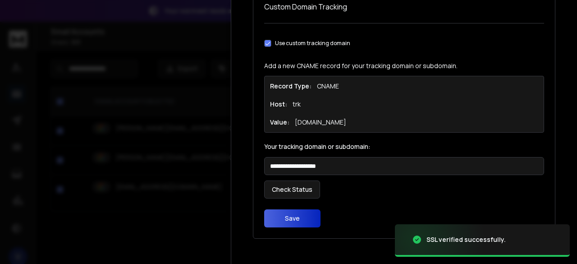
click at [298, 216] on button "Save" at bounding box center [292, 218] width 56 height 18
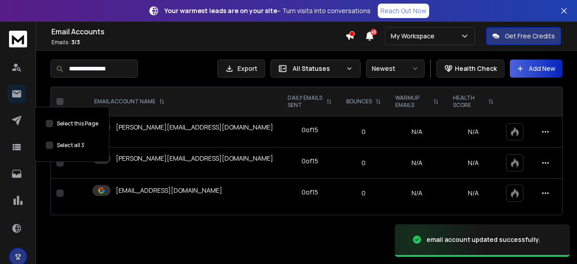
click at [63, 101] on button "Select this Page" at bounding box center [59, 101] width 7 height 7
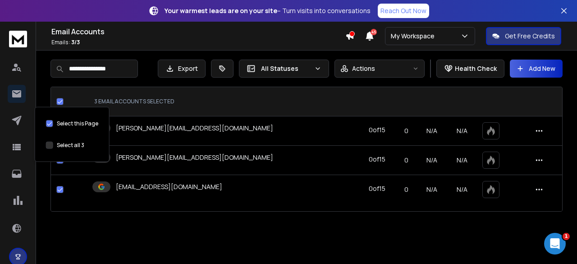
click at [50, 147] on button "Select this Page" at bounding box center [49, 144] width 7 height 7
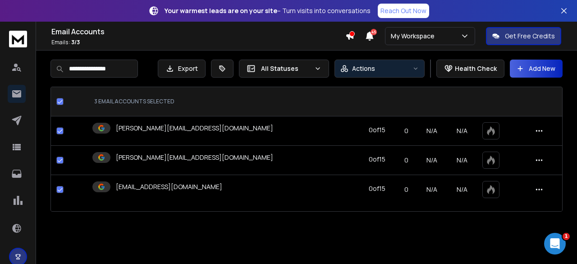
click at [360, 68] on p "Actions" at bounding box center [363, 68] width 23 height 9
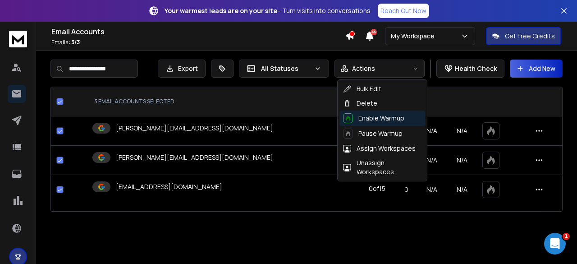
click at [365, 114] on div "Enable Warmup" at bounding box center [373, 118] width 61 height 10
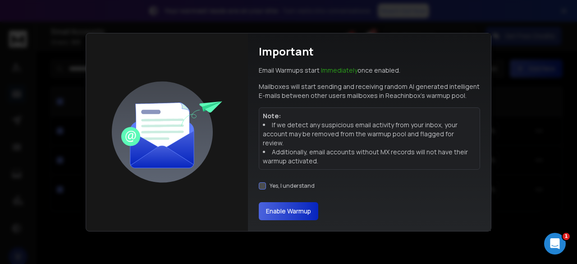
click at [266, 182] on button "Yes, I understand" at bounding box center [262, 185] width 7 height 7
click at [276, 202] on button "Enable Warmup" at bounding box center [288, 211] width 59 height 18
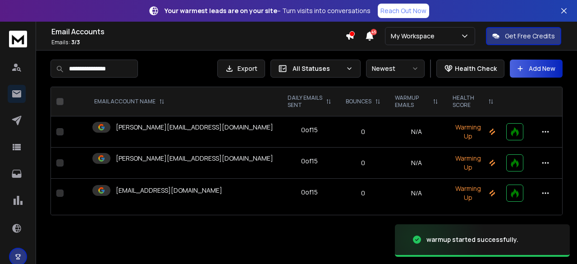
click at [327, 218] on div "**********" at bounding box center [306, 136] width 541 height 173
click at [99, 59] on div "**********" at bounding box center [306, 136] width 541 height 173
click at [99, 62] on input "**********" at bounding box center [93, 68] width 87 height 18
click at [99, 63] on input "**********" at bounding box center [93, 68] width 87 height 18
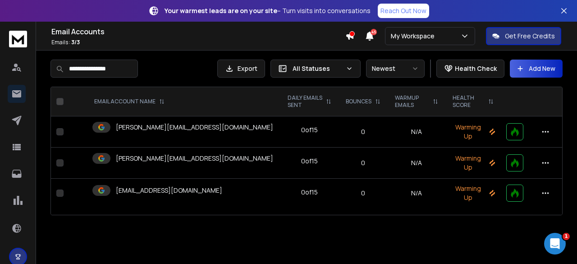
click at [99, 63] on input "**********" at bounding box center [93, 68] width 87 height 18
paste input "****"
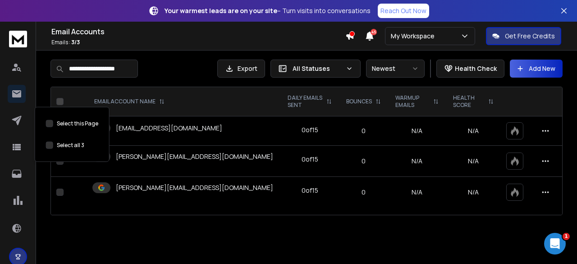
type input "**********"
click at [59, 101] on button "Select this Page" at bounding box center [59, 101] width 7 height 7
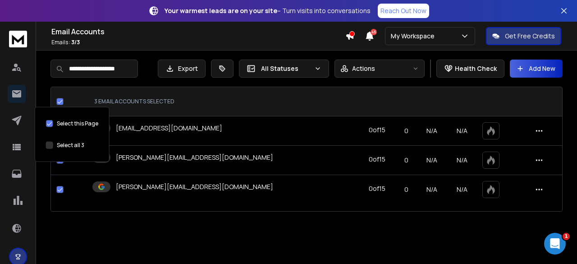
click at [48, 144] on button "Select this Page" at bounding box center [49, 144] width 7 height 7
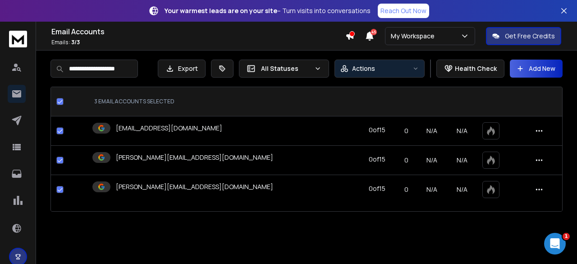
click at [368, 68] on p "Actions" at bounding box center [363, 68] width 23 height 9
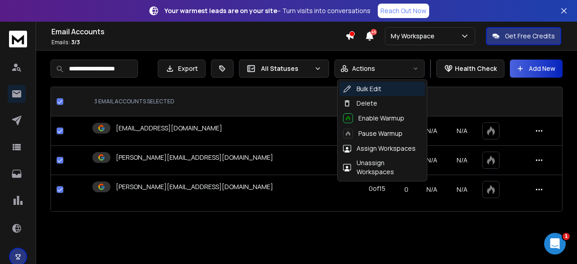
click at [362, 85] on div "Bulk Edit" at bounding box center [362, 88] width 38 height 9
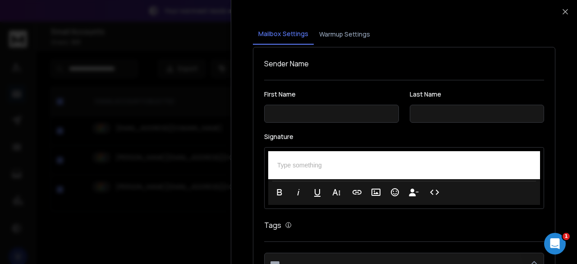
scroll to position [292, 0]
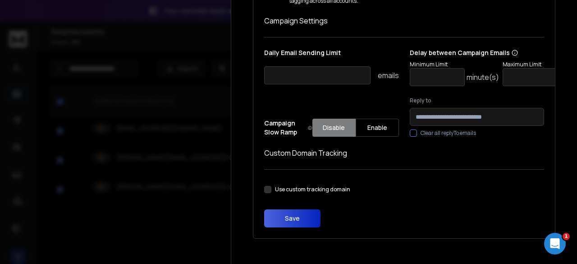
click at [268, 186] on button "Reply to" at bounding box center [267, 189] width 7 height 7
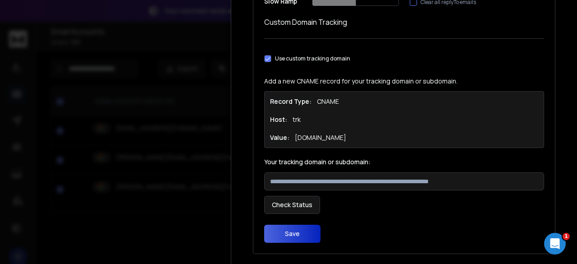
scroll to position [438, 0]
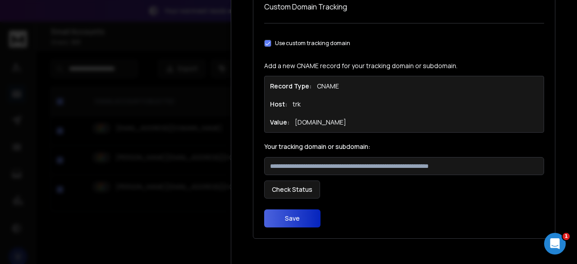
click at [321, 158] on input at bounding box center [404, 166] width 280 height 18
paste input "**********"
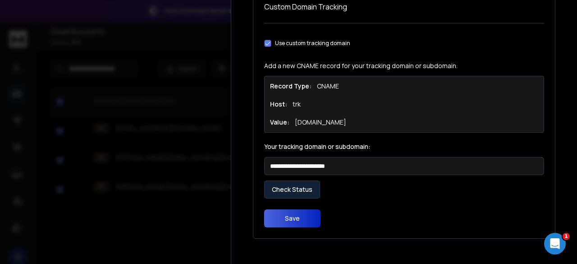
type input "**********"
click at [295, 182] on button "Check Status" at bounding box center [292, 189] width 56 height 18
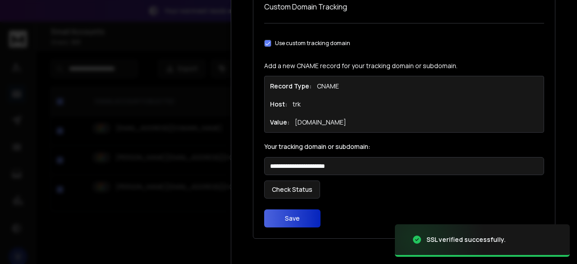
click at [290, 211] on button "Save" at bounding box center [292, 218] width 56 height 18
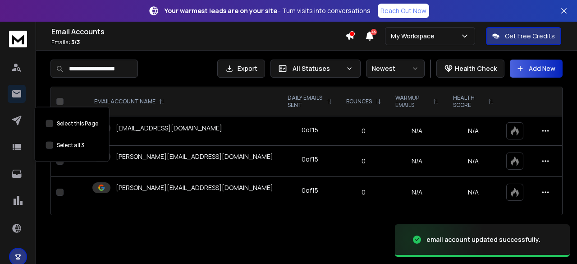
click at [57, 101] on button "Select this Page" at bounding box center [59, 101] width 7 height 7
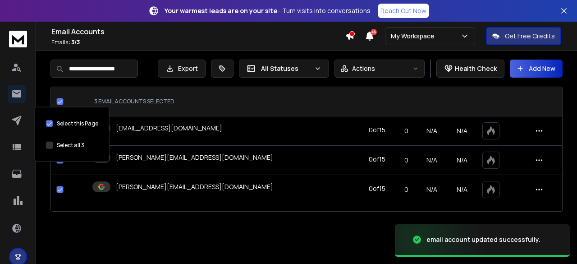
click at [44, 150] on div "Select this Page Select all 3" at bounding box center [72, 134] width 63 height 47
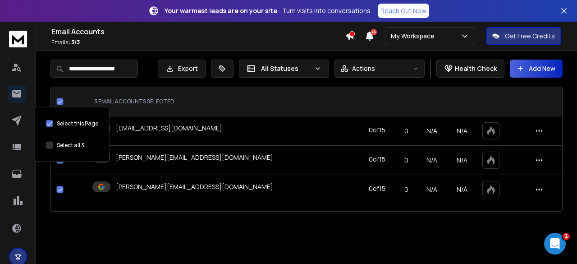
click at [47, 146] on button "Select this Page" at bounding box center [49, 144] width 7 height 7
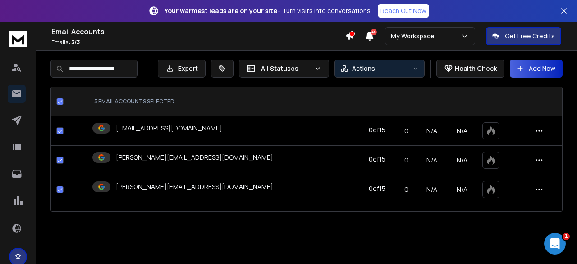
click at [387, 74] on button "Actions" at bounding box center [379, 68] width 90 height 18
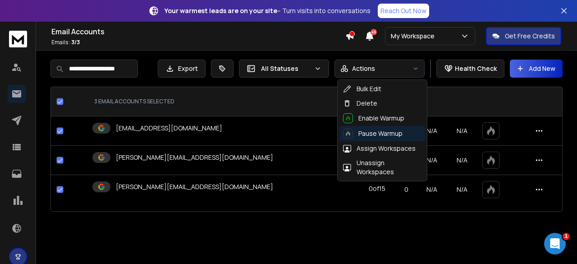
click at [364, 109] on div "Delete" at bounding box center [382, 103] width 86 height 14
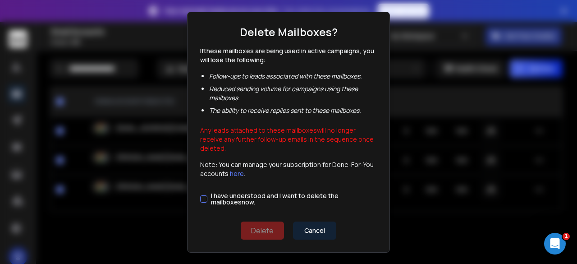
click at [313, 226] on button "Cancel" at bounding box center [314, 230] width 43 height 18
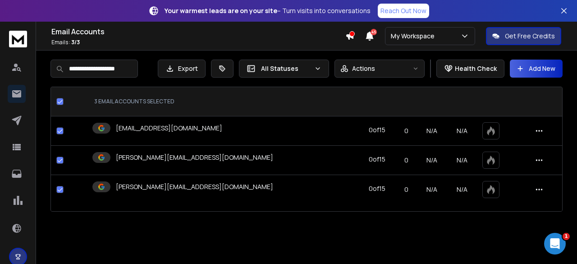
click at [401, 58] on div "**********" at bounding box center [306, 135] width 541 height 170
click at [398, 77] on button "Actions" at bounding box center [379, 68] width 90 height 18
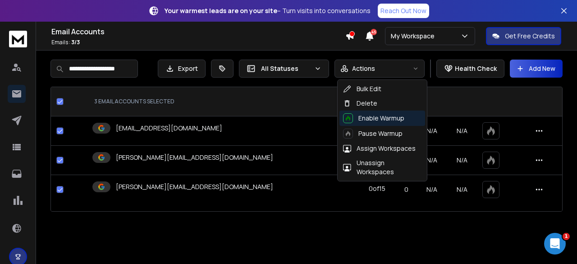
click at [371, 117] on div "Enable Warmup" at bounding box center [373, 118] width 61 height 10
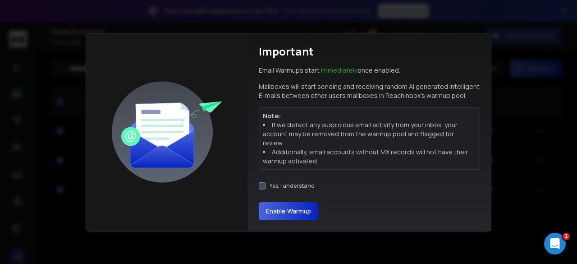
click at [262, 182] on button "Yes, I understand" at bounding box center [262, 185] width 7 height 7
click at [282, 210] on button "Enable Warmup" at bounding box center [288, 211] width 59 height 18
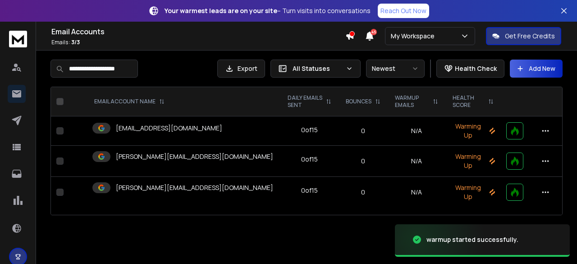
click at [311, 229] on div "**********" at bounding box center [288, 132] width 577 height 264
click at [95, 70] on input "**********" at bounding box center [93, 68] width 87 height 18
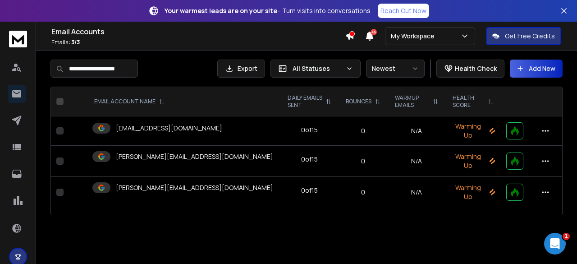
click at [370, 246] on div "**********" at bounding box center [288, 132] width 577 height 264
click at [85, 68] on input "**********" at bounding box center [93, 68] width 87 height 18
click at [86, 68] on input "**********" at bounding box center [93, 68] width 87 height 18
paste input "*"
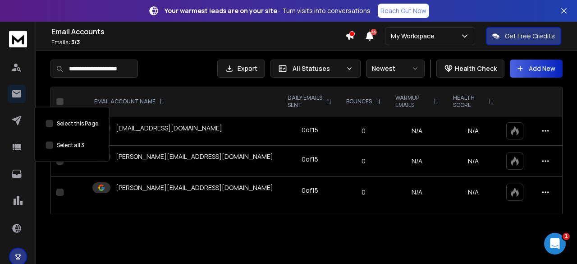
type input "**********"
click at [60, 101] on button "Select this Page" at bounding box center [59, 101] width 7 height 7
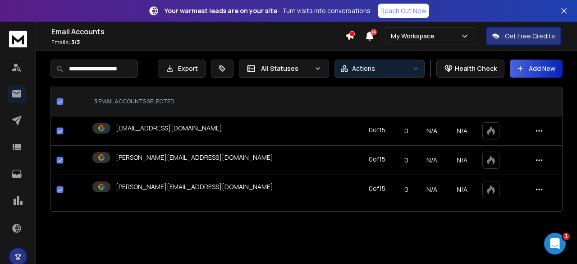
click at [402, 65] on div "Actions" at bounding box center [374, 68] width 68 height 9
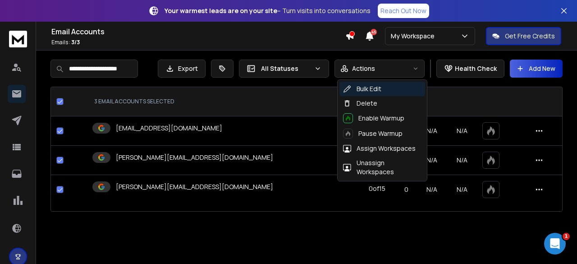
click at [374, 90] on div "Bulk Edit" at bounding box center [362, 88] width 38 height 9
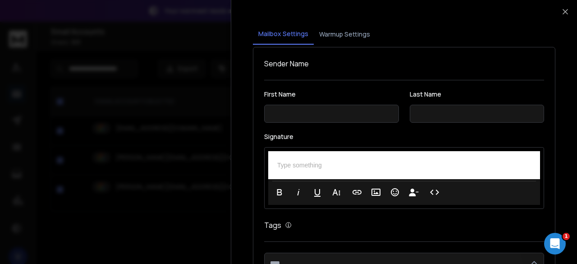
scroll to position [274, 0]
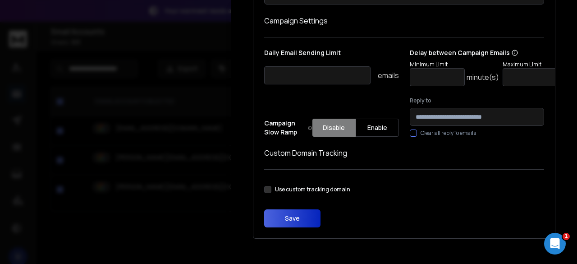
click at [271, 186] on div "Use custom tracking domain" at bounding box center [307, 189] width 86 height 7
click at [266, 186] on button "Reply to" at bounding box center [267, 189] width 7 height 7
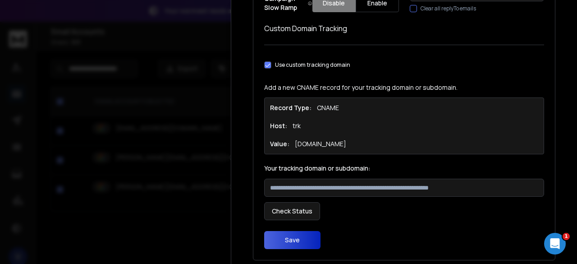
scroll to position [420, 0]
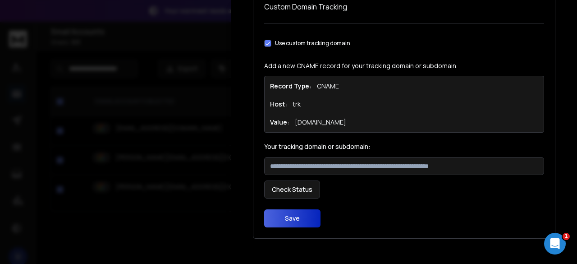
click at [297, 164] on input at bounding box center [404, 166] width 280 height 18
paste input "**********"
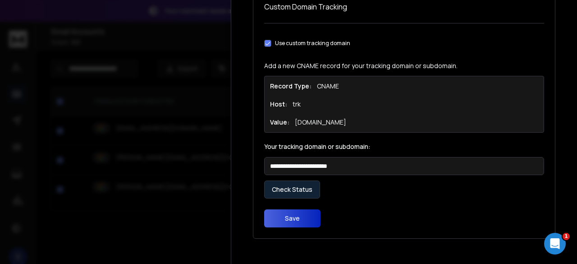
type input "**********"
click at [303, 180] on button "Check Status" at bounding box center [292, 189] width 56 height 18
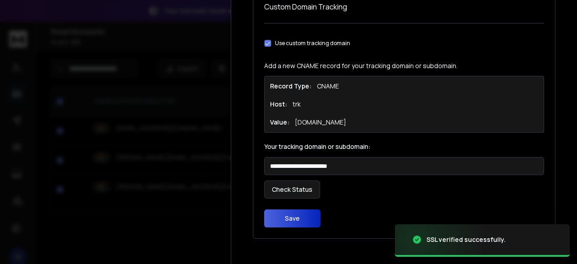
click at [281, 209] on button "Save" at bounding box center [292, 218] width 56 height 18
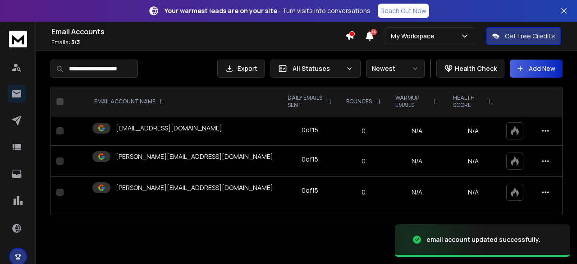
click at [62, 105] on th at bounding box center [69, 101] width 36 height 29
click at [44, 147] on div "Select this Page Select all 3" at bounding box center [72, 134] width 63 height 47
click at [48, 145] on button "Select this Page" at bounding box center [49, 144] width 7 height 7
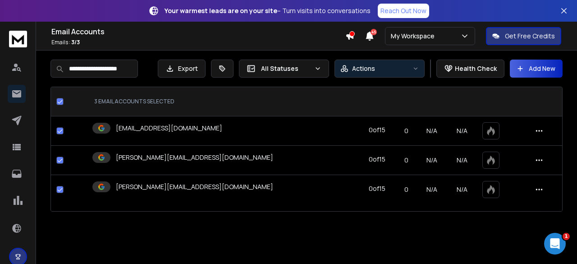
click at [413, 69] on button "Actions" at bounding box center [379, 68] width 90 height 18
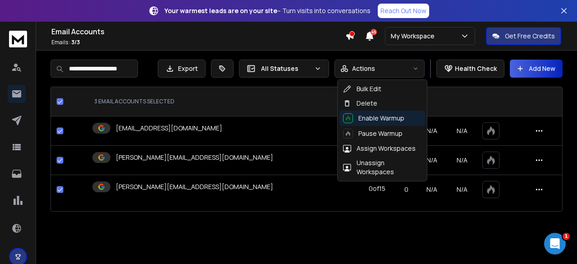
click at [373, 114] on div "Enable Warmup" at bounding box center [373, 118] width 61 height 10
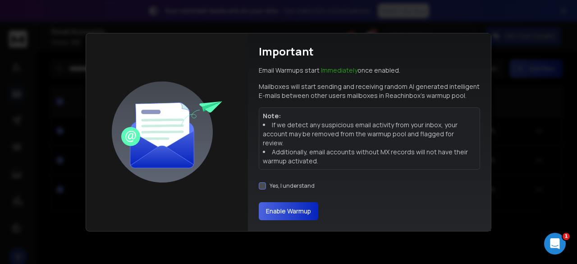
click at [259, 182] on button "Yes, I understand" at bounding box center [262, 185] width 7 height 7
click at [267, 192] on div "Important Email Warmups start Immediately once enabled. Mailboxes will start se…" at bounding box center [369, 131] width 243 height 197
click at [269, 203] on button "Enable Warmup" at bounding box center [288, 211] width 59 height 18
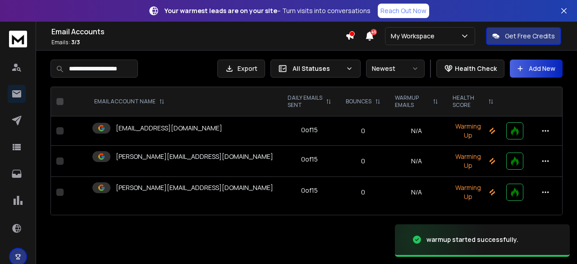
click at [187, 221] on div "**********" at bounding box center [288, 132] width 577 height 264
